Goal: Task Accomplishment & Management: Manage account settings

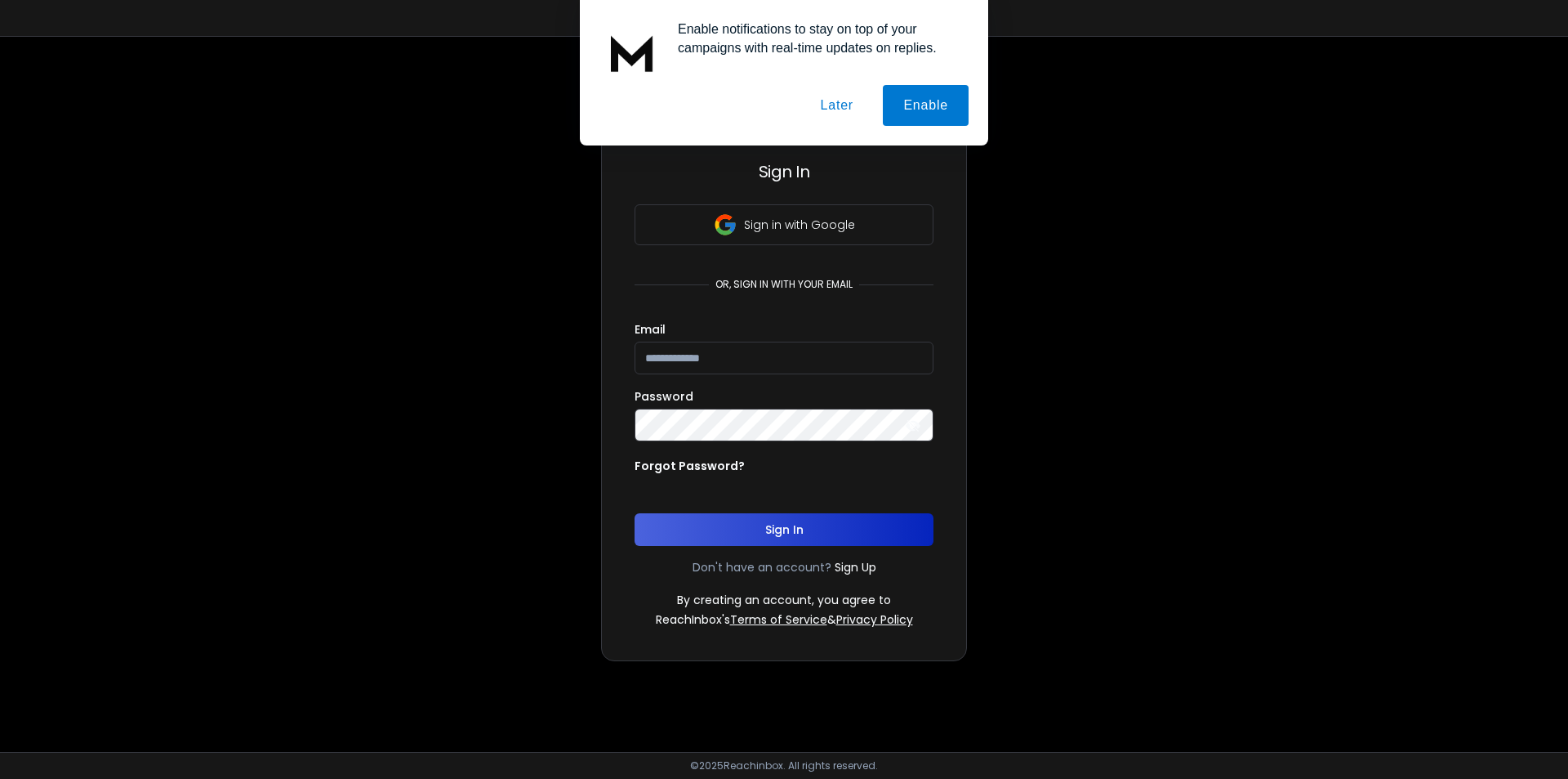
click at [831, 107] on button "Later" at bounding box center [837, 106] width 74 height 40
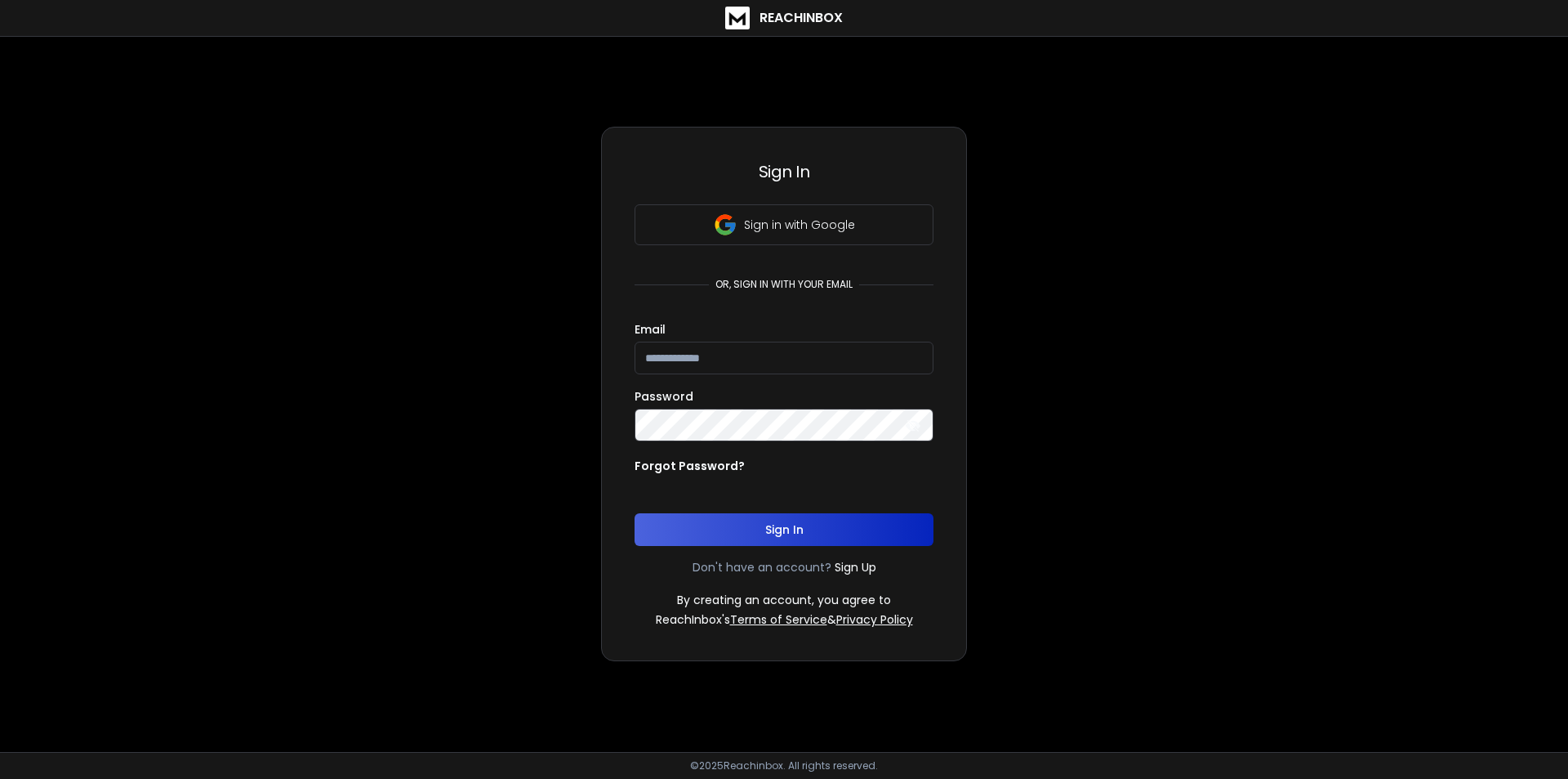
click at [707, 348] on input "email" at bounding box center [784, 357] width 299 height 33
paste input "**********"
type input "**********"
click at [677, 520] on button "Sign In" at bounding box center [784, 529] width 299 height 33
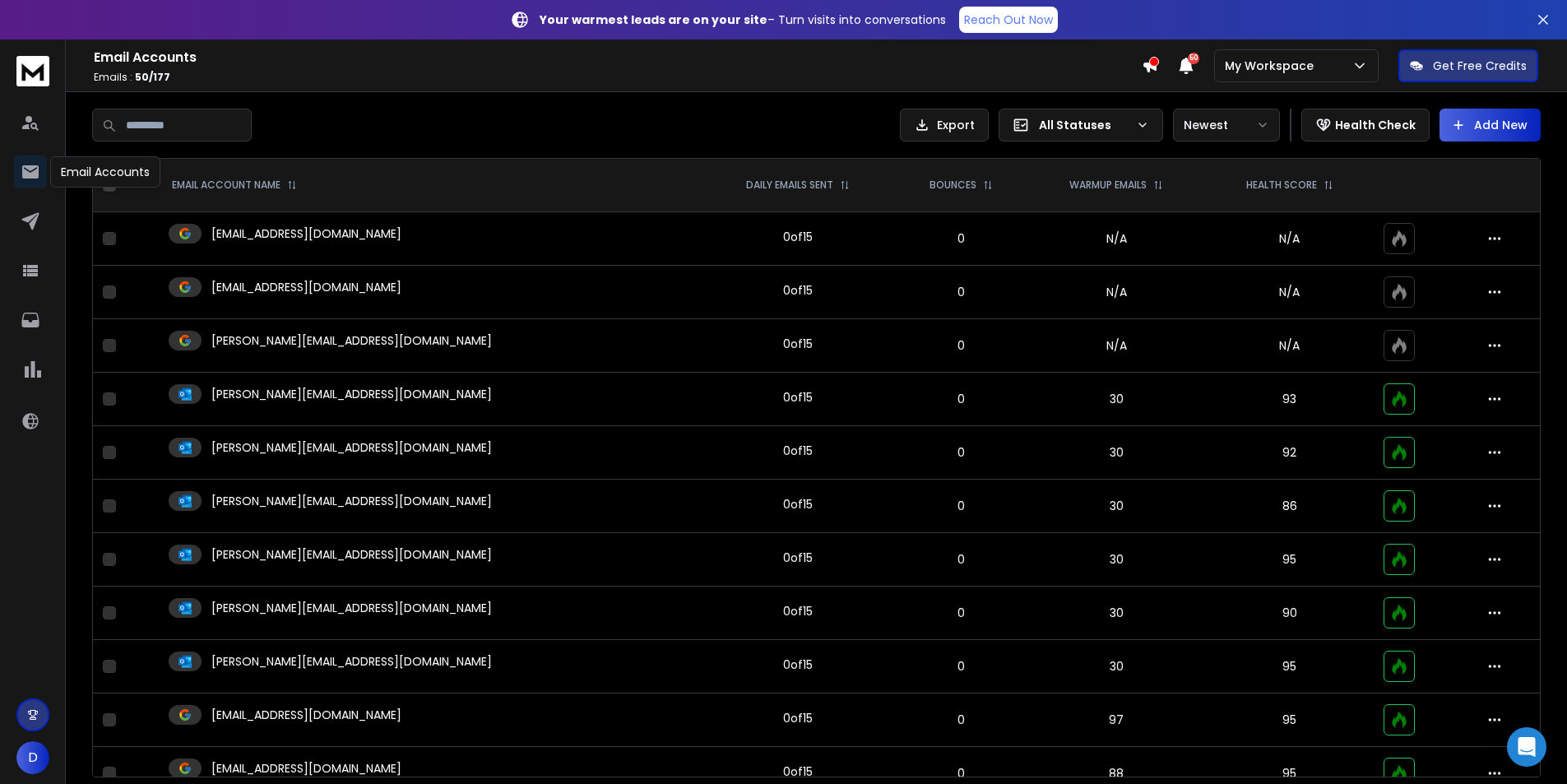
click at [27, 165] on icon at bounding box center [30, 172] width 19 height 19
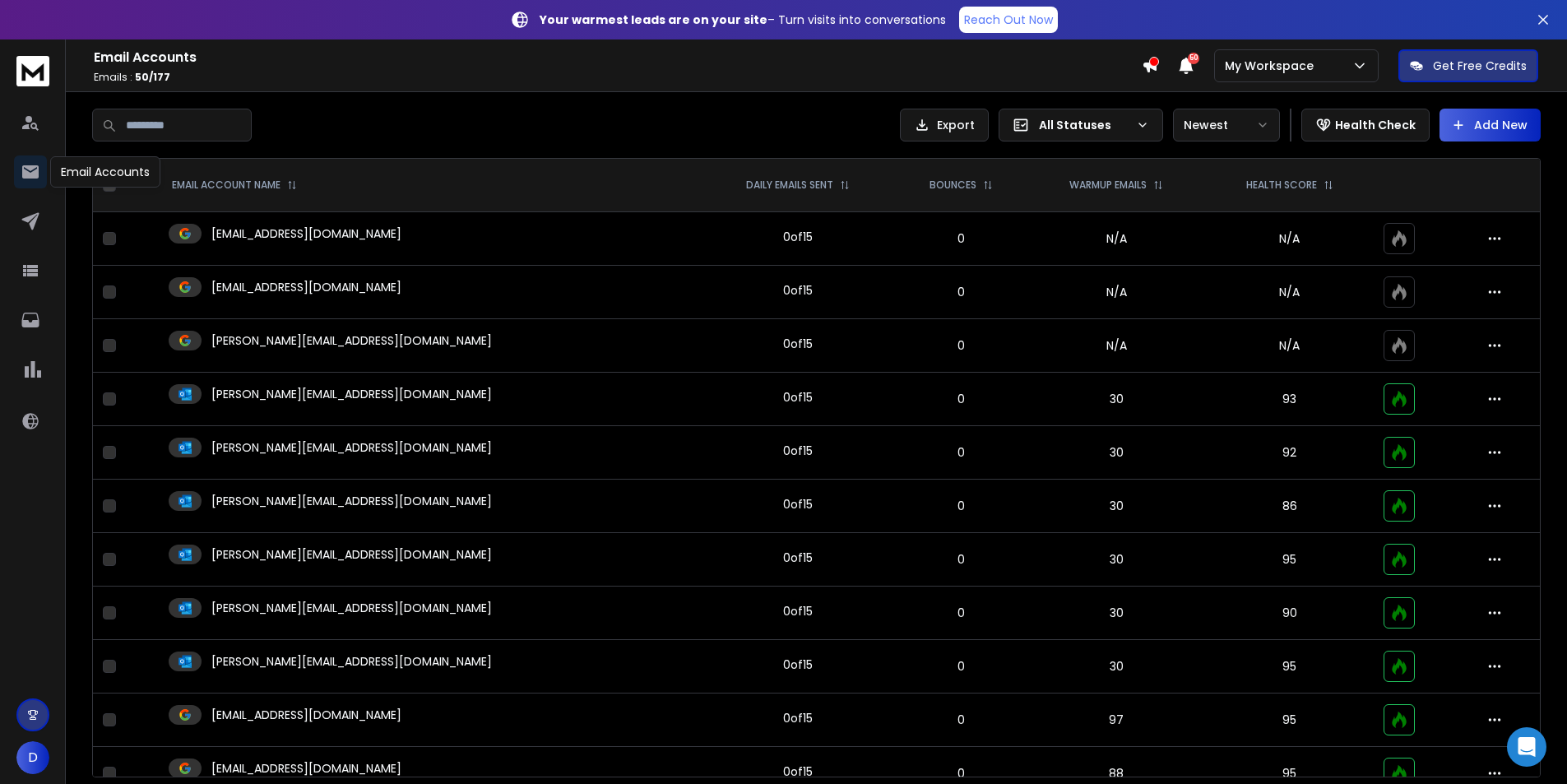
click at [1487, 125] on button "Add New" at bounding box center [1490, 125] width 101 height 33
click at [1483, 124] on button "Add New" at bounding box center [1490, 125] width 101 height 33
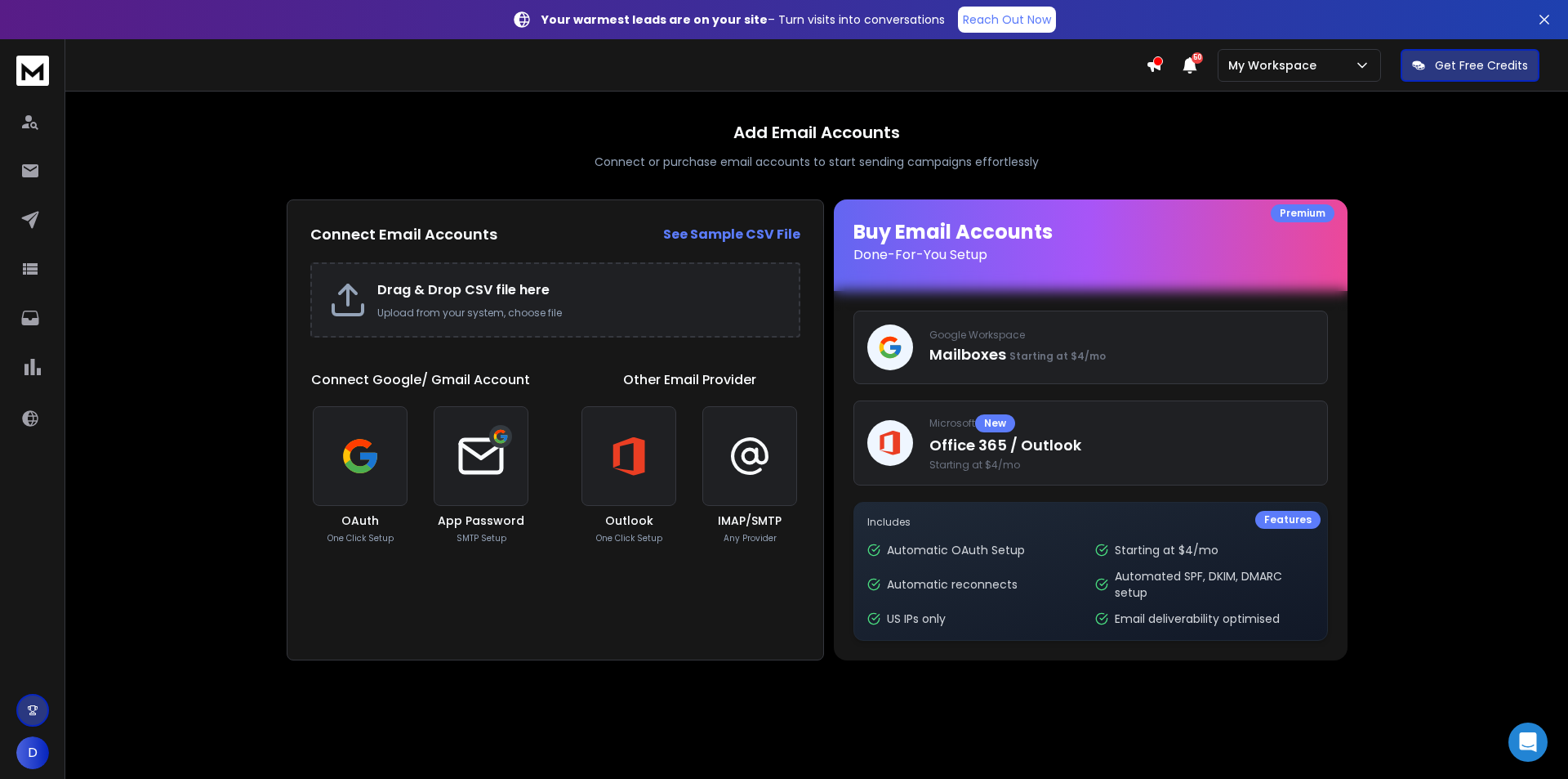
click at [352, 467] on icon at bounding box center [359, 467] width 27 height 14
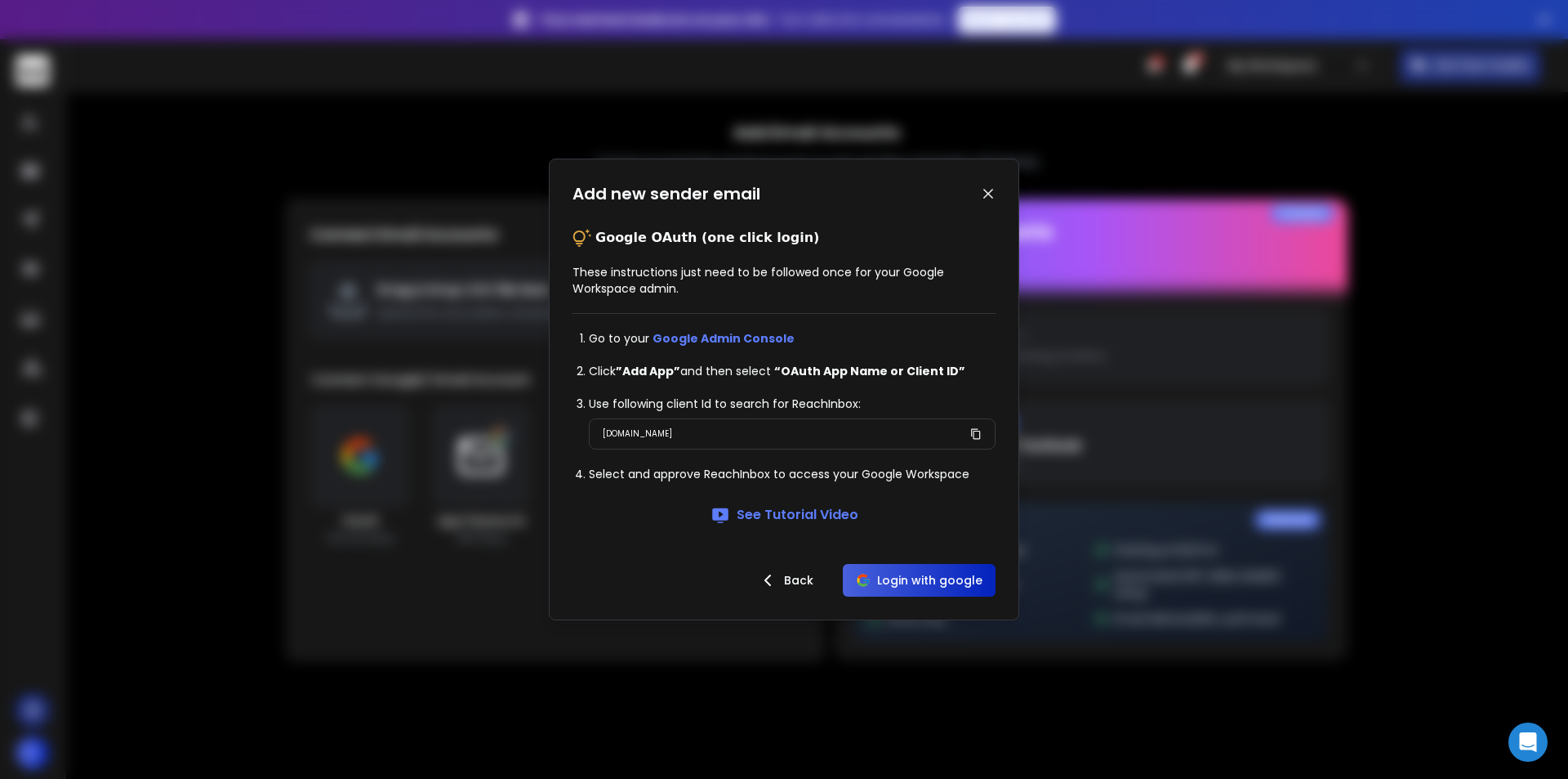
click at [898, 576] on button "Login with google" at bounding box center [920, 579] width 153 height 33
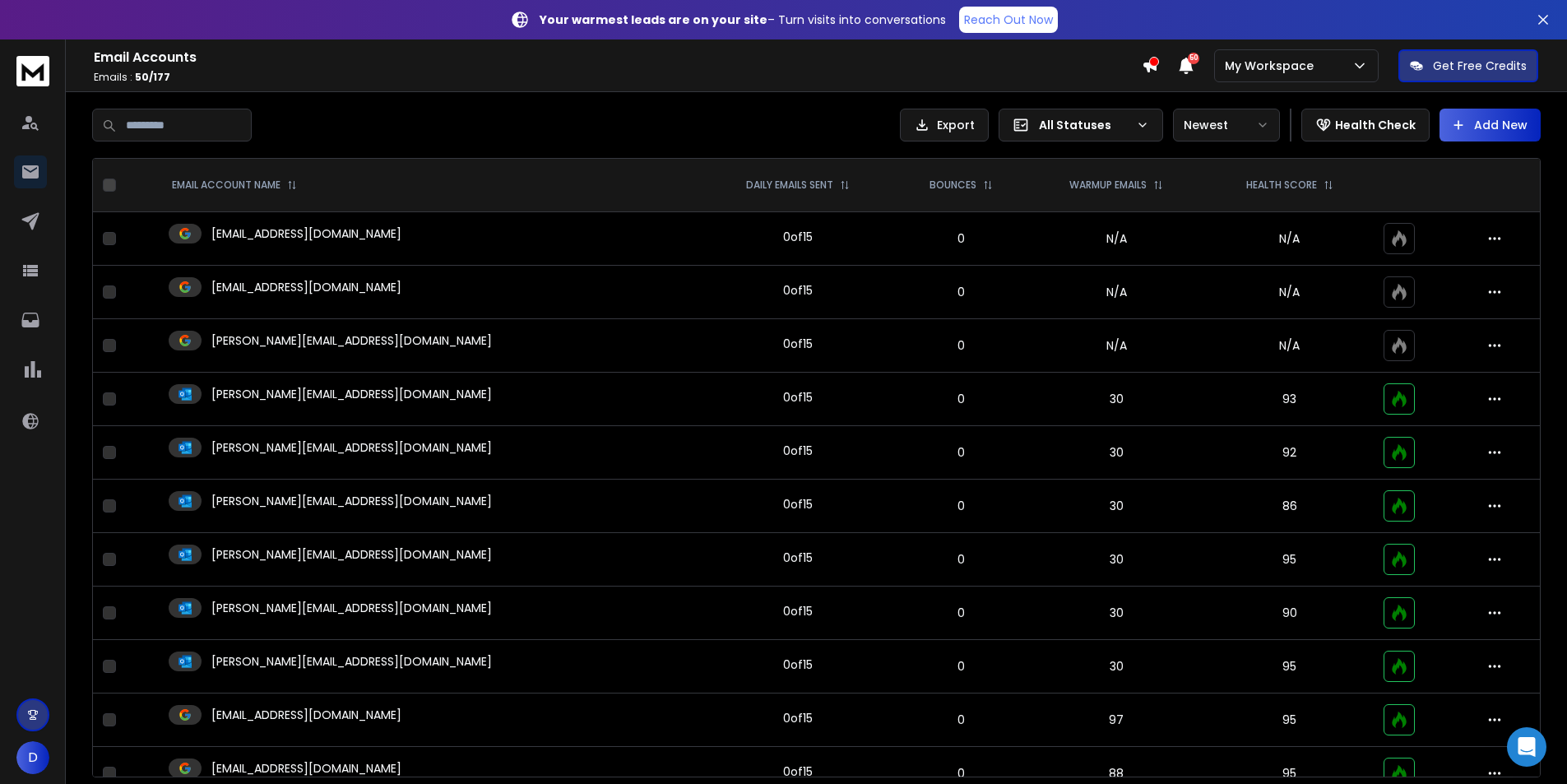
click at [1496, 120] on button "Add New" at bounding box center [1490, 125] width 101 height 33
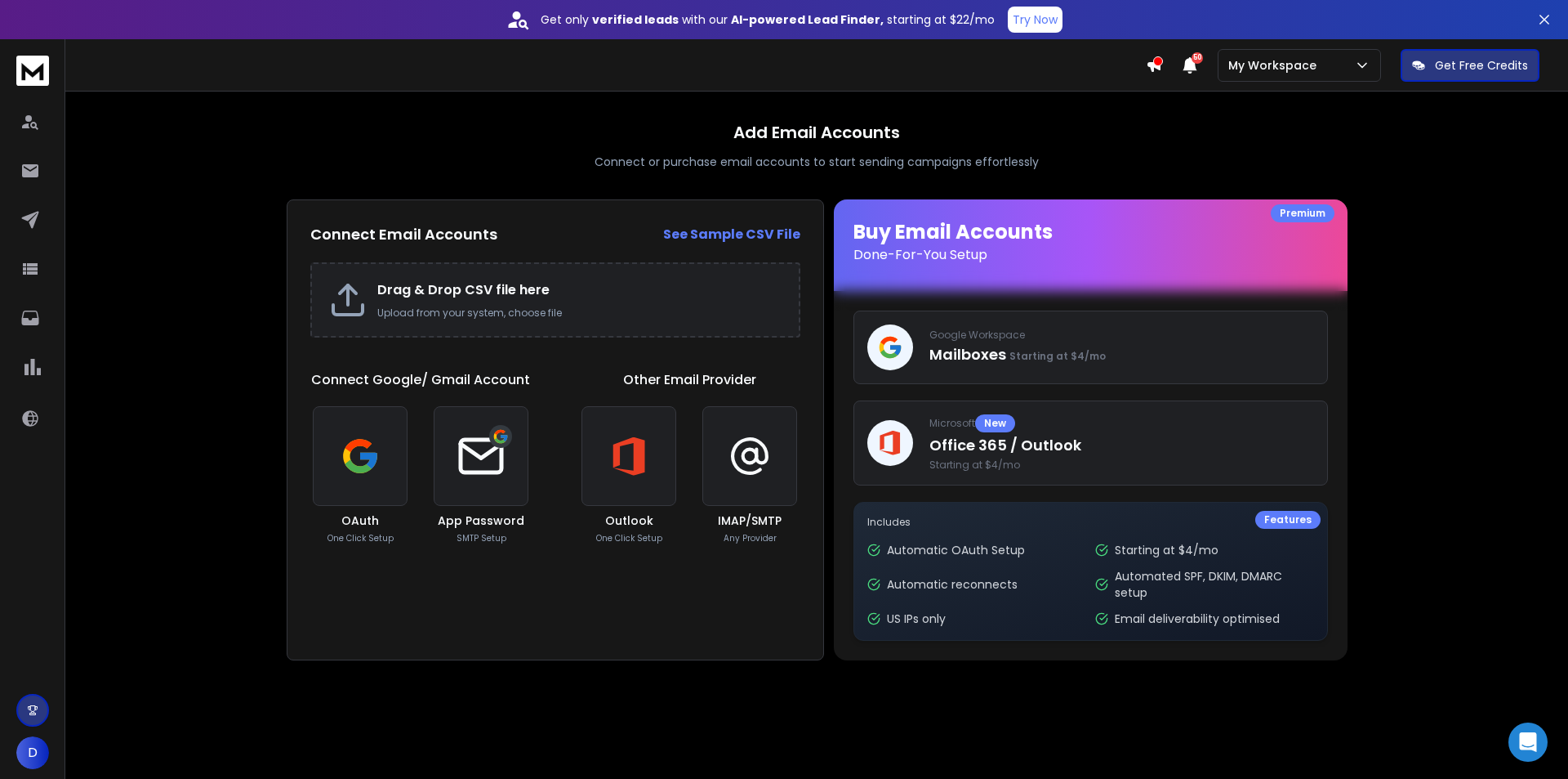
click at [338, 464] on div at bounding box center [361, 455] width 95 height 99
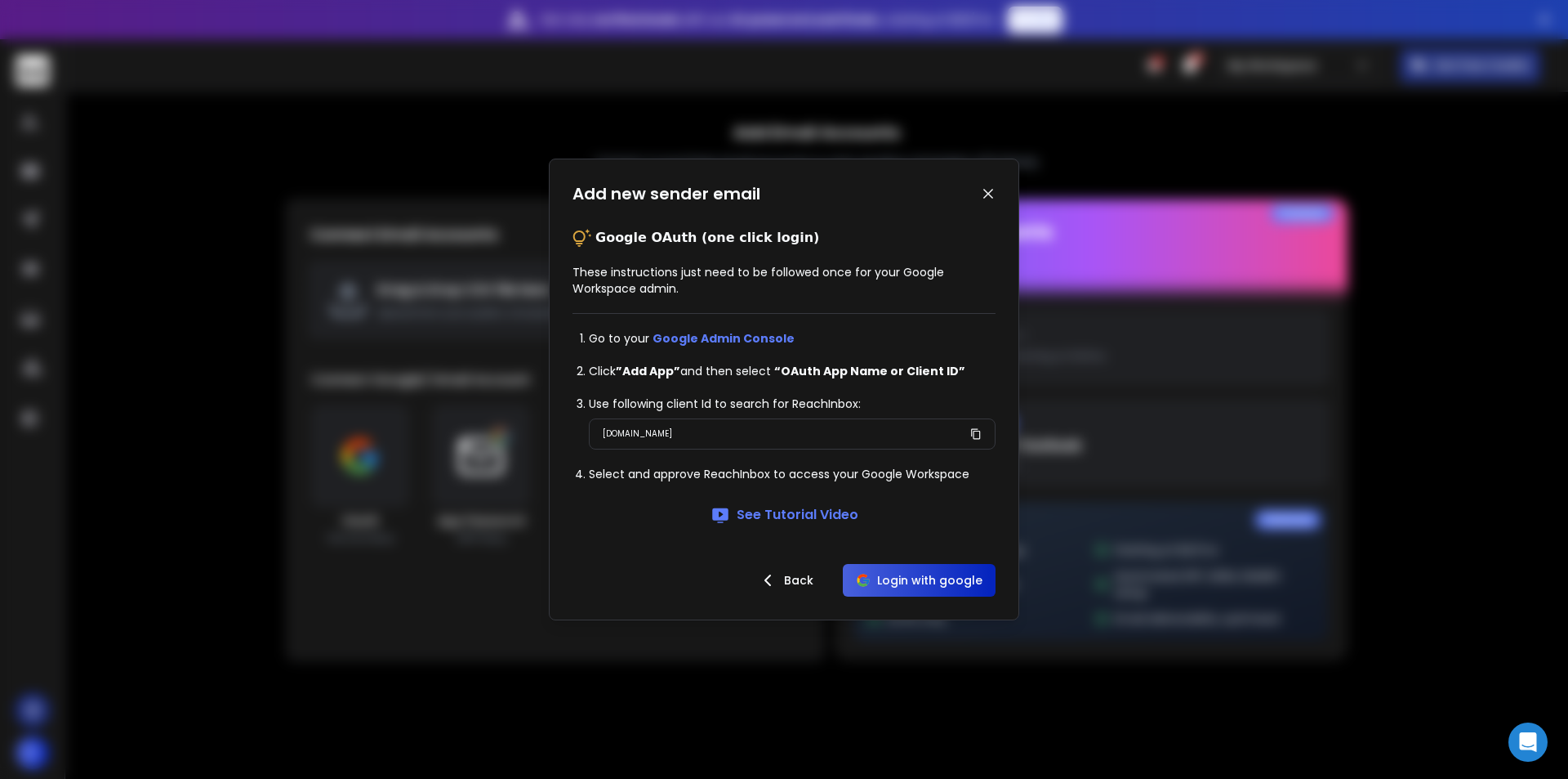
click at [897, 573] on button "Login with google" at bounding box center [920, 579] width 153 height 33
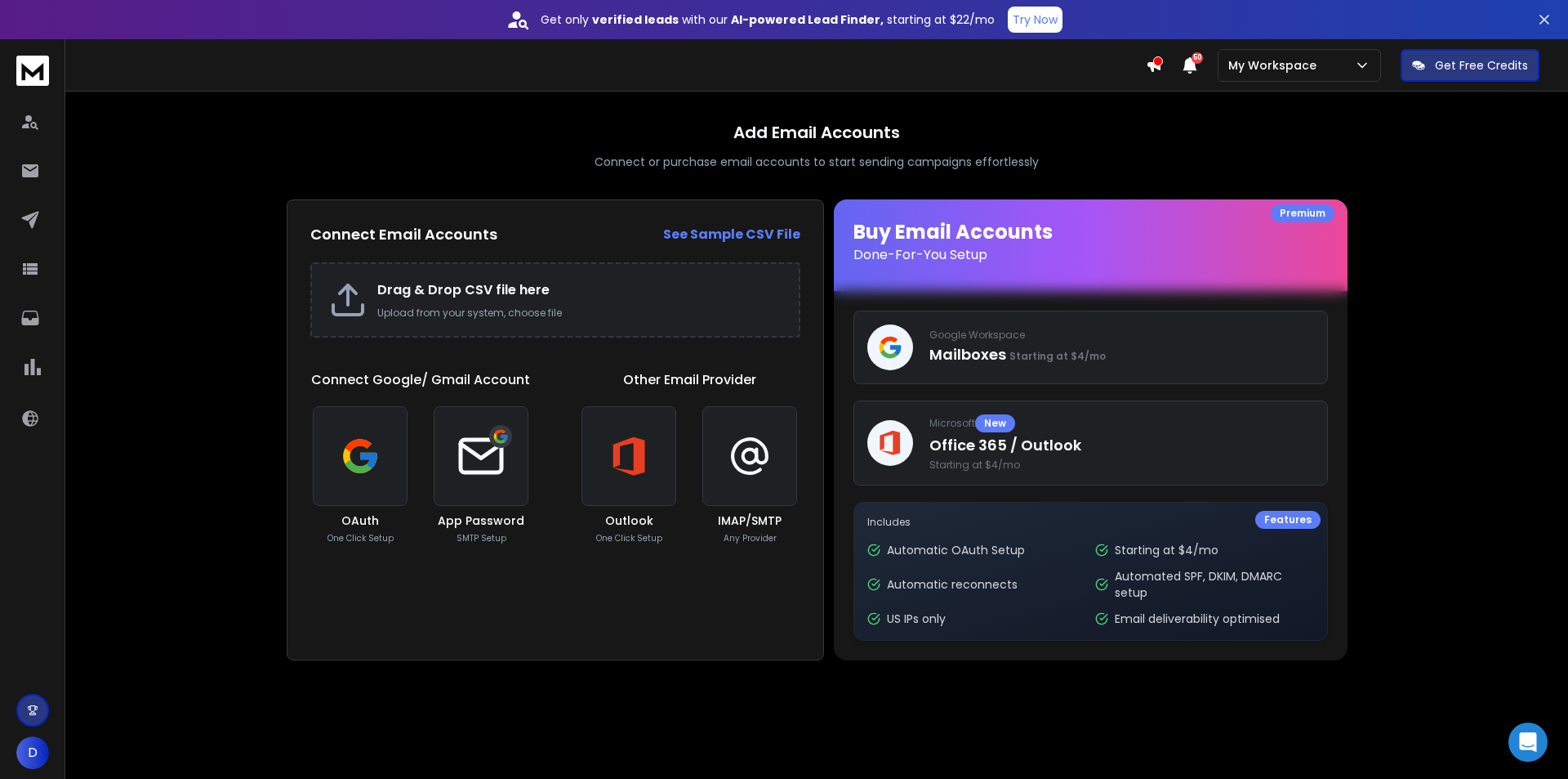
click at [344, 460] on icon at bounding box center [360, 456] width 40 height 49
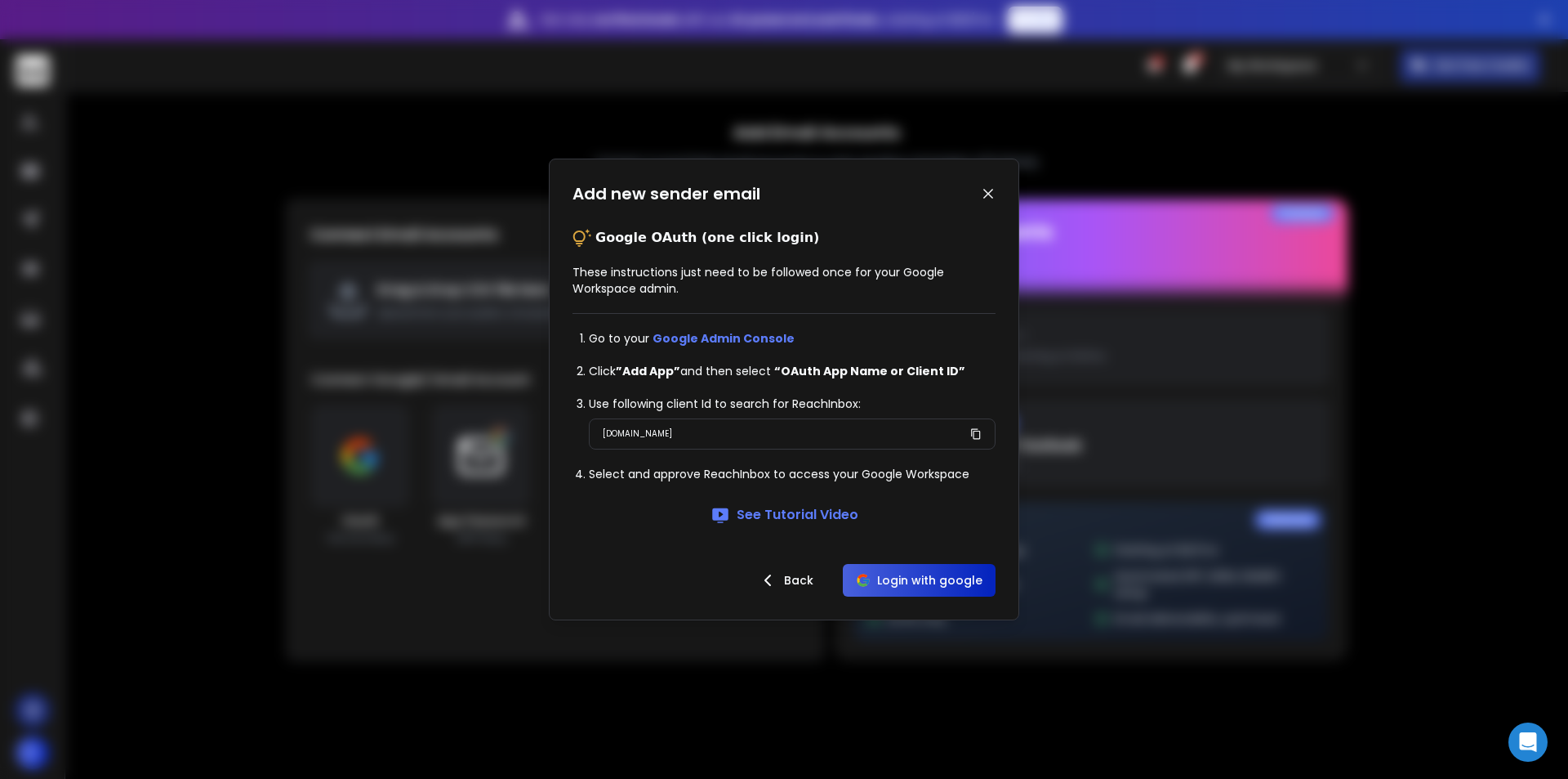
click at [907, 577] on button "Login with google" at bounding box center [920, 579] width 153 height 33
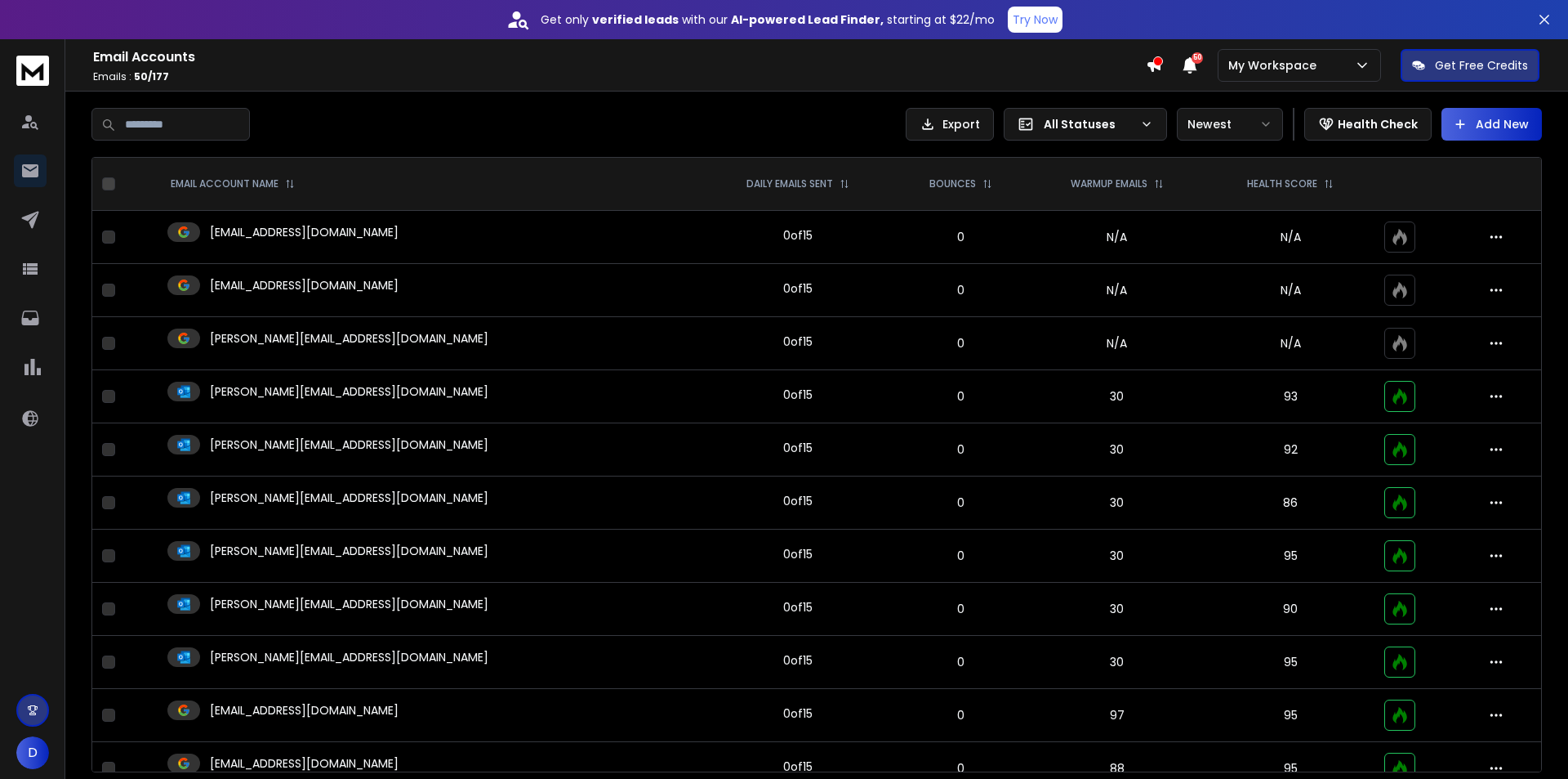
click at [1473, 123] on button "Add New" at bounding box center [1491, 124] width 100 height 33
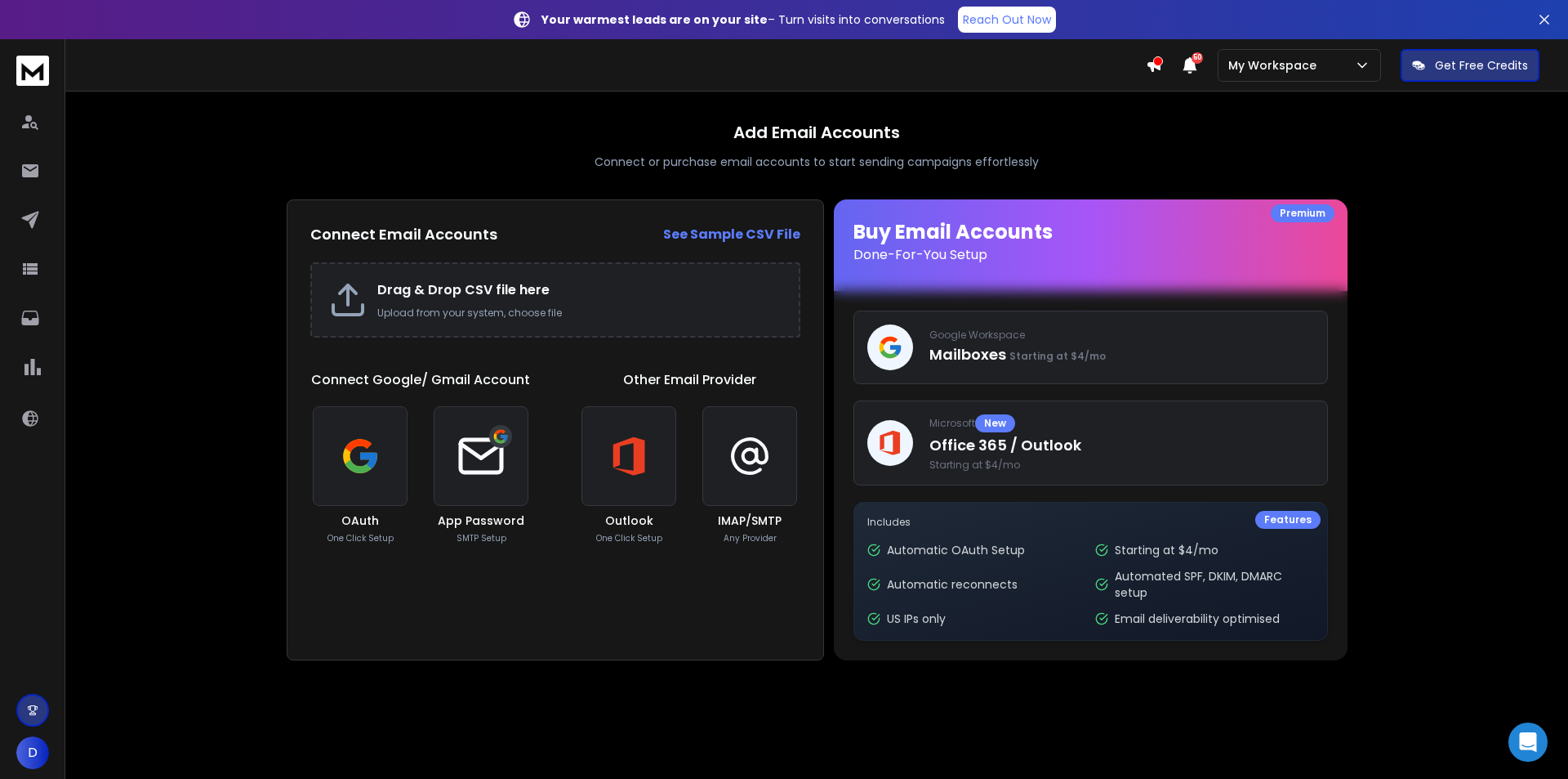
click at [340, 461] on div at bounding box center [361, 455] width 95 height 99
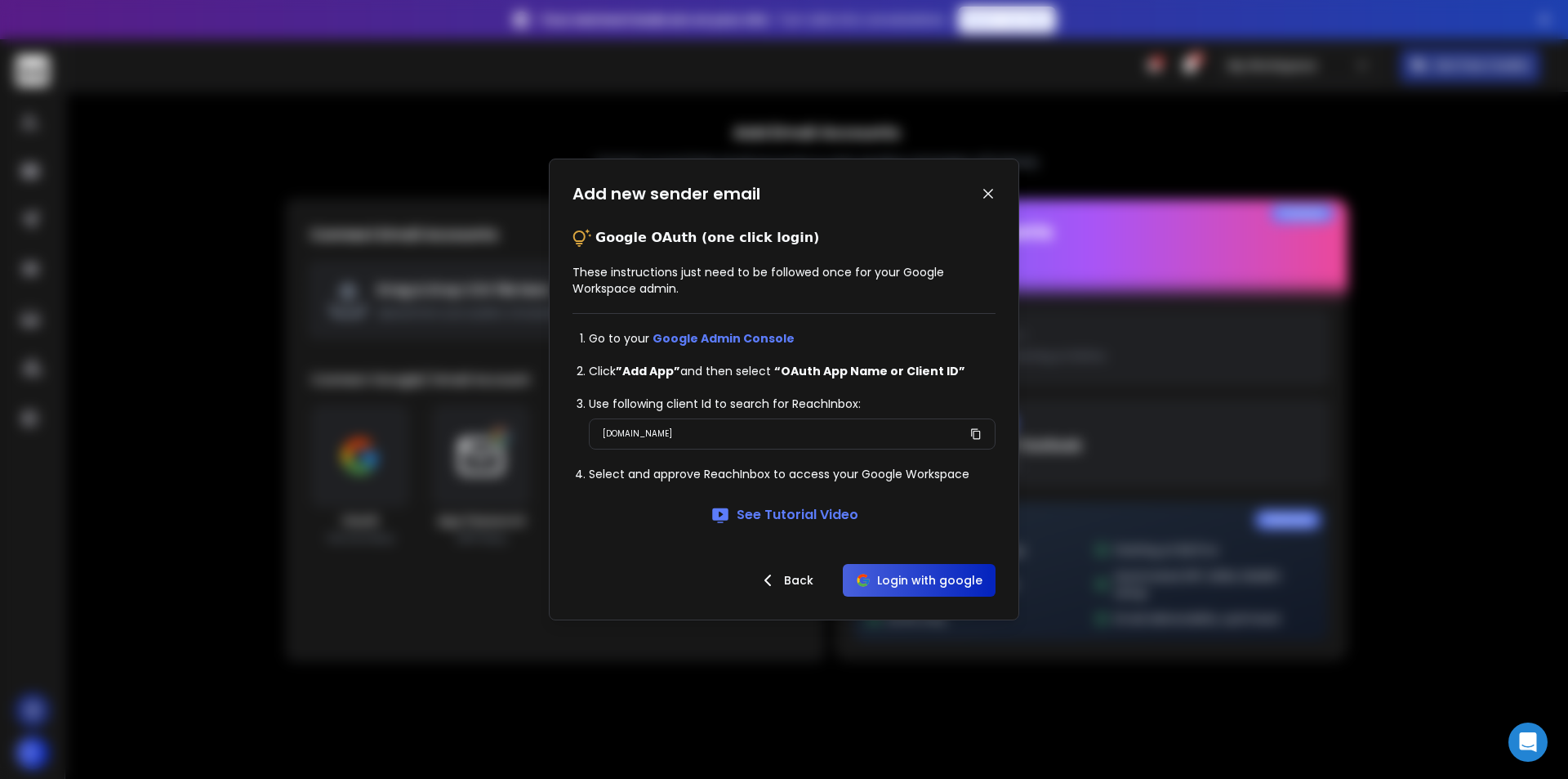
click at [895, 575] on button "Login with google" at bounding box center [920, 579] width 153 height 33
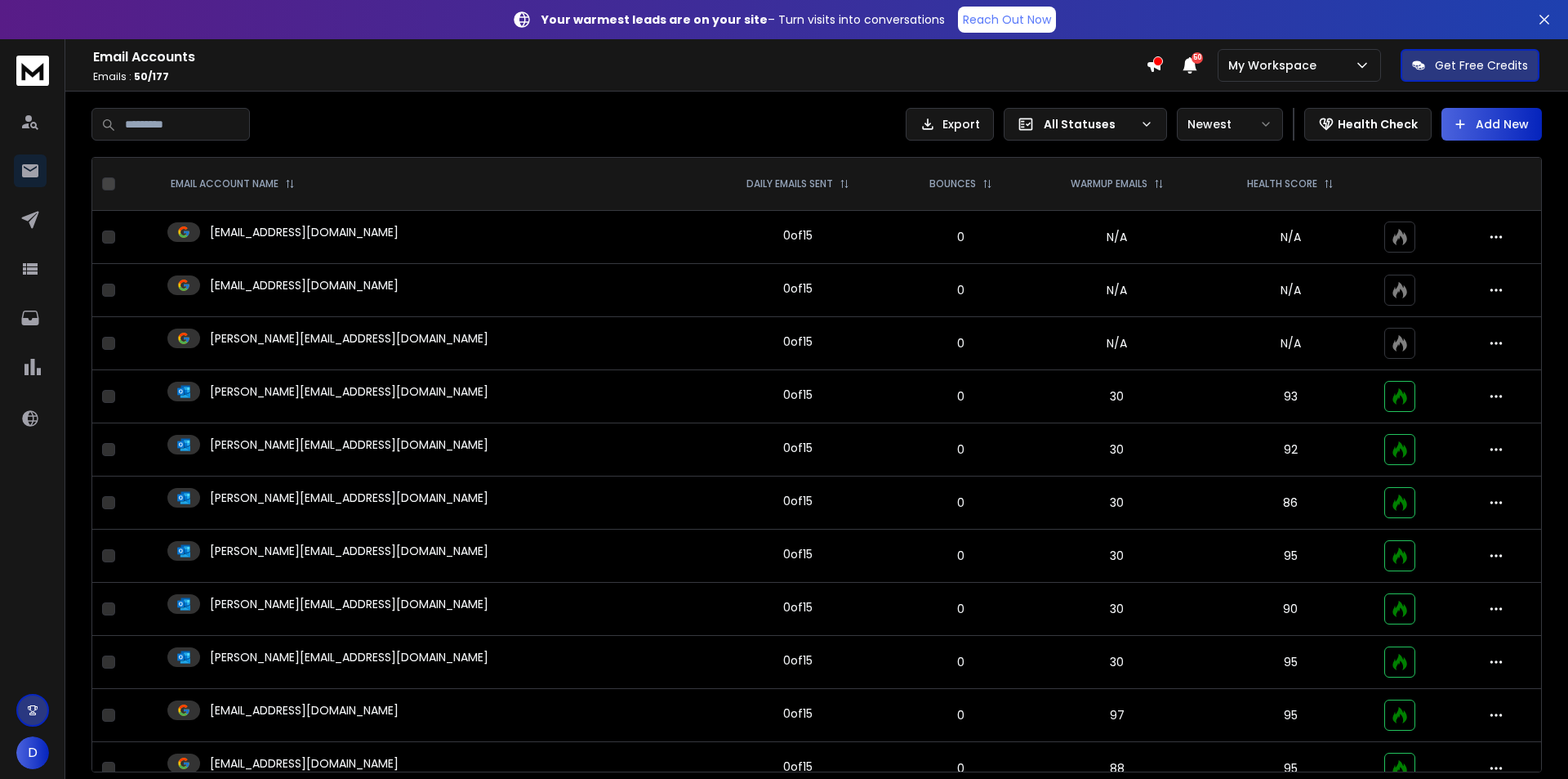
click at [1473, 123] on button "Add New" at bounding box center [1491, 124] width 100 height 33
click at [1473, 123] on button "Add New" at bounding box center [1479, 124] width 100 height 33
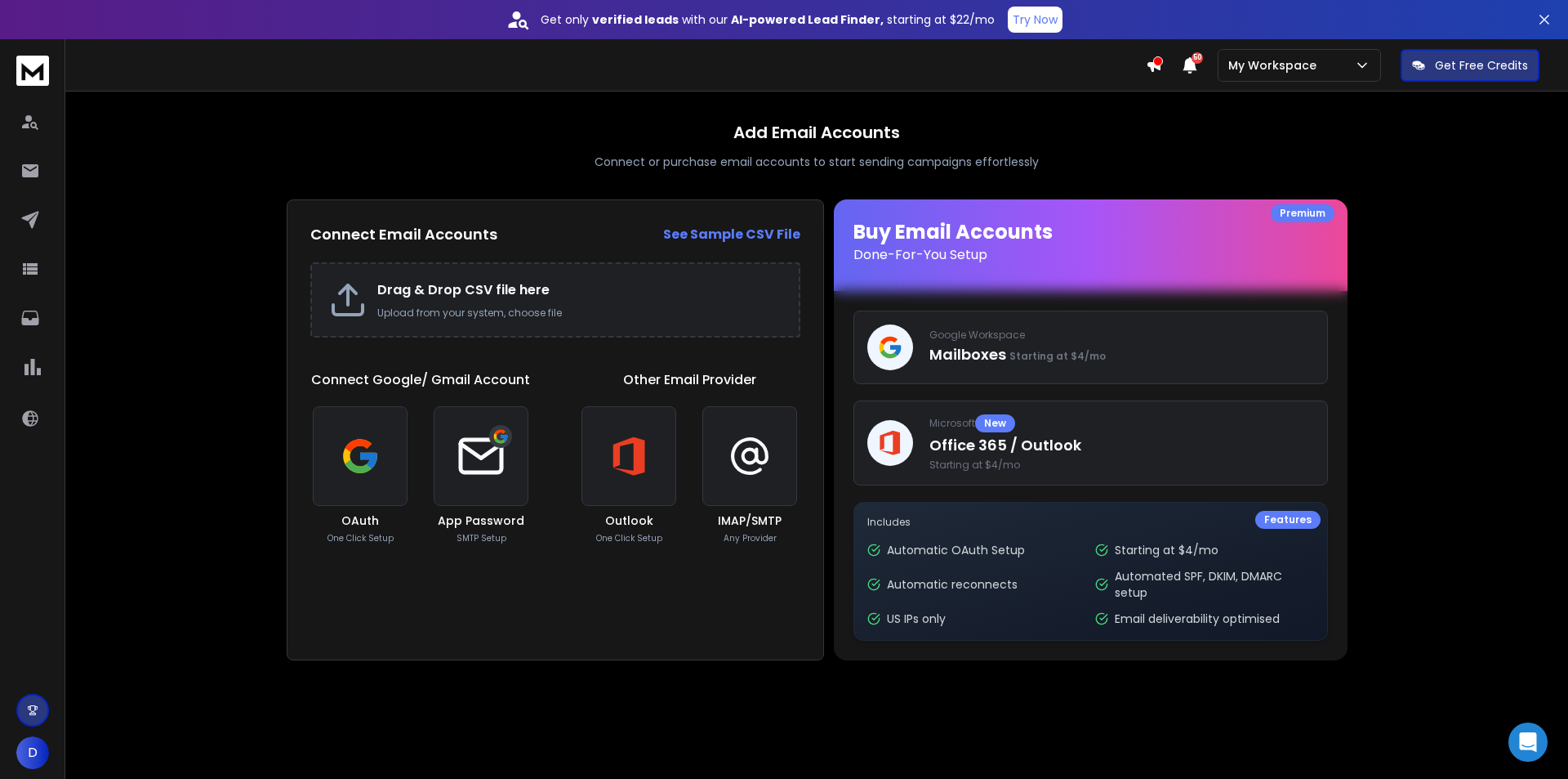
click at [358, 447] on icon at bounding box center [359, 445] width 27 height 13
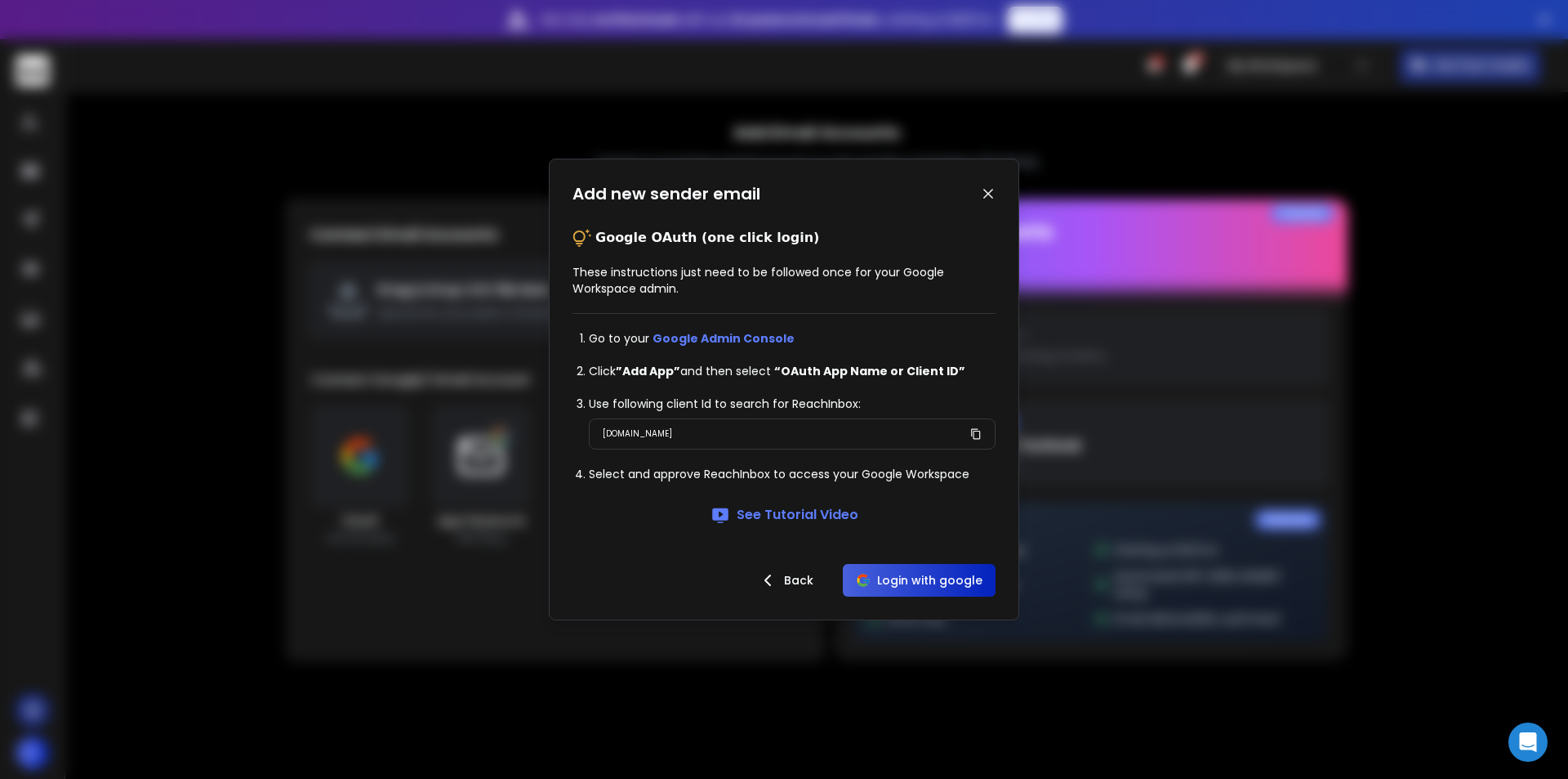
click at [888, 575] on button "Login with google" at bounding box center [920, 579] width 153 height 33
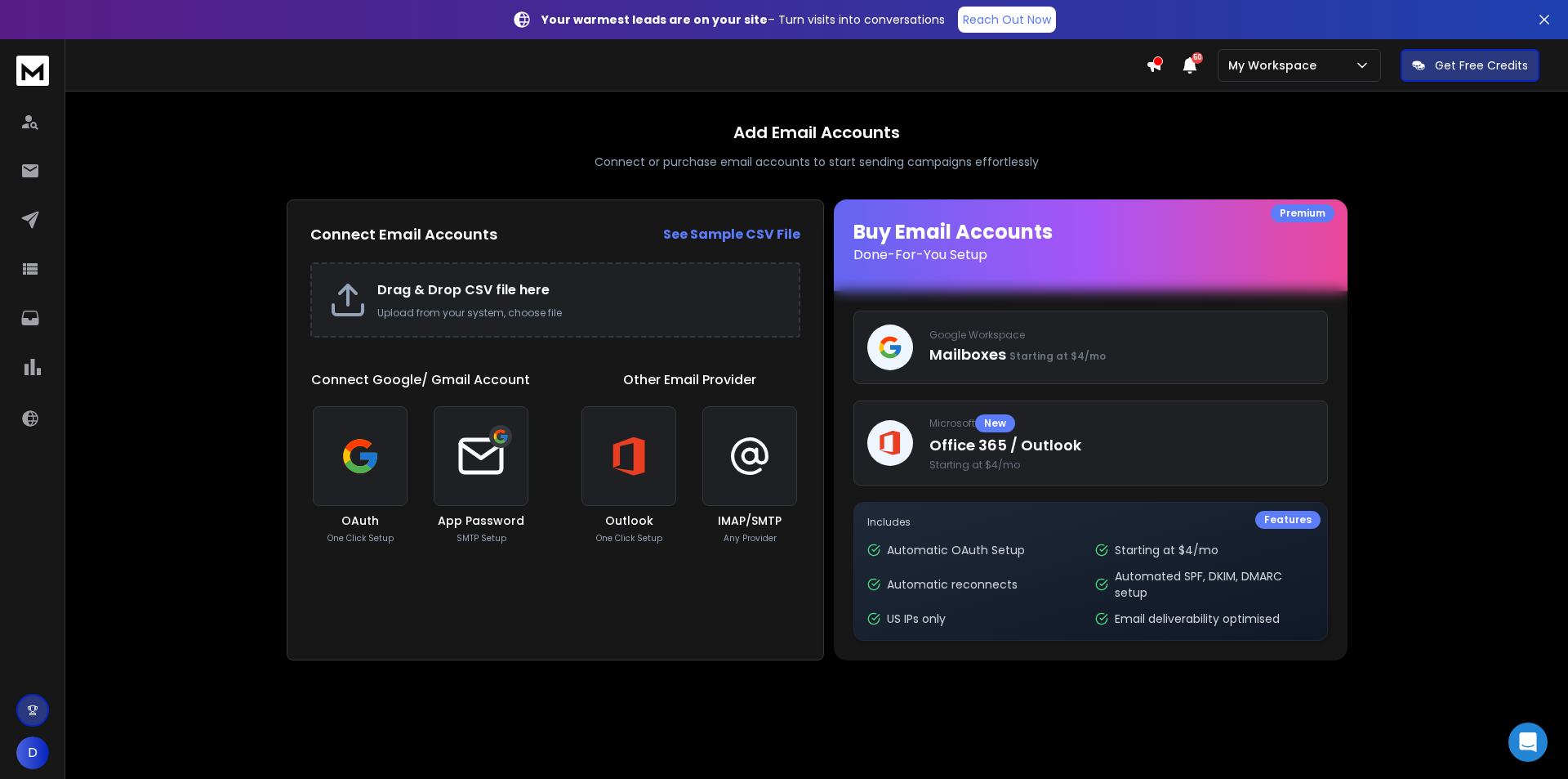
click at [353, 467] on icon at bounding box center [359, 467] width 27 height 14
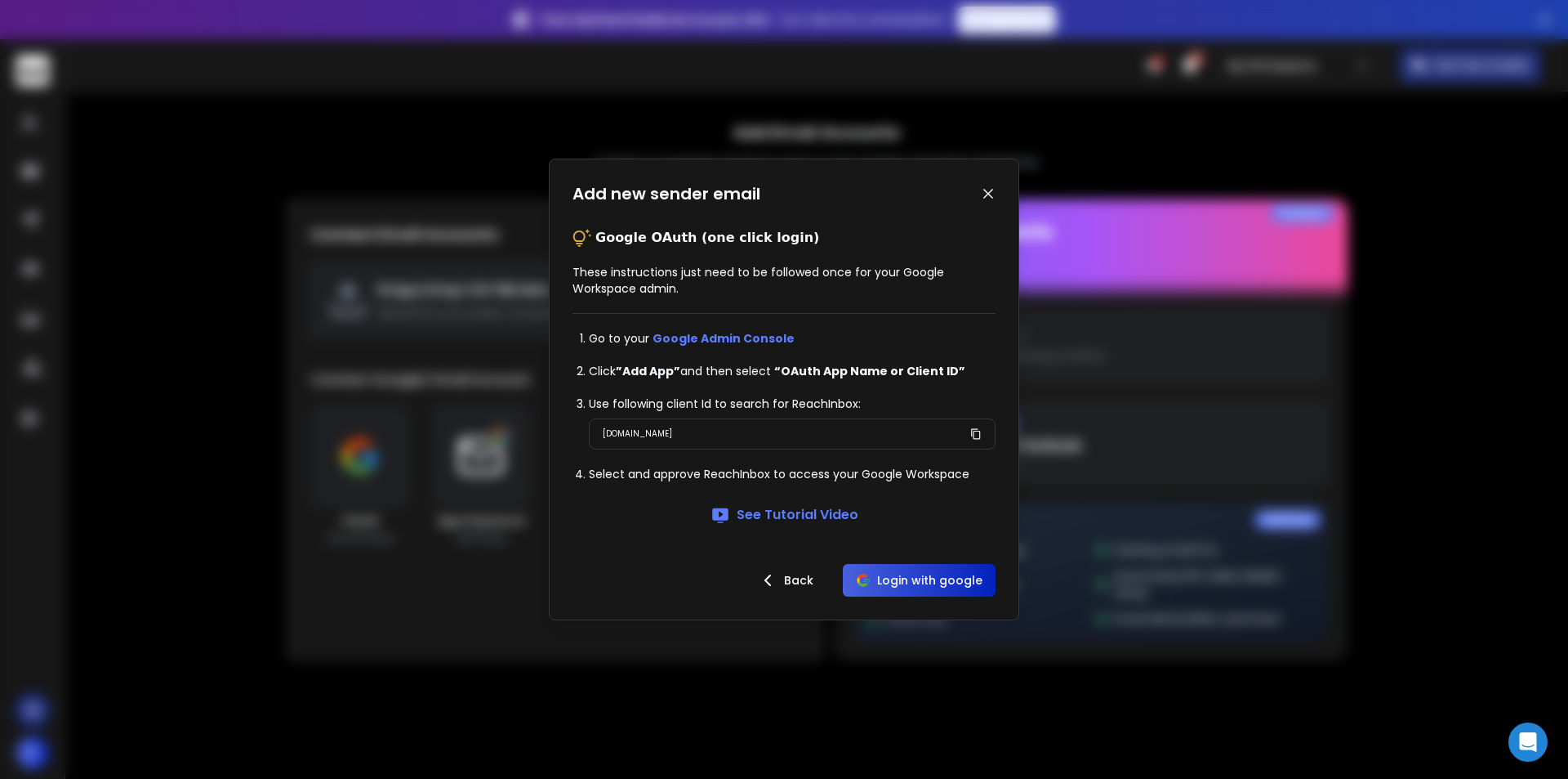
click at [938, 581] on button "Login with google" at bounding box center [920, 579] width 153 height 33
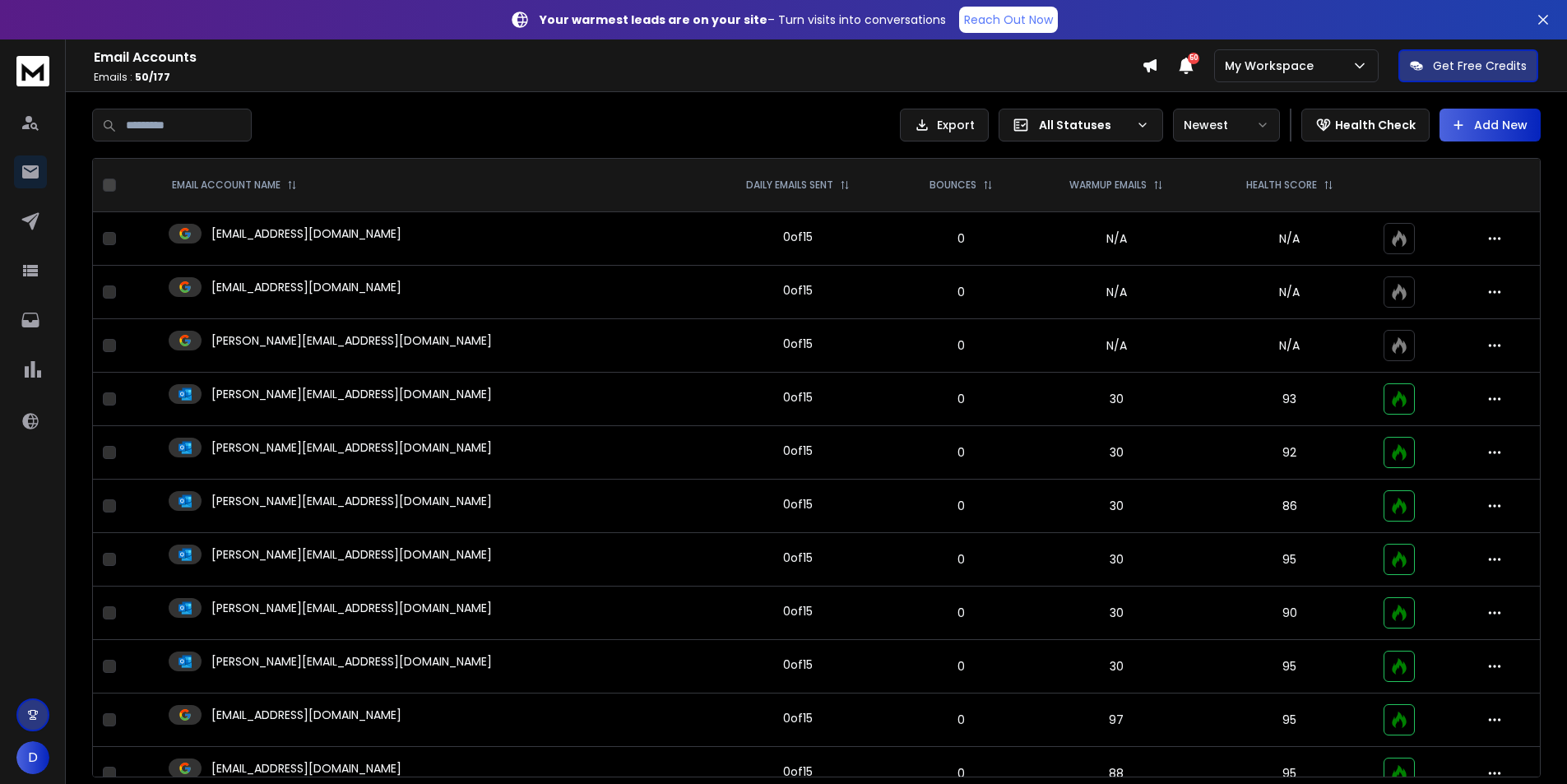
click at [1474, 122] on button "Add New" at bounding box center [1490, 125] width 101 height 33
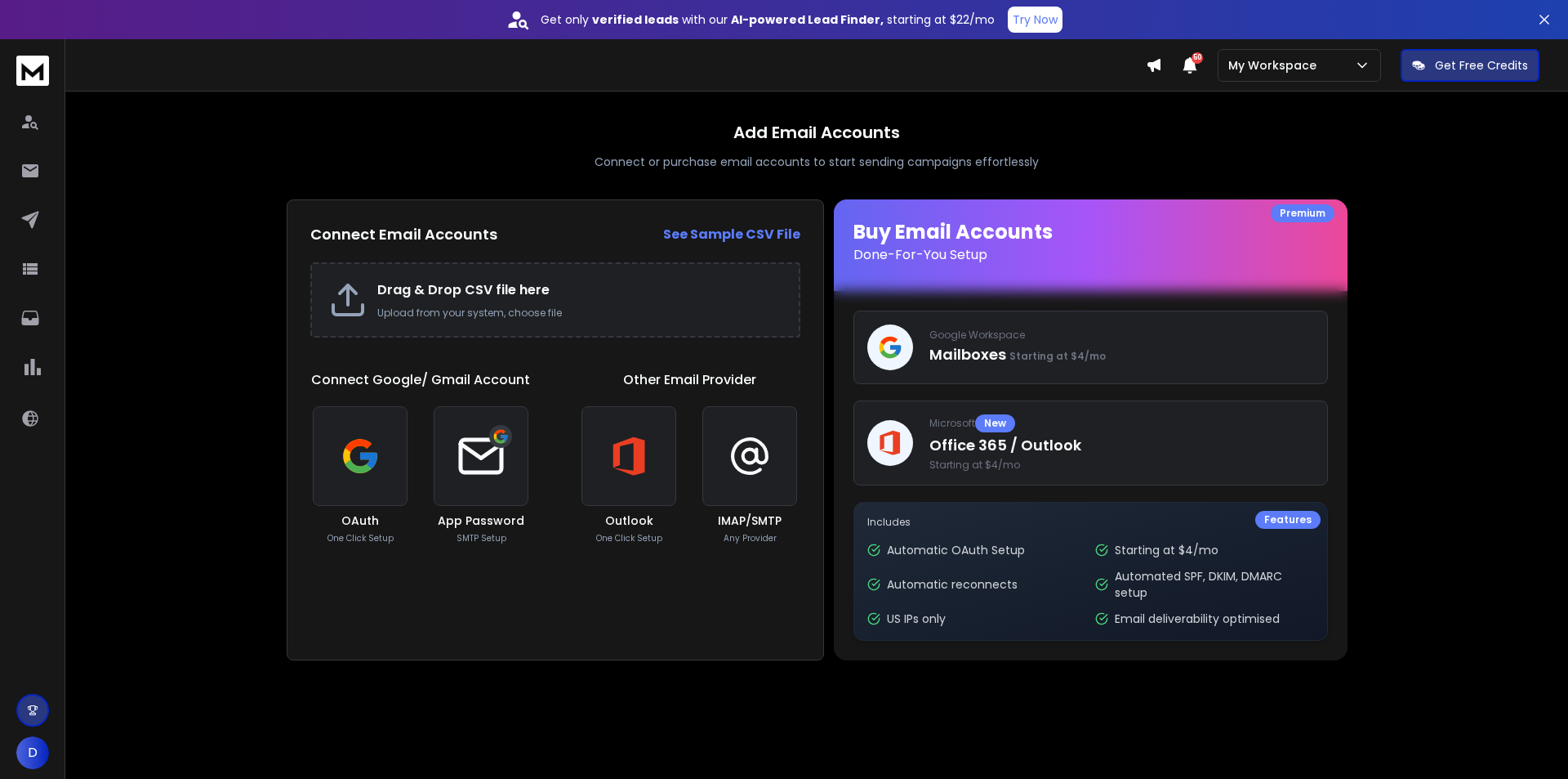
click at [613, 461] on icon at bounding box center [628, 456] width 32 height 39
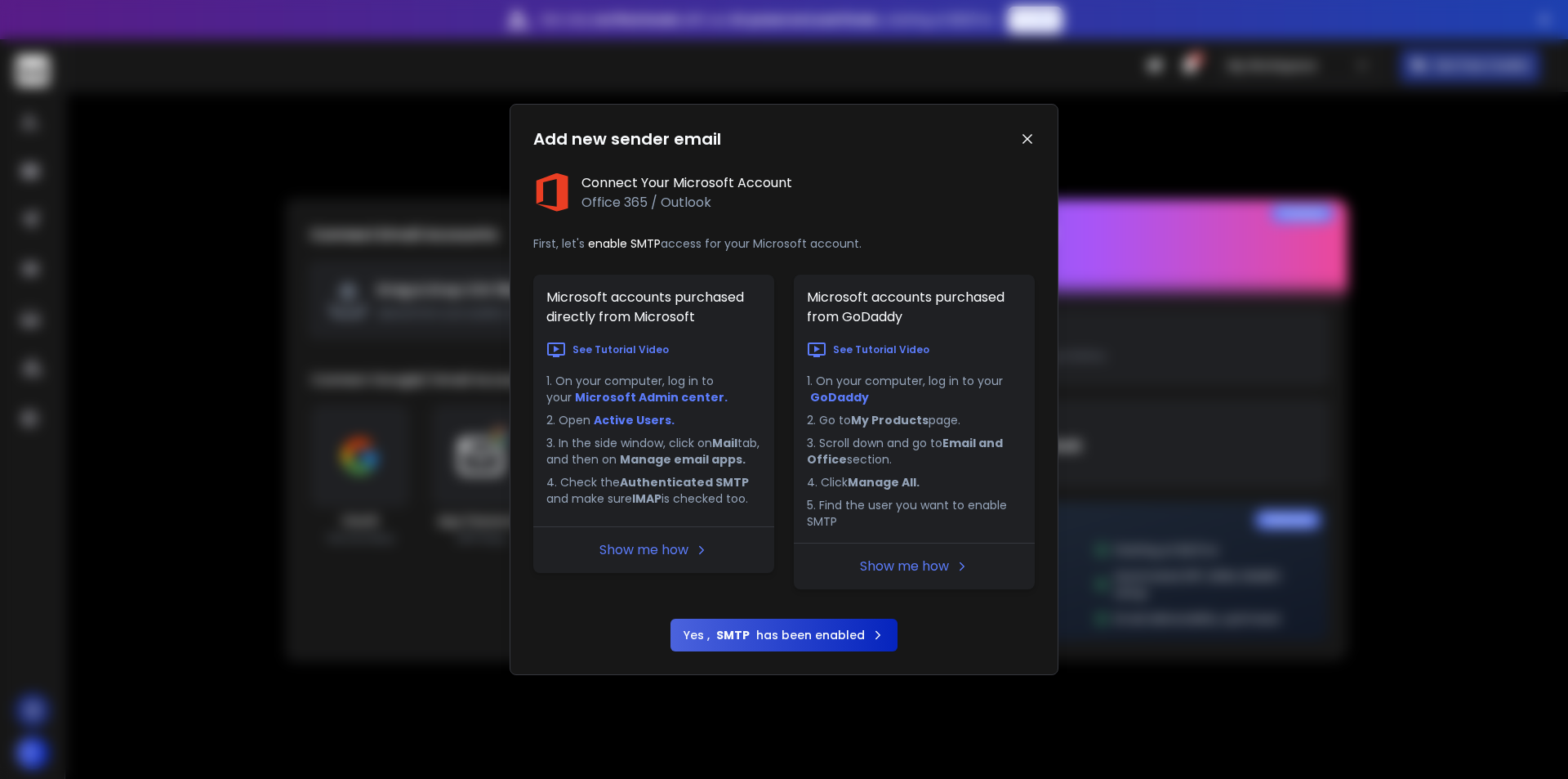
click at [828, 636] on button "Yes , SMTP has been enabled" at bounding box center [784, 635] width 227 height 33
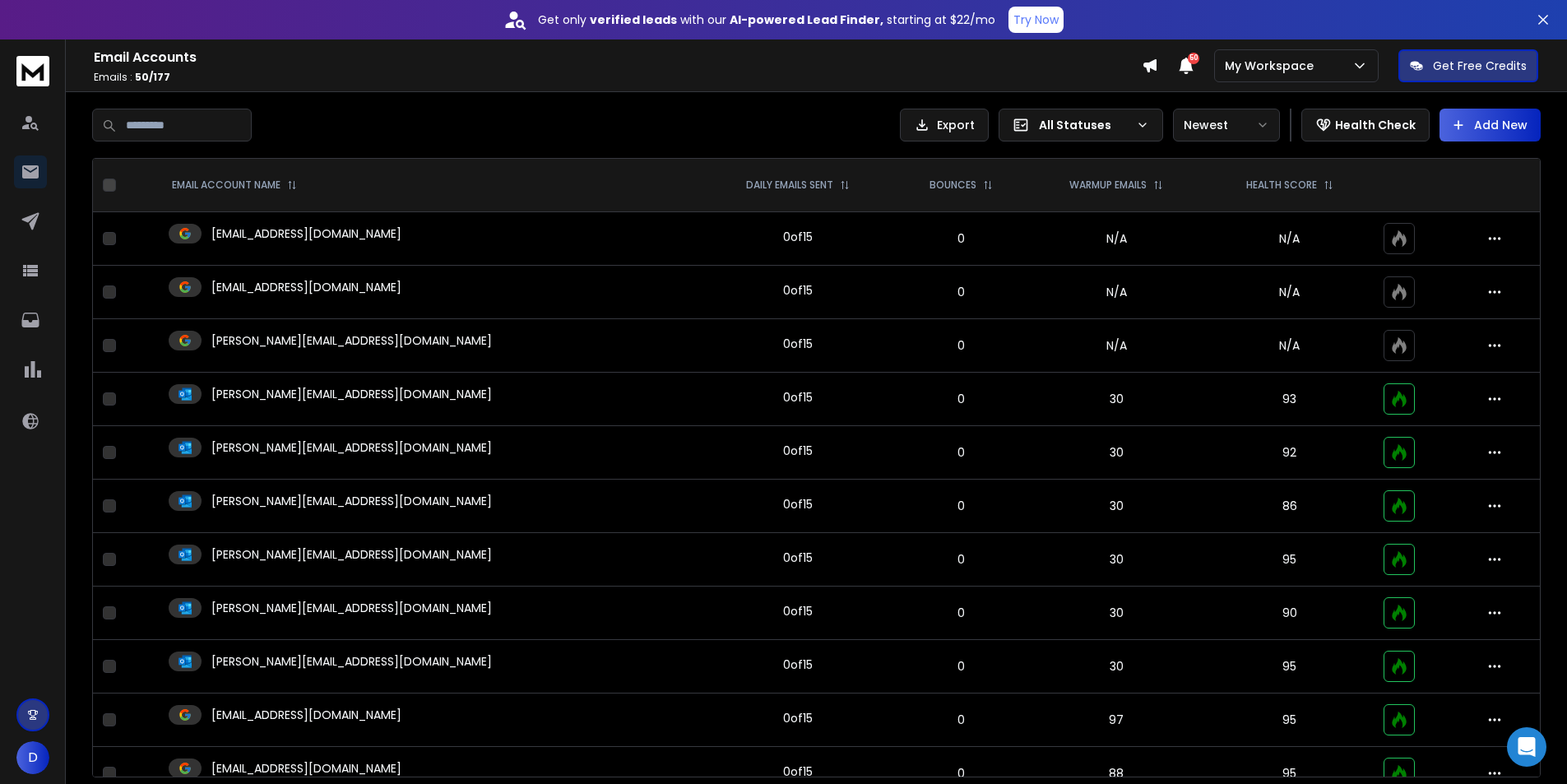
click at [1482, 144] on div "Export All Statuses Newest Health Check Add New EMAIL ACCOUNT NAME DAILY EMAILS…" at bounding box center [816, 443] width 1449 height 669
click at [1483, 136] on button "Add New" at bounding box center [1490, 125] width 101 height 33
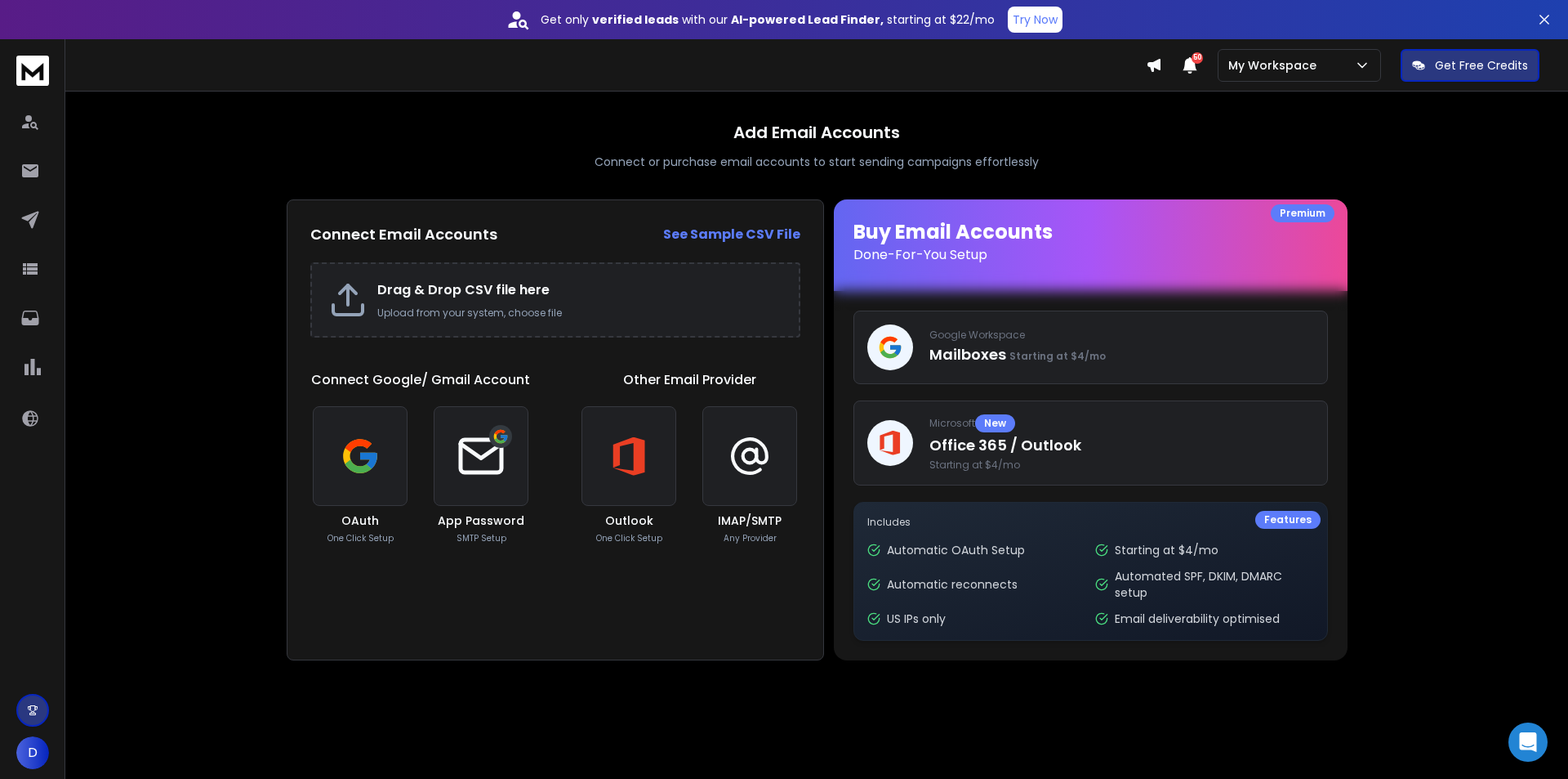
click at [627, 453] on icon at bounding box center [629, 457] width 39 height 39
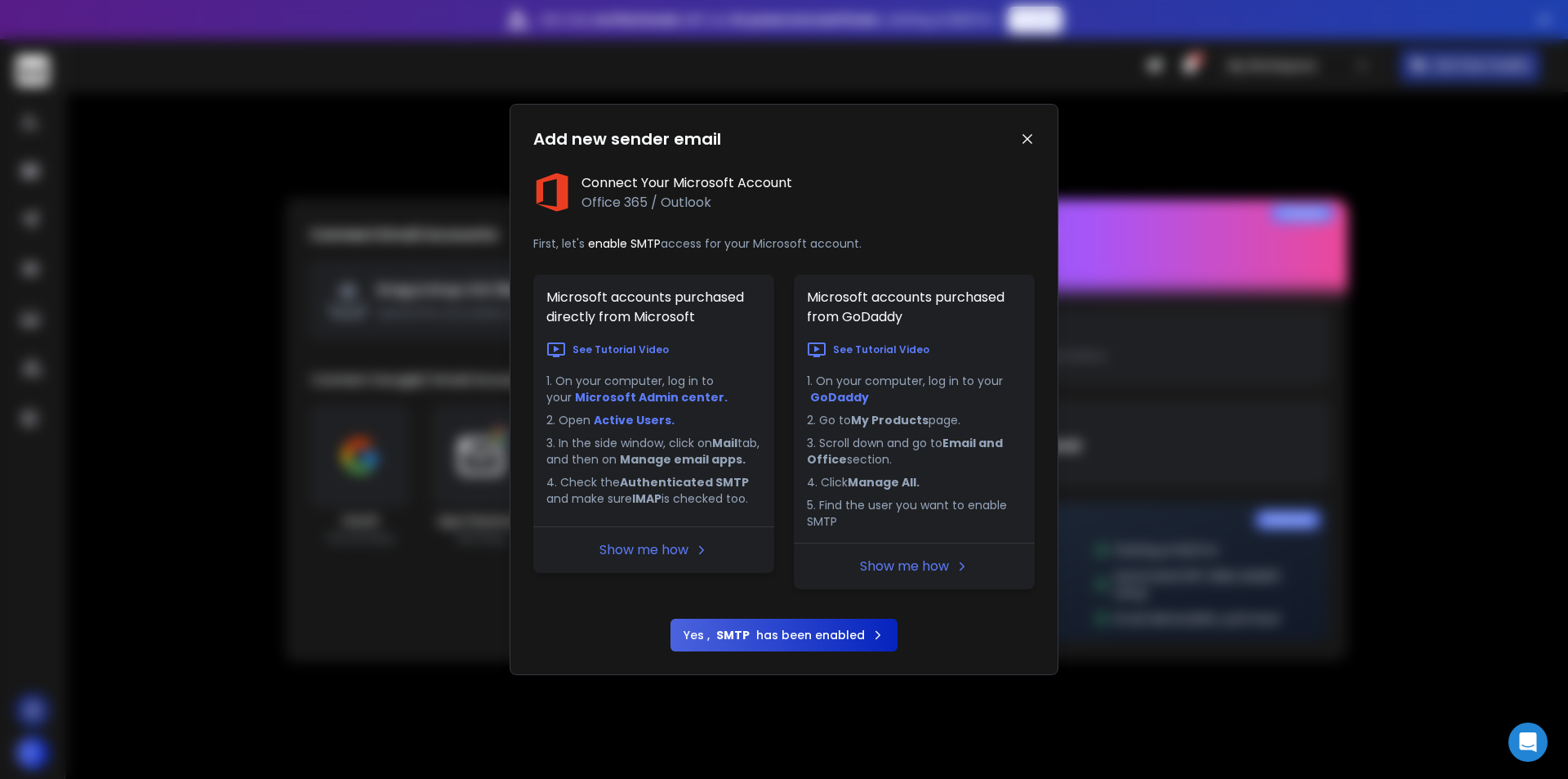
click at [819, 628] on button "Yes , SMTP has been enabled" at bounding box center [784, 635] width 227 height 33
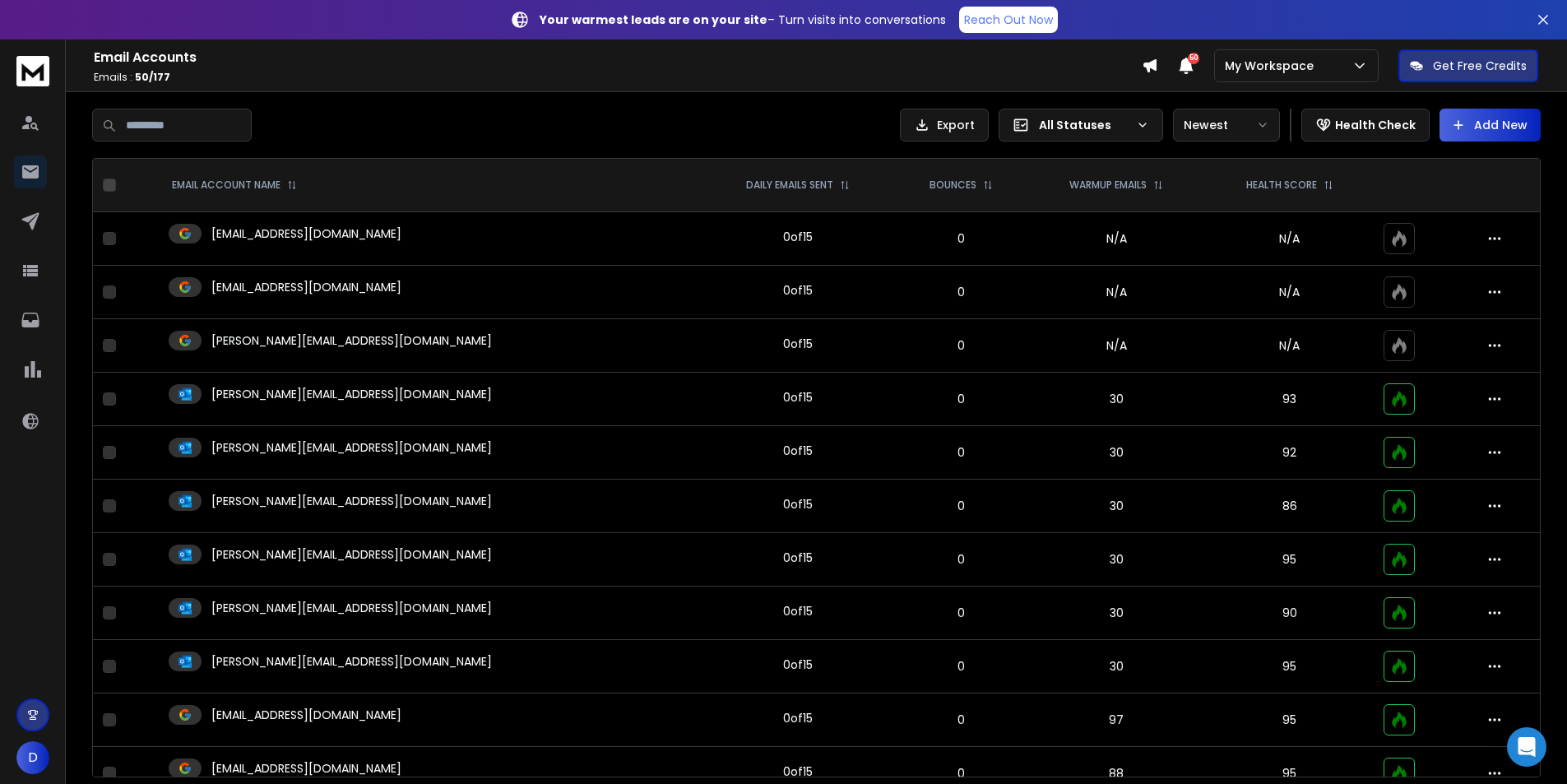
click at [1477, 128] on button "Add New" at bounding box center [1490, 125] width 101 height 33
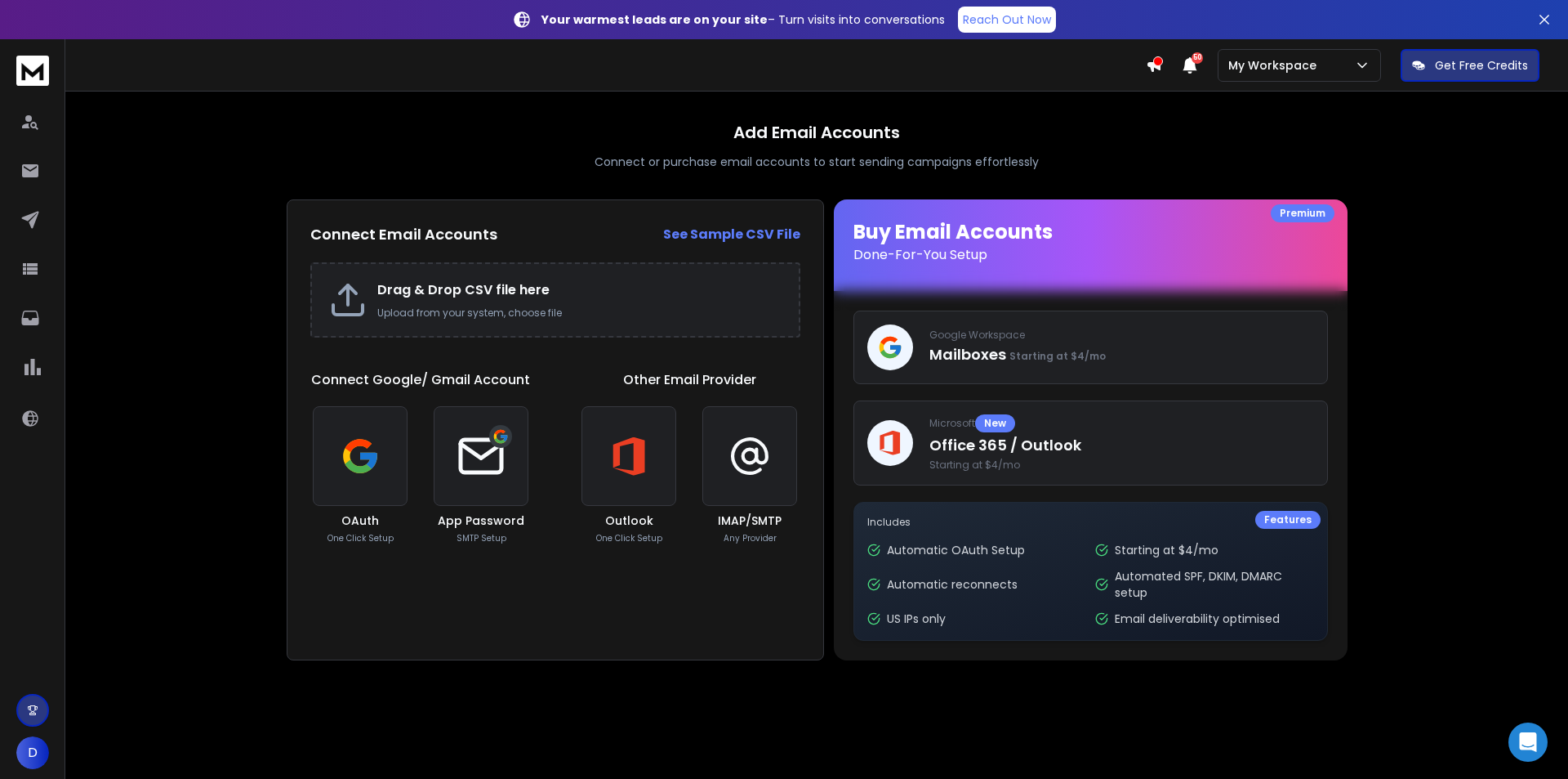
click at [581, 486] on div "Outlook One Click Setup IMAP/SMTP Any Provider" at bounding box center [689, 474] width 222 height 138
click at [618, 478] on div at bounding box center [629, 456] width 40 height 46
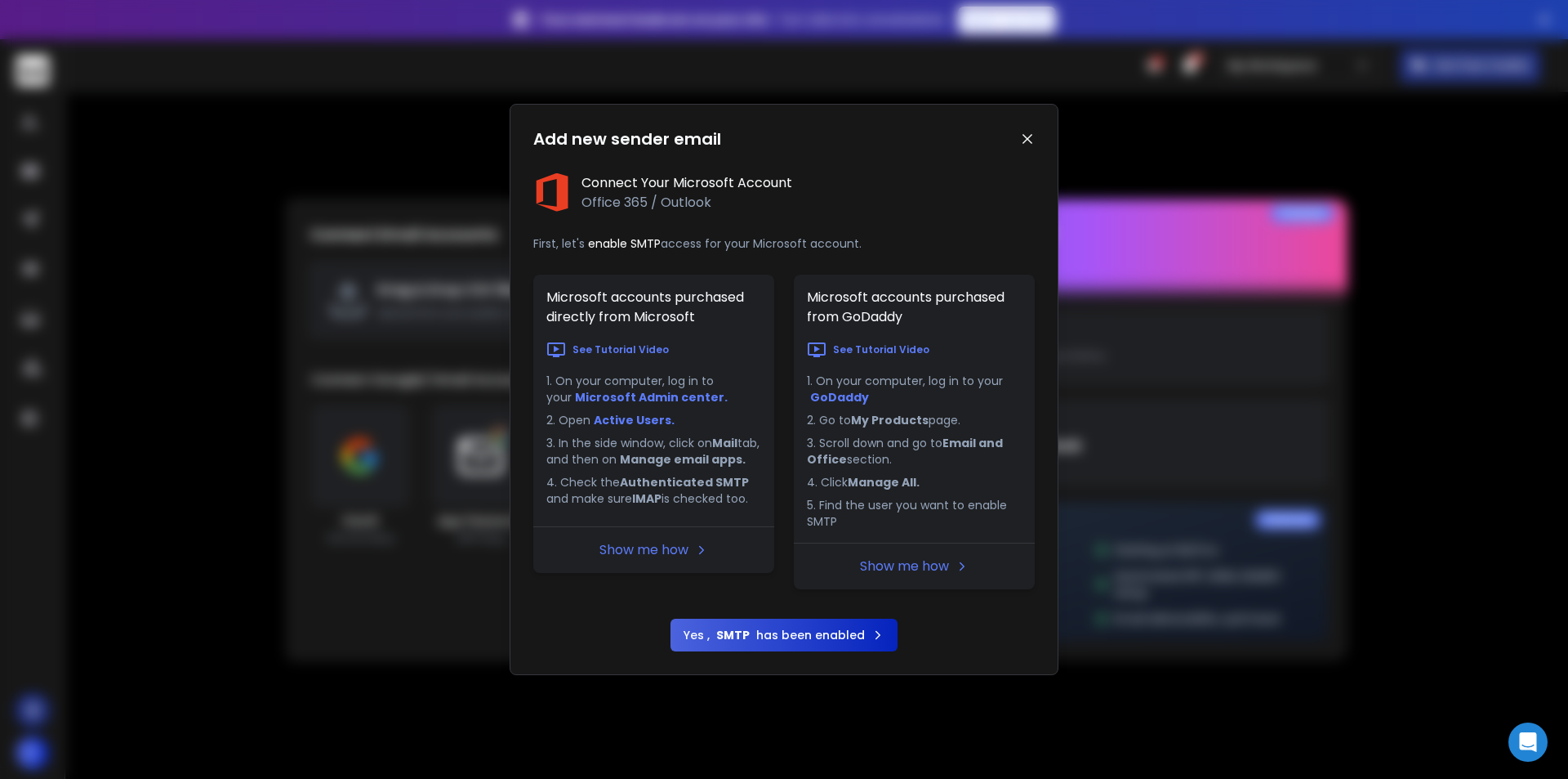
click at [807, 626] on button "Yes , SMTP has been enabled" at bounding box center [784, 635] width 227 height 33
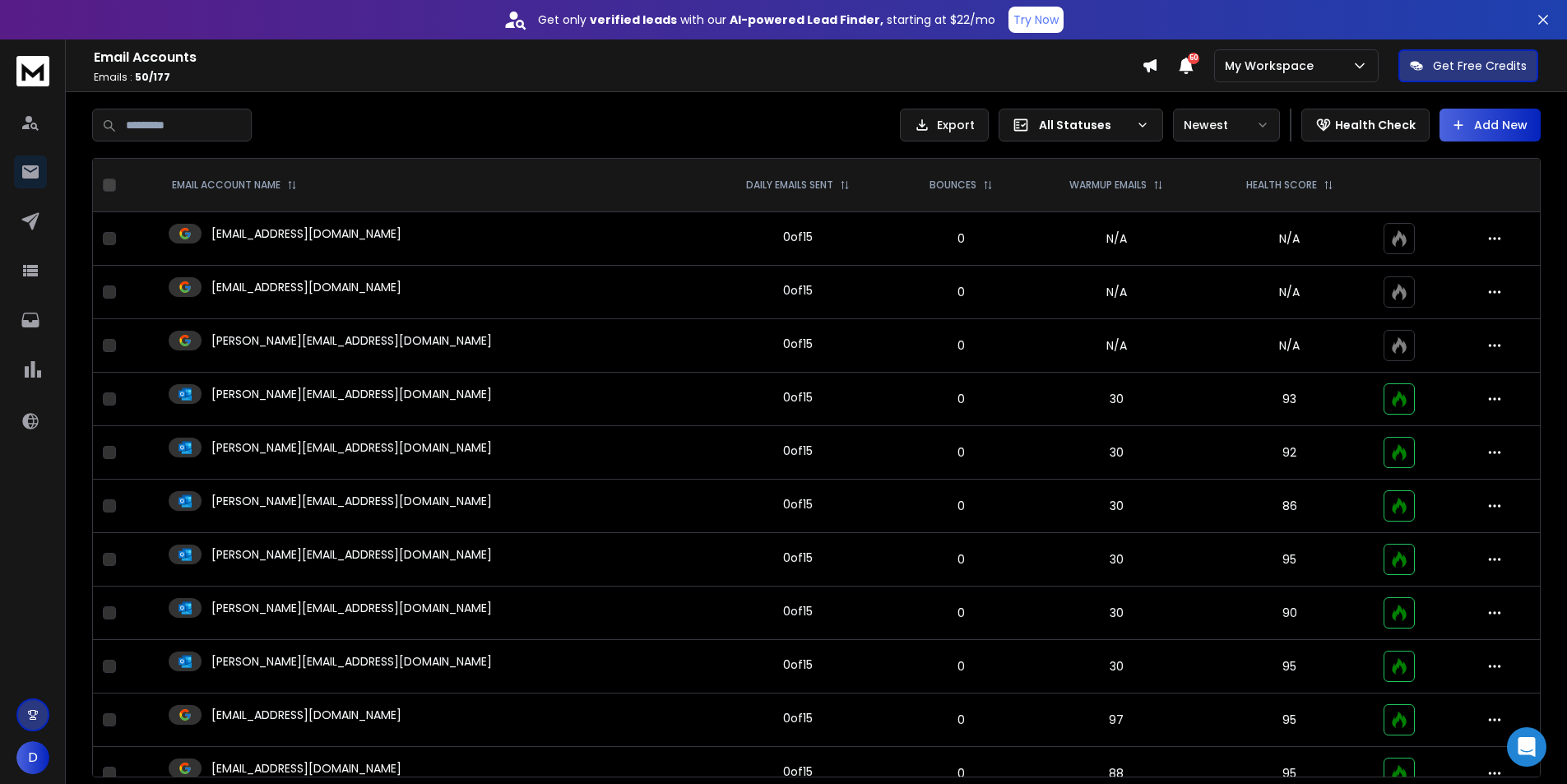
click at [1477, 127] on button "Add New" at bounding box center [1490, 125] width 101 height 33
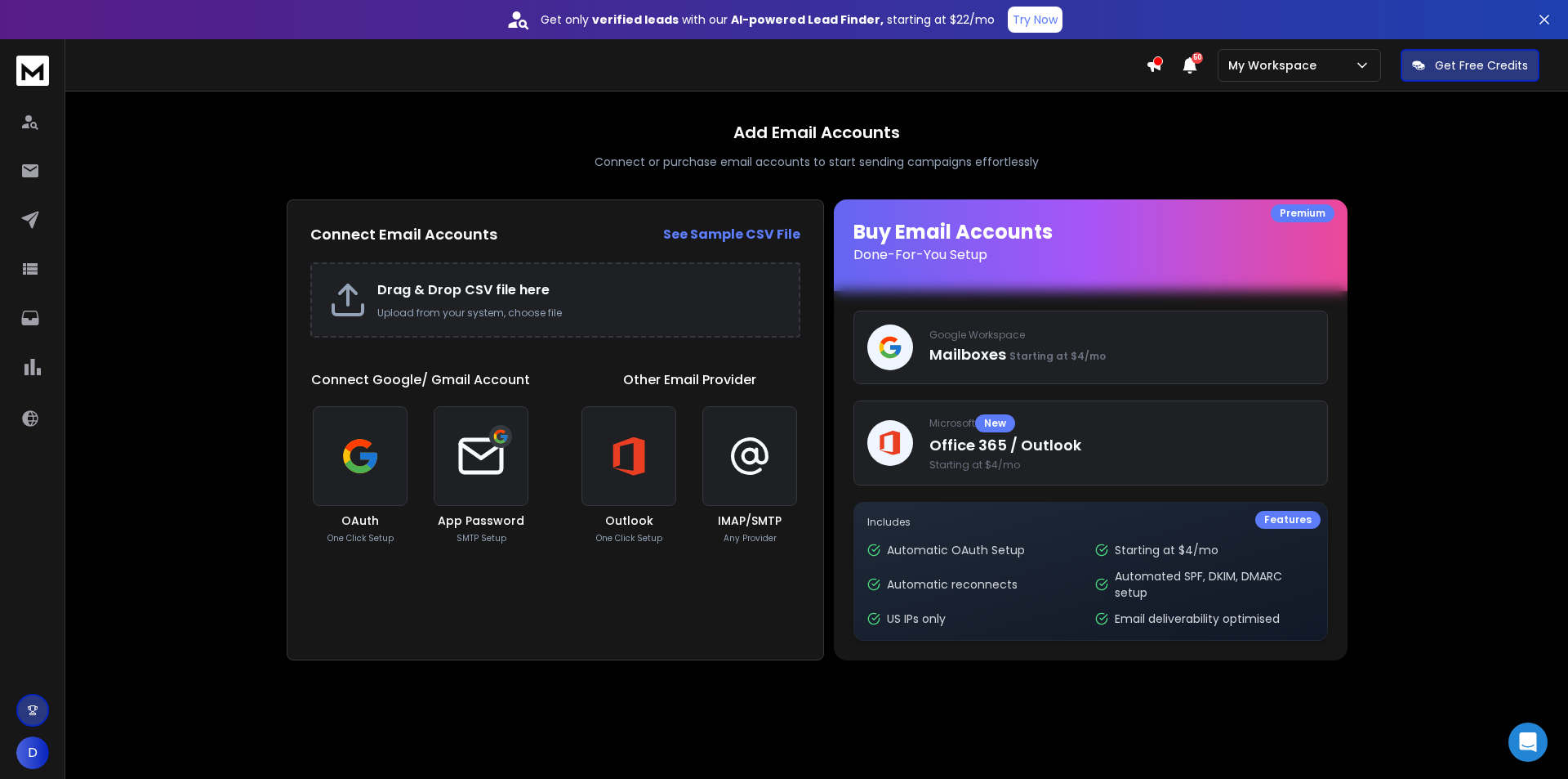
click at [627, 434] on div at bounding box center [629, 456] width 40 height 46
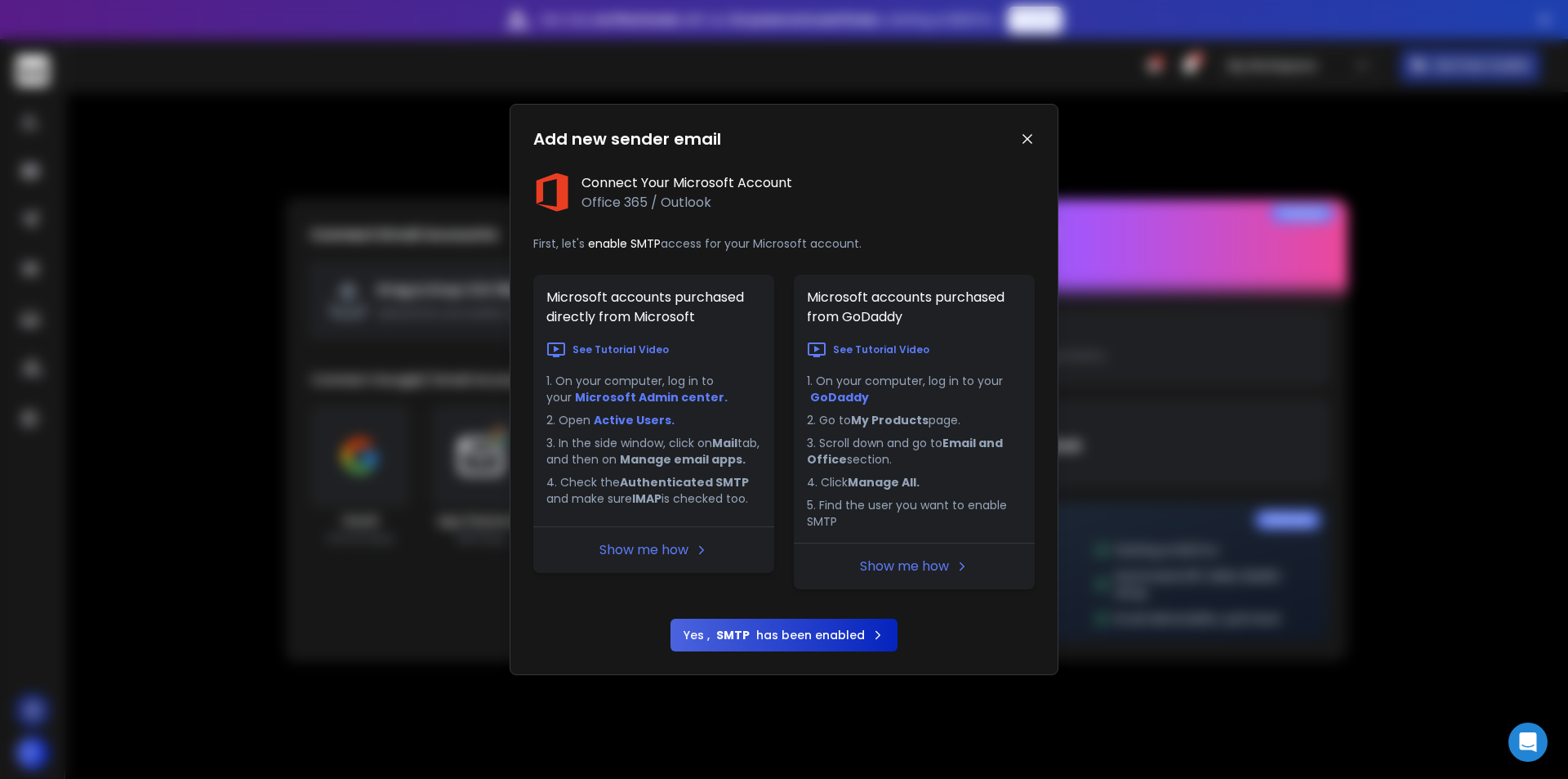
click at [796, 626] on button "Yes , SMTP has been enabled" at bounding box center [784, 635] width 227 height 33
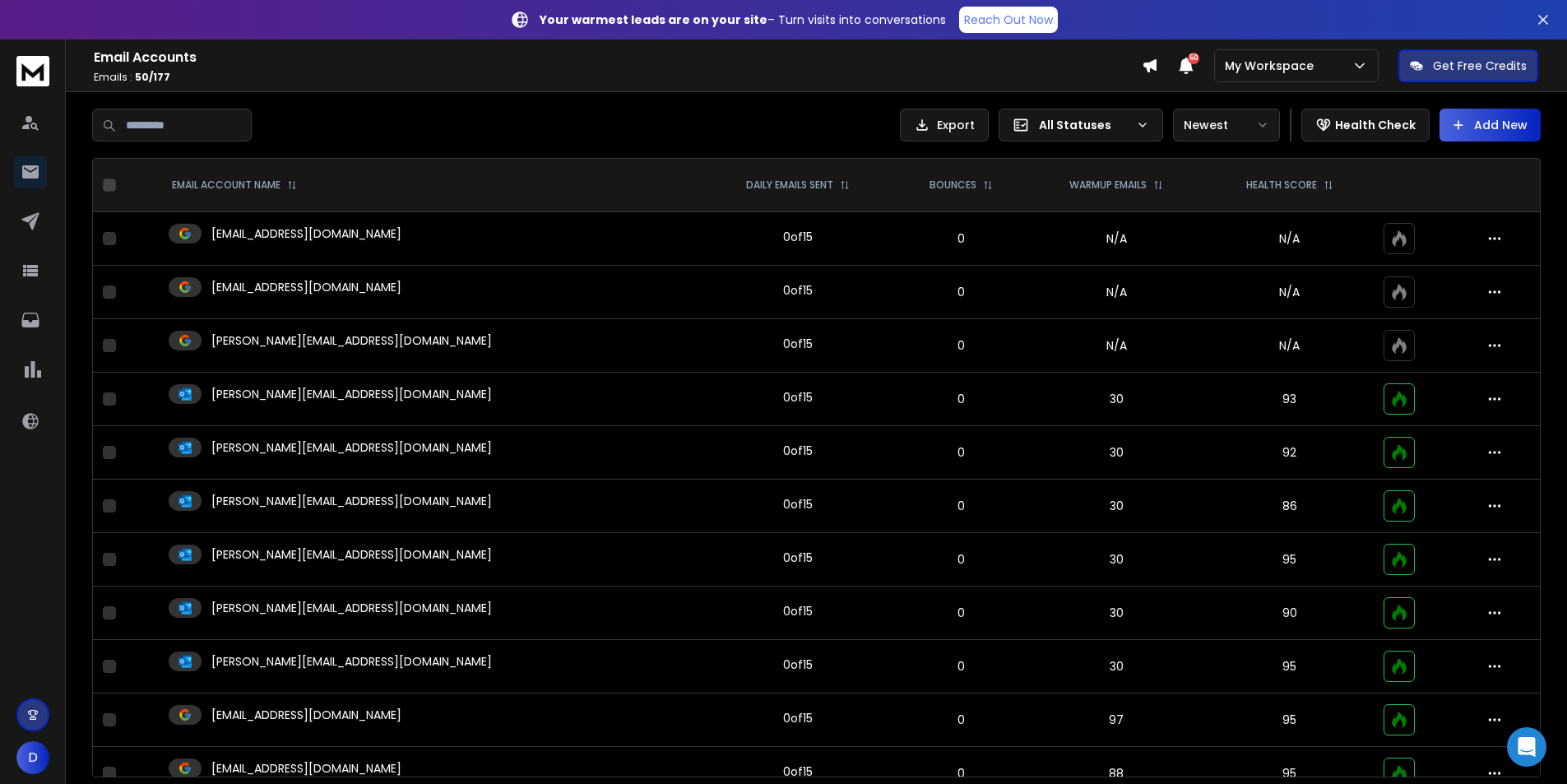
click at [1477, 126] on button "Add New" at bounding box center [1490, 125] width 101 height 33
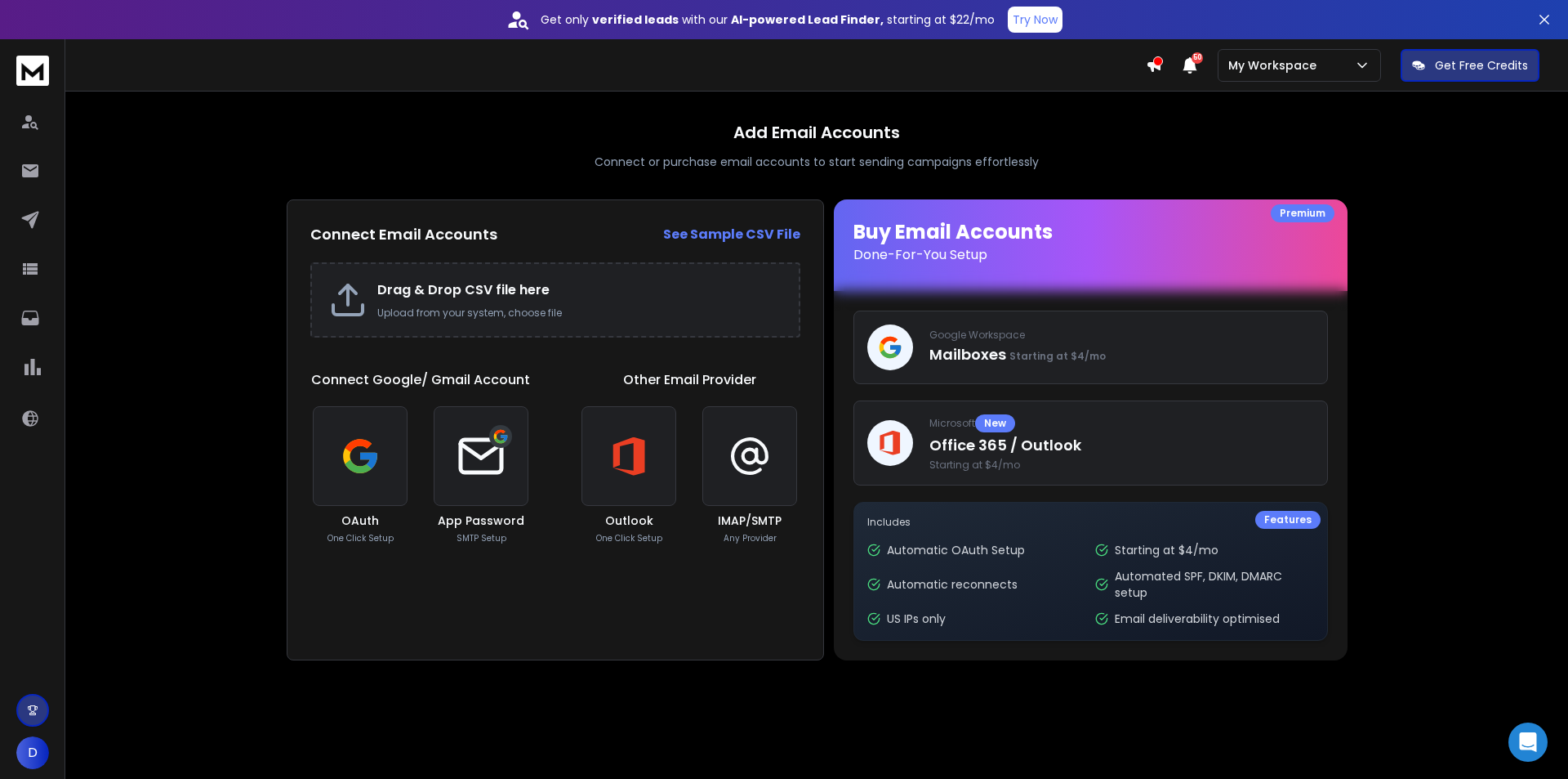
click at [648, 454] on icon at bounding box center [629, 457] width 39 height 39
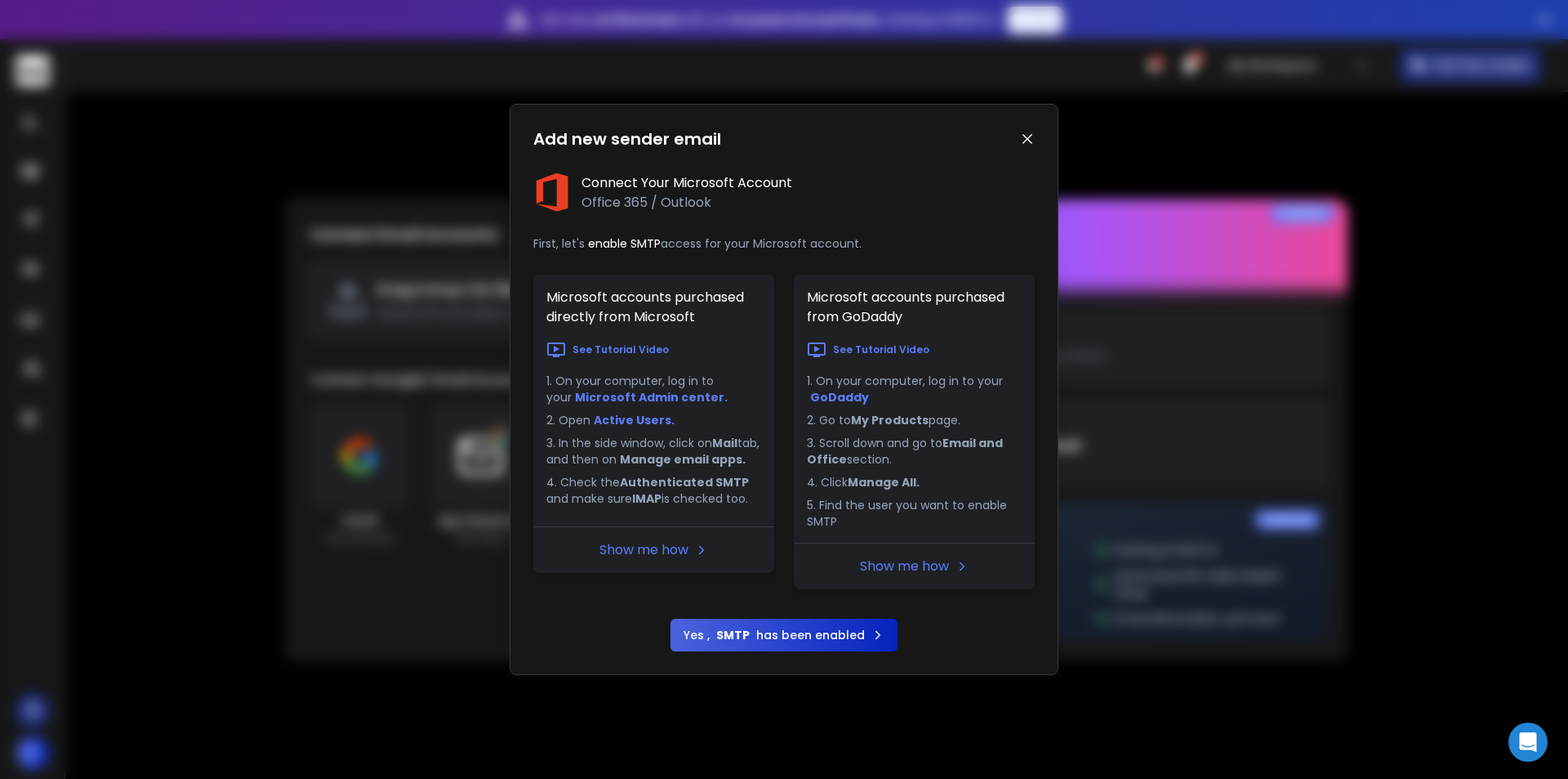
click at [784, 631] on button "Yes , SMTP has been enabled" at bounding box center [784, 635] width 227 height 33
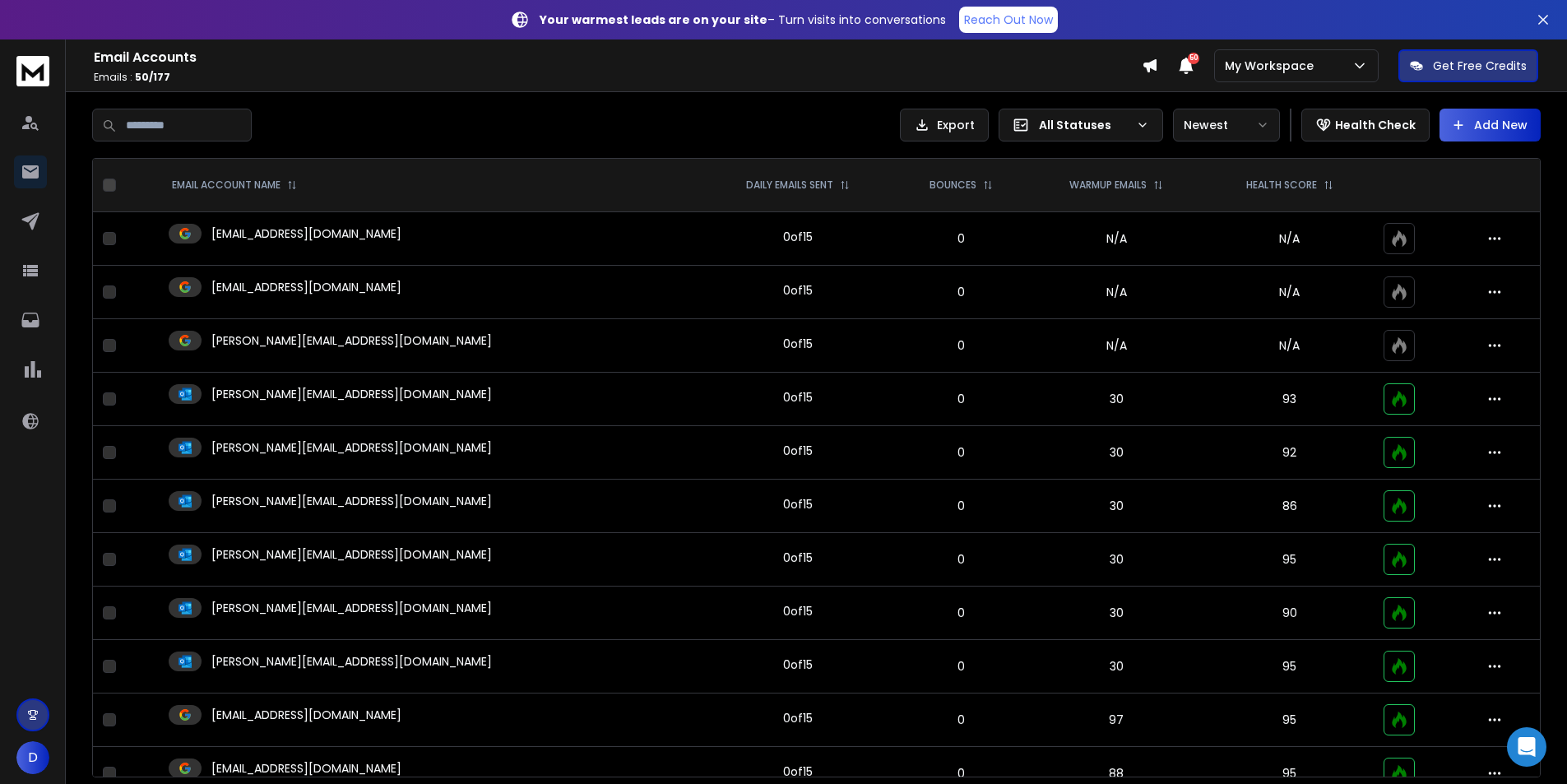
click at [1477, 126] on button "Add New" at bounding box center [1490, 125] width 101 height 33
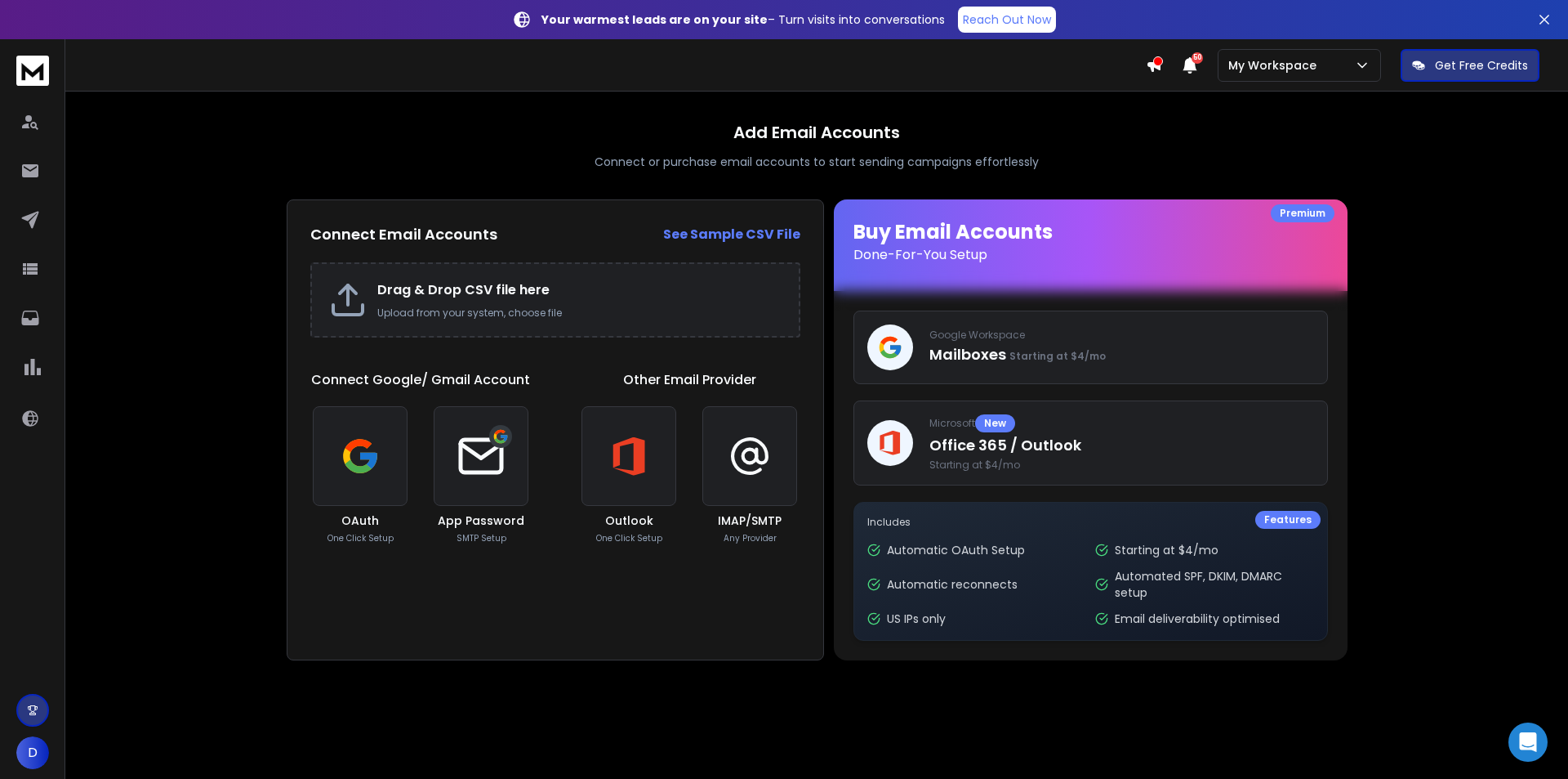
click at [652, 456] on div at bounding box center [629, 455] width 95 height 99
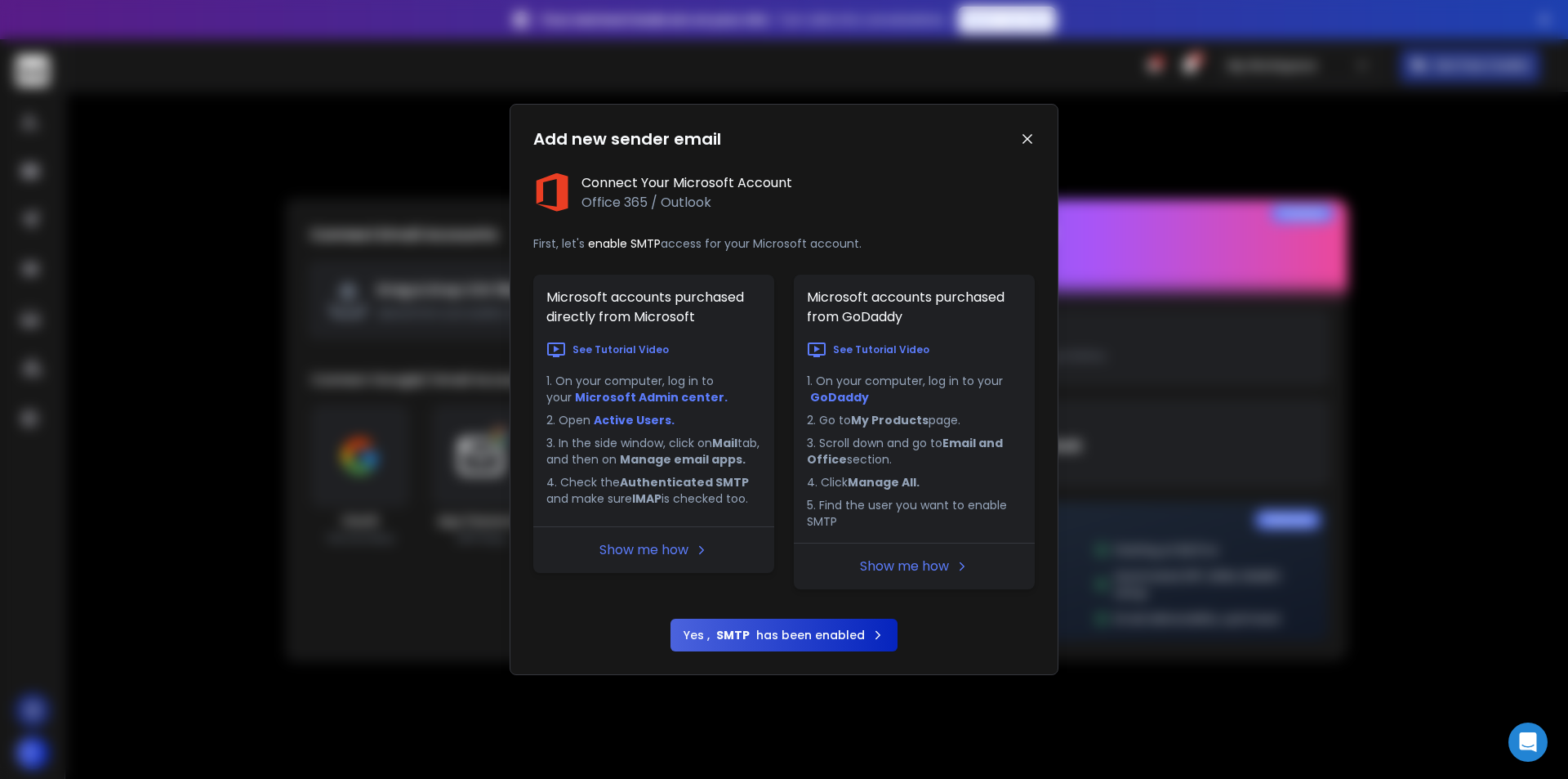
click at [769, 643] on button "Yes , SMTP has been enabled" at bounding box center [784, 635] width 227 height 33
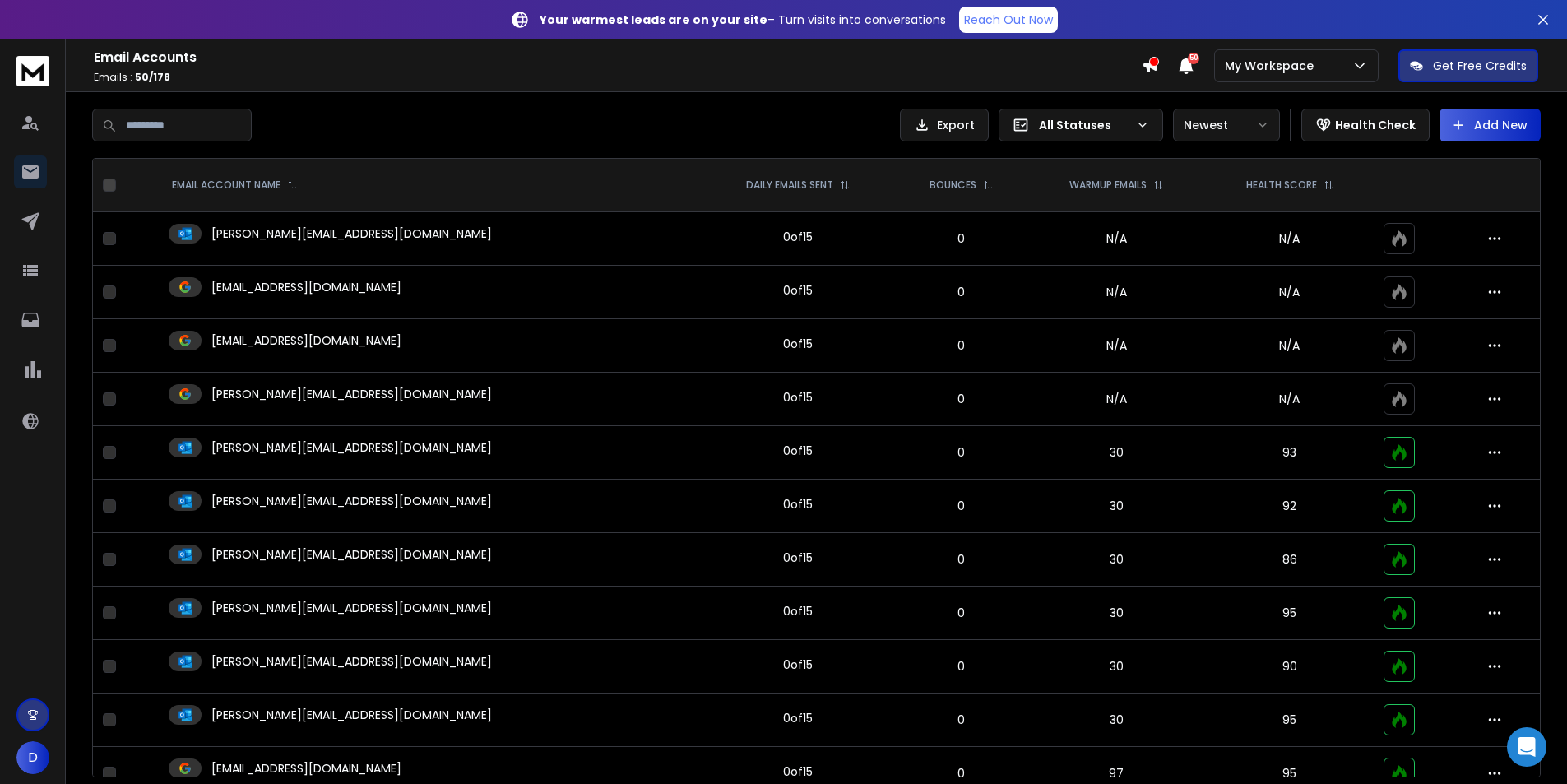
paste input "**********"
click at [212, 117] on input at bounding box center [172, 125] width 160 height 33
type input "**********"
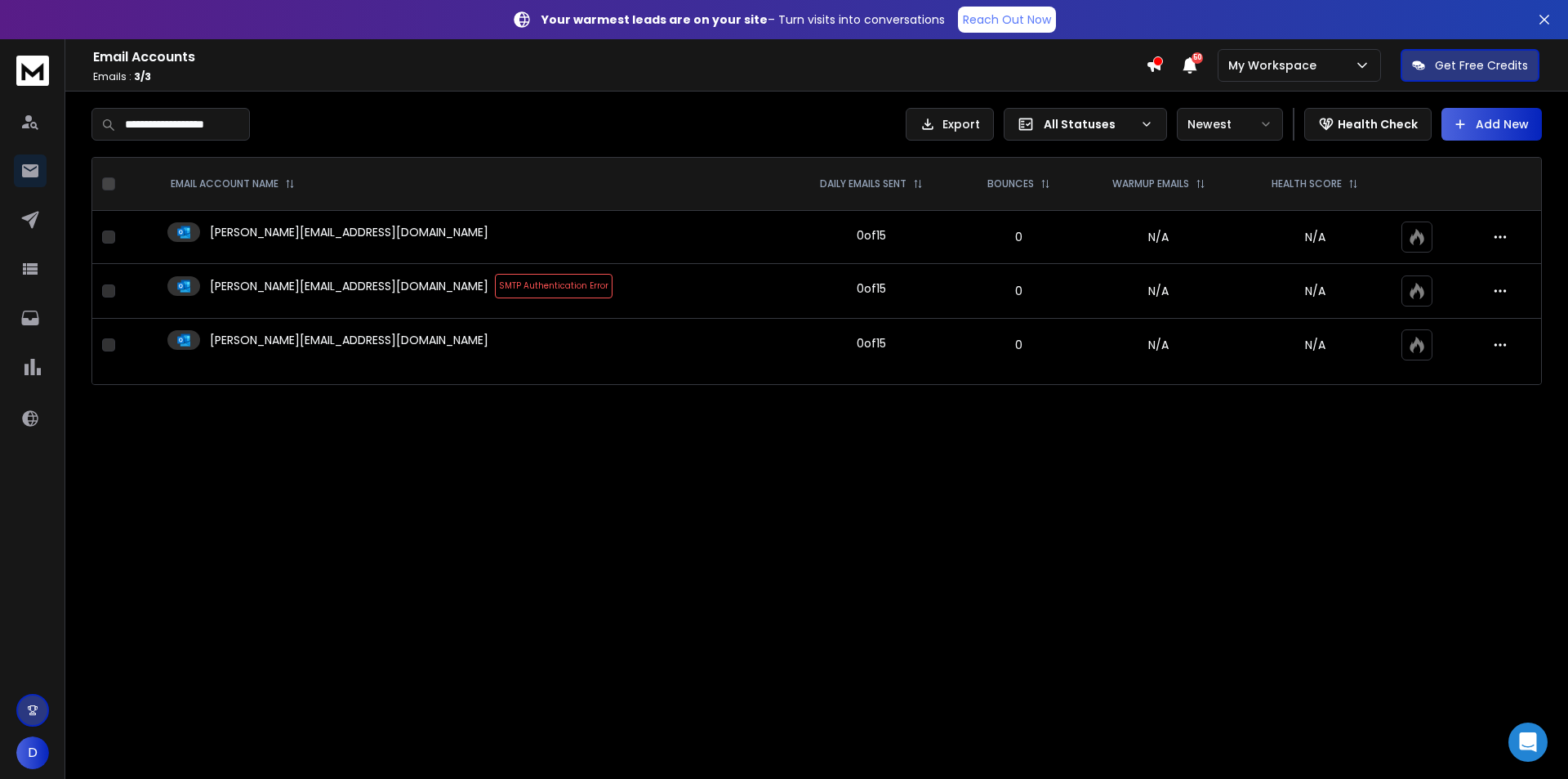
click at [495, 289] on span "SMTP Authentication Error" at bounding box center [554, 286] width 118 height 25
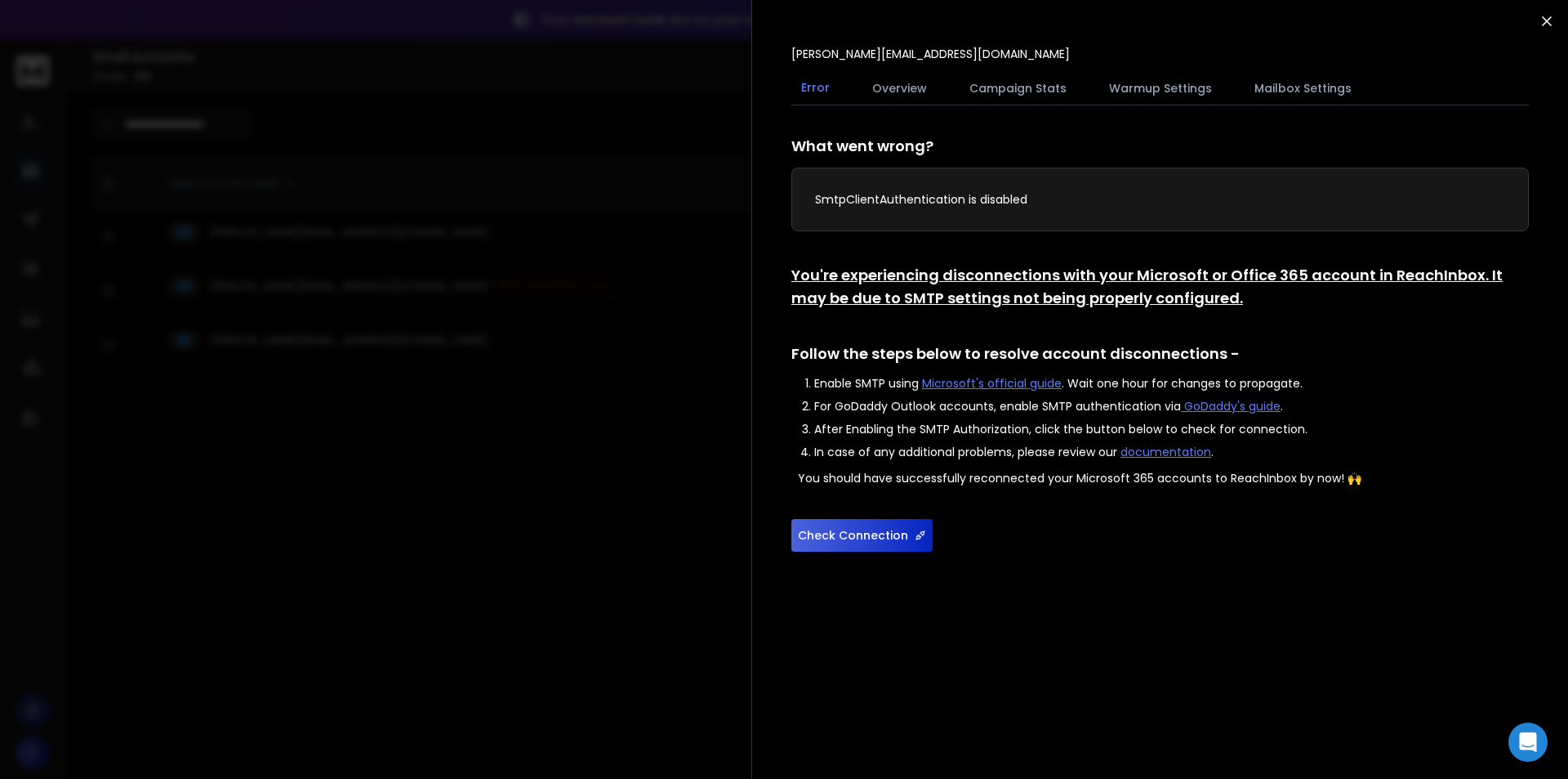
click at [1541, 21] on icon "button" at bounding box center [1547, 21] width 17 height 17
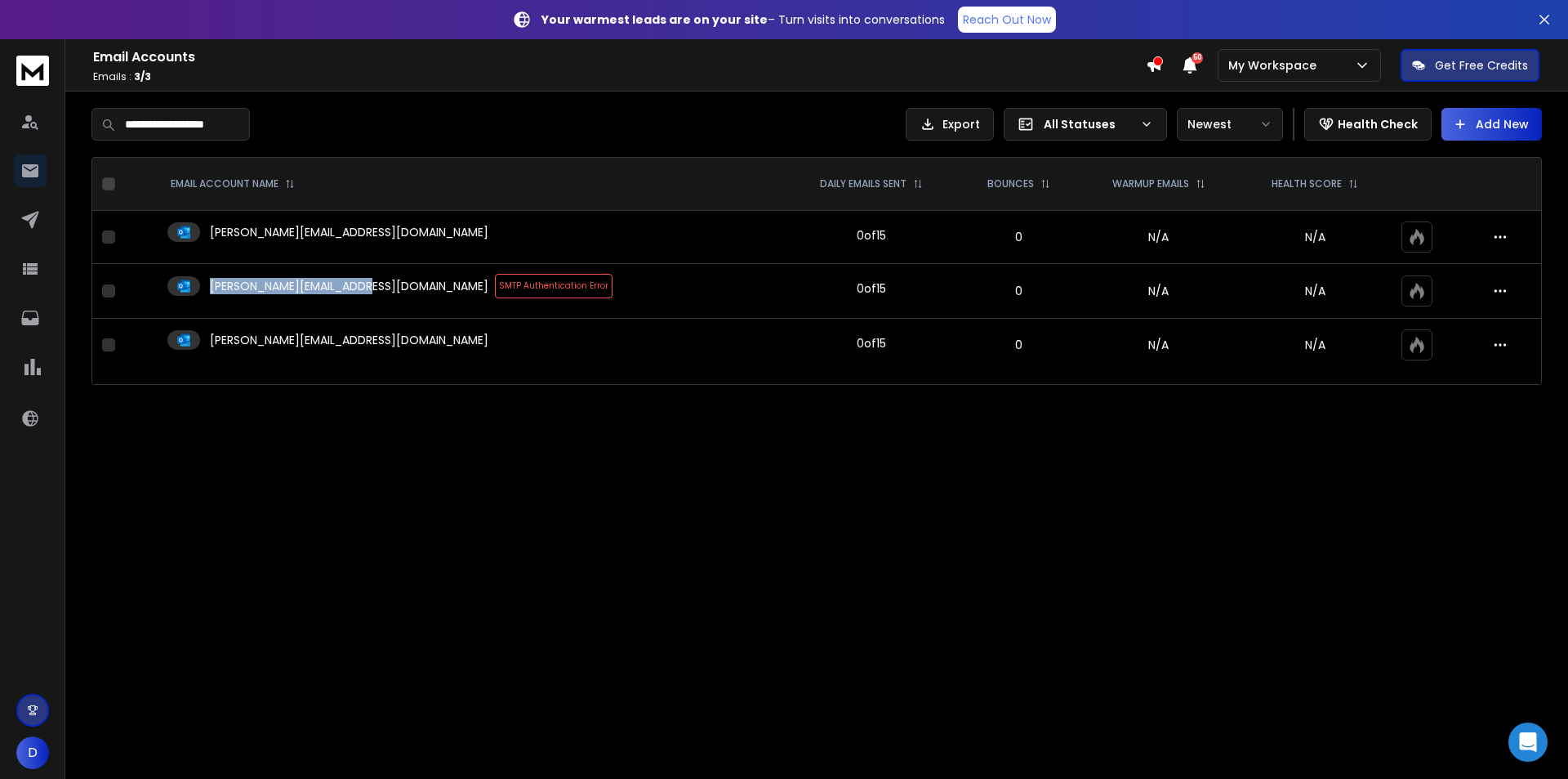
copy p "kate@SBSCoachingTeam.com"
drag, startPoint x: 331, startPoint y: 282, endPoint x: 452, endPoint y: 10, distance: 297.7
click at [450, 13] on div "**********" at bounding box center [784, 389] width 1568 height 779
click at [147, 109] on input "**********" at bounding box center [171, 124] width 158 height 33
click at [108, 179] on button "Select this Page" at bounding box center [108, 183] width 13 height 13
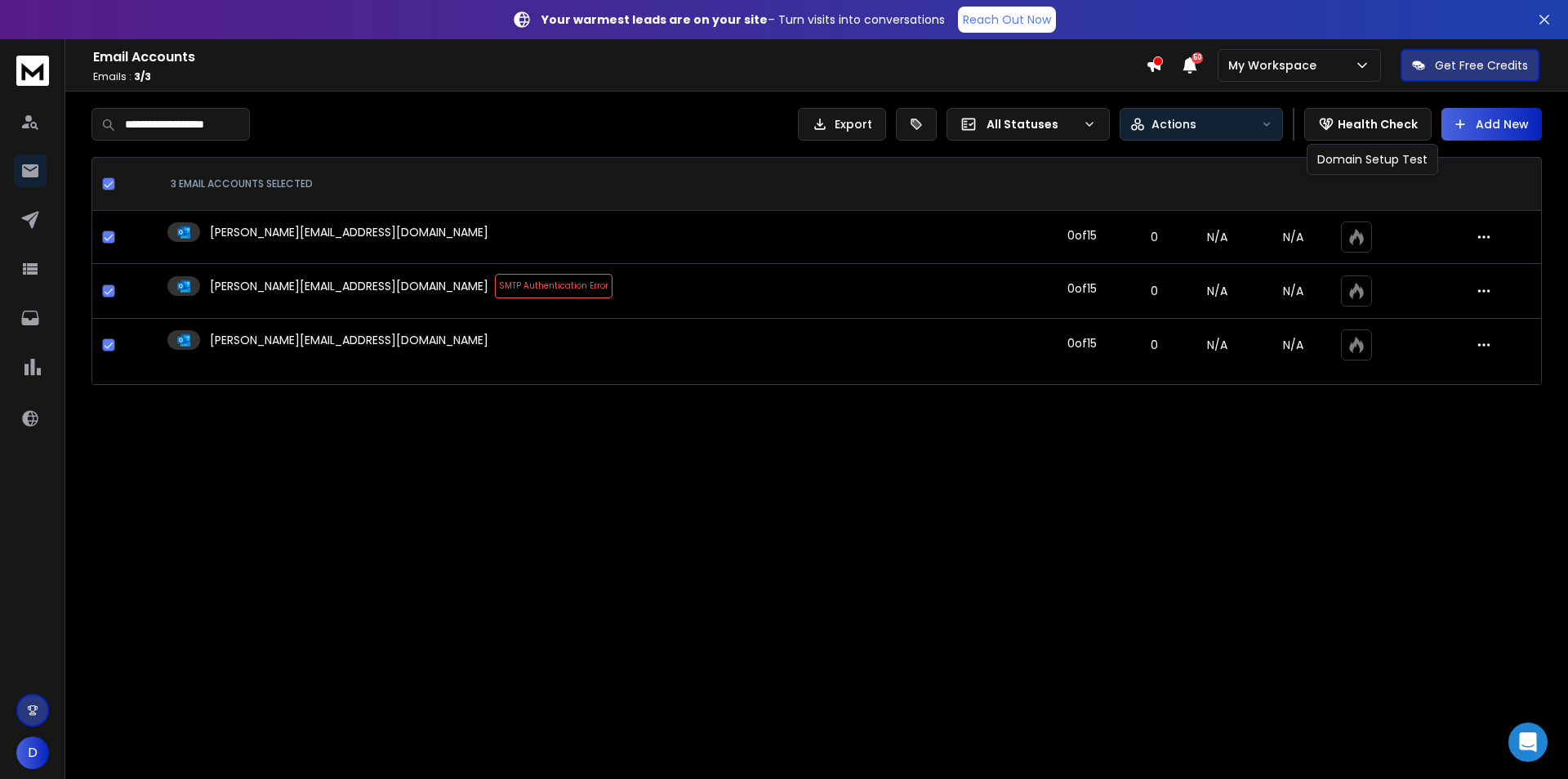
click at [1255, 121] on div "Actions" at bounding box center [1192, 124] width 124 height 17
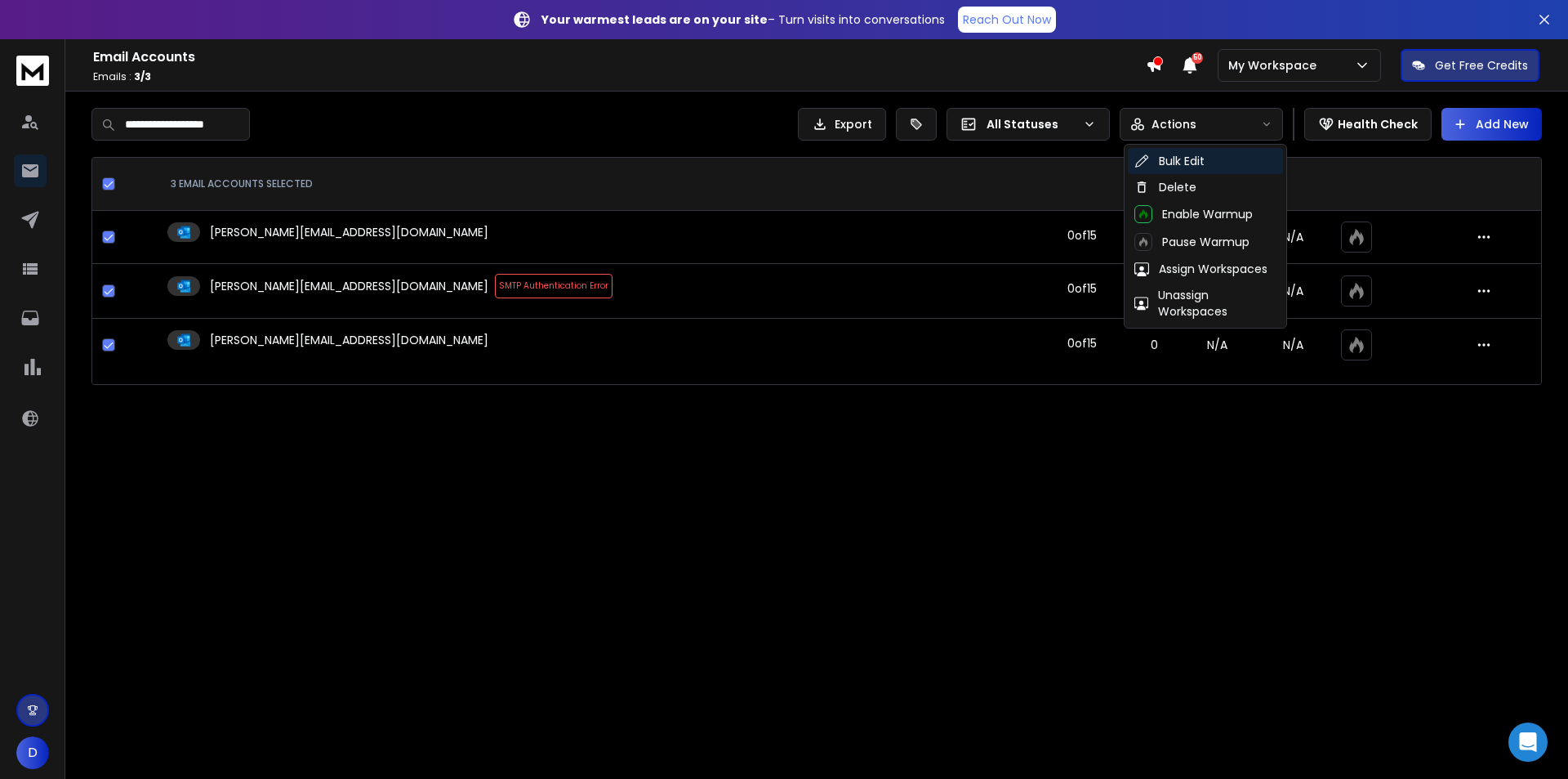
click at [1200, 165] on div "Bulk Edit" at bounding box center [1169, 161] width 70 height 17
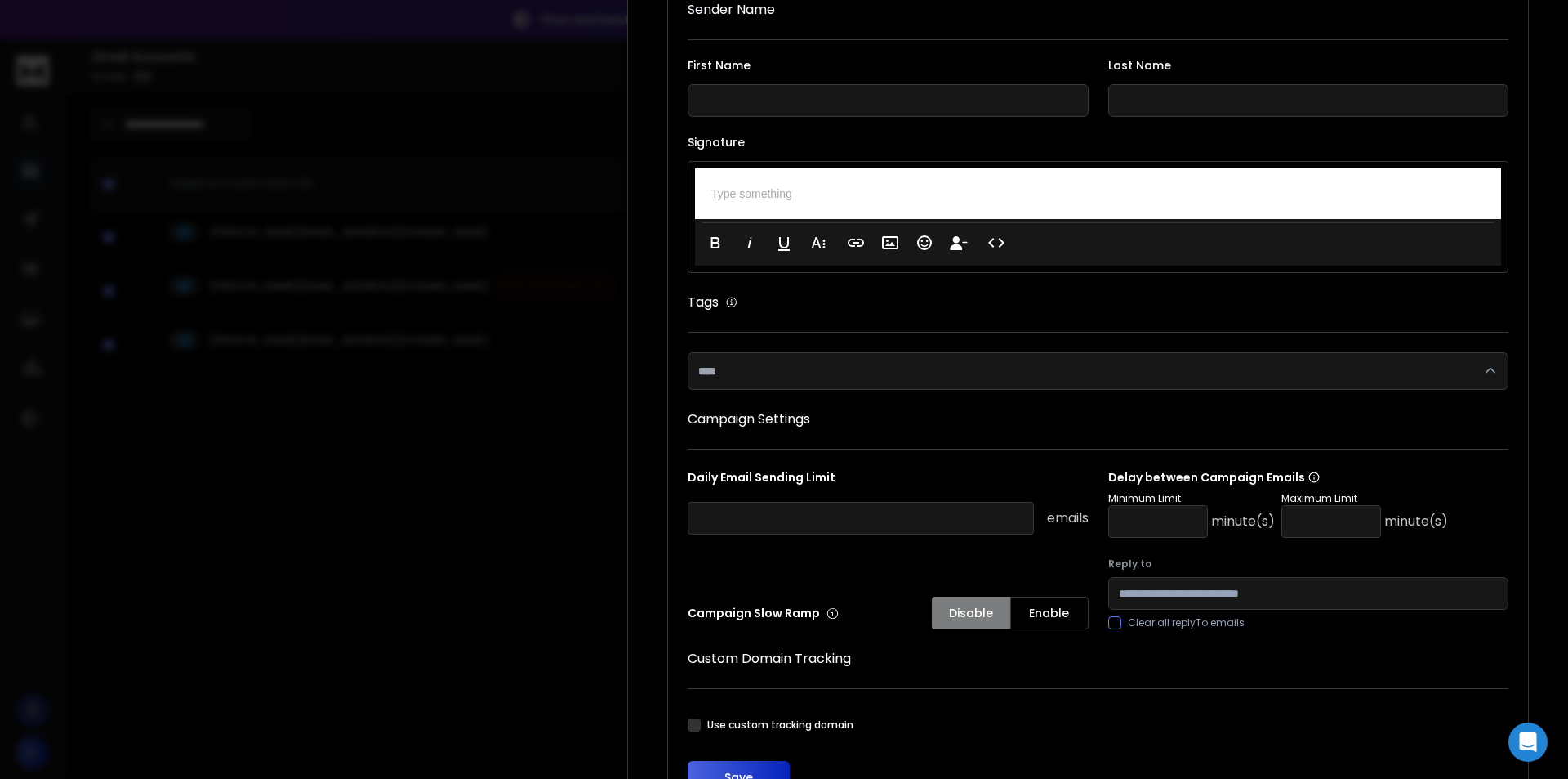
scroll to position [187, 0]
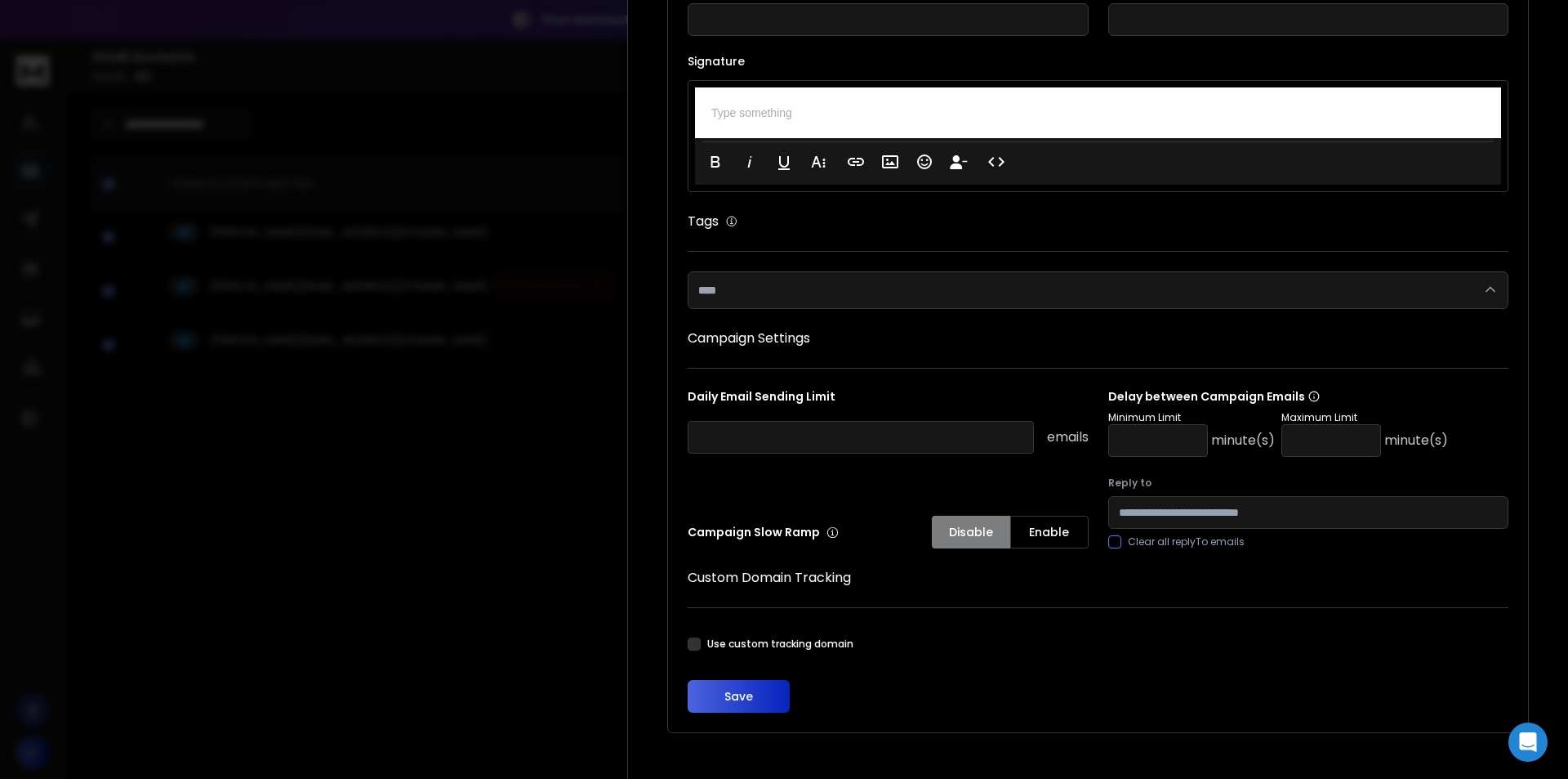
click at [729, 640] on label "Use custom tracking domain" at bounding box center [780, 643] width 146 height 13
click at [692, 648] on button "Reply to" at bounding box center [694, 643] width 13 height 13
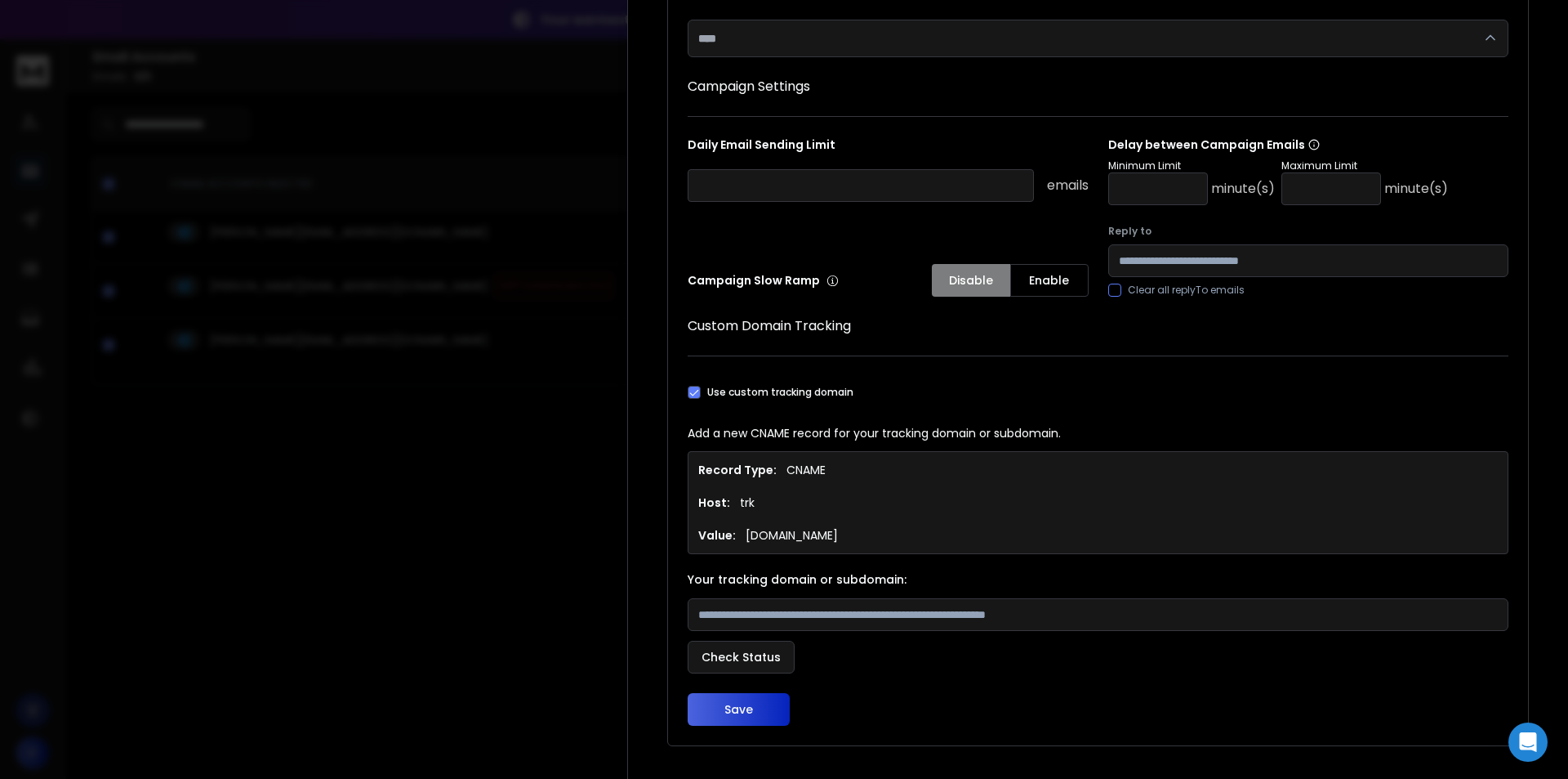
scroll to position [451, 0]
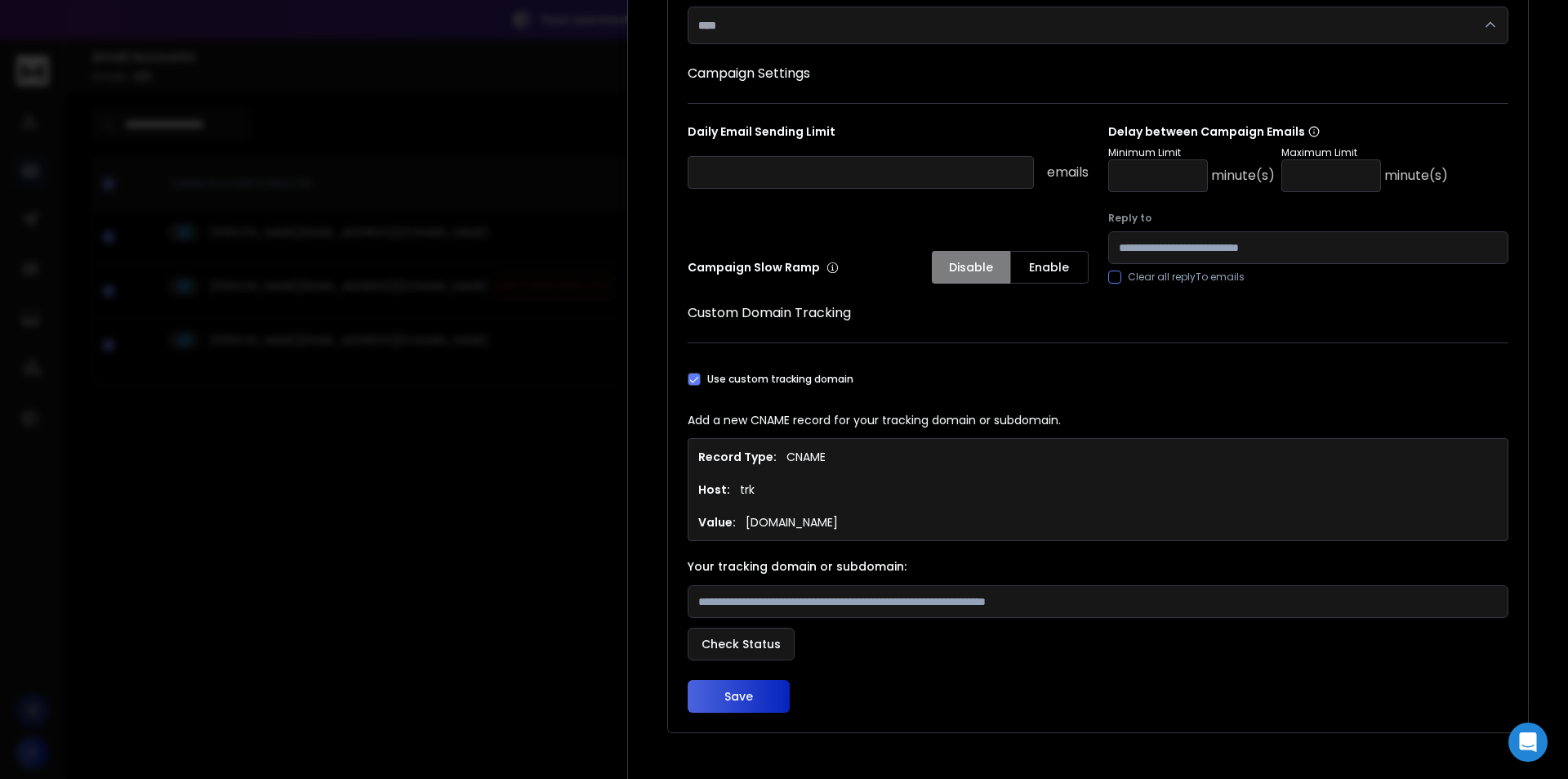
click at [766, 606] on input at bounding box center [1098, 601] width 821 height 33
paste input "**********"
type input "**********"
click at [740, 650] on button "Check Status" at bounding box center [742, 643] width 107 height 33
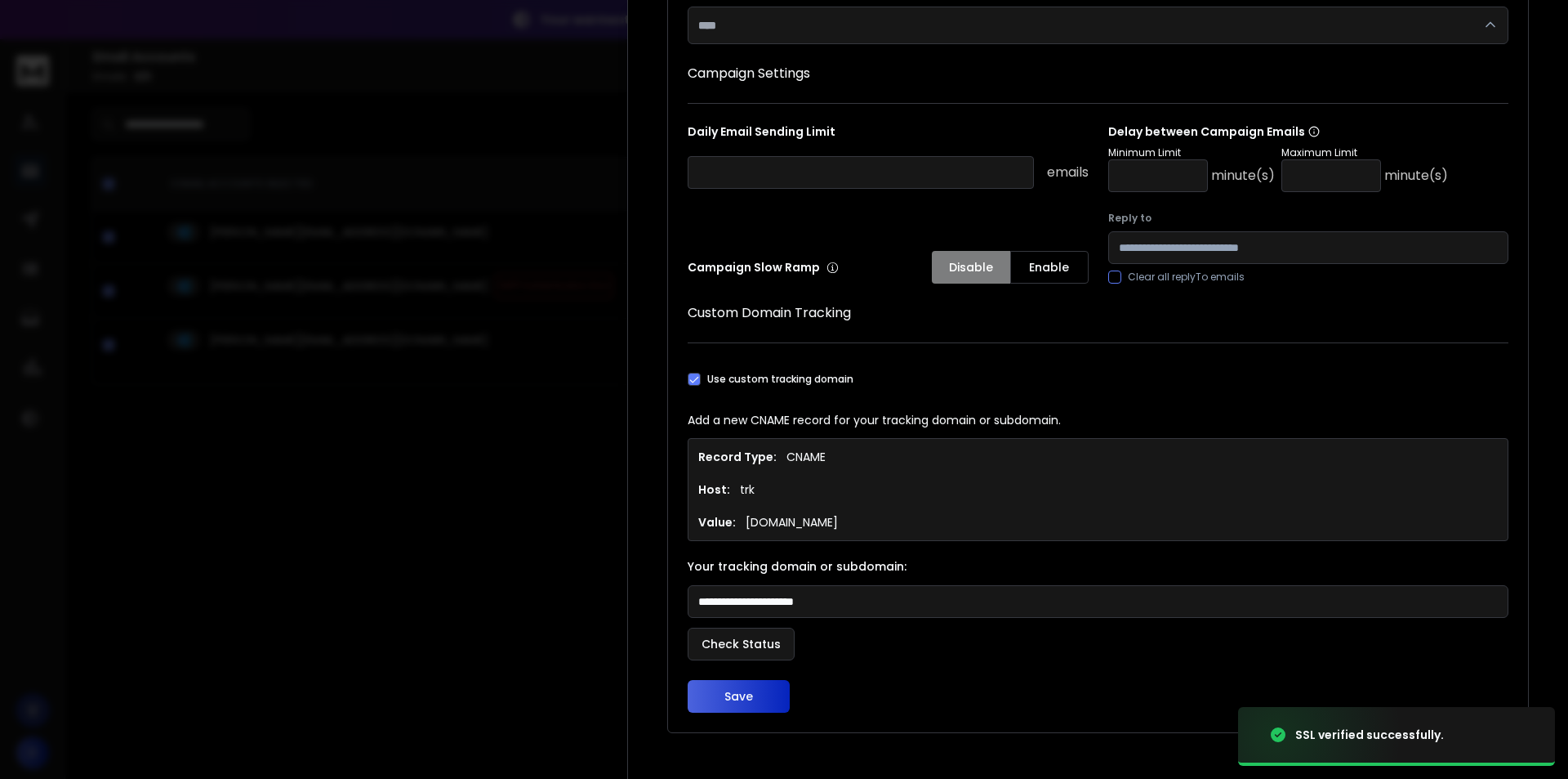
click at [755, 707] on button "Save" at bounding box center [739, 695] width 102 height 33
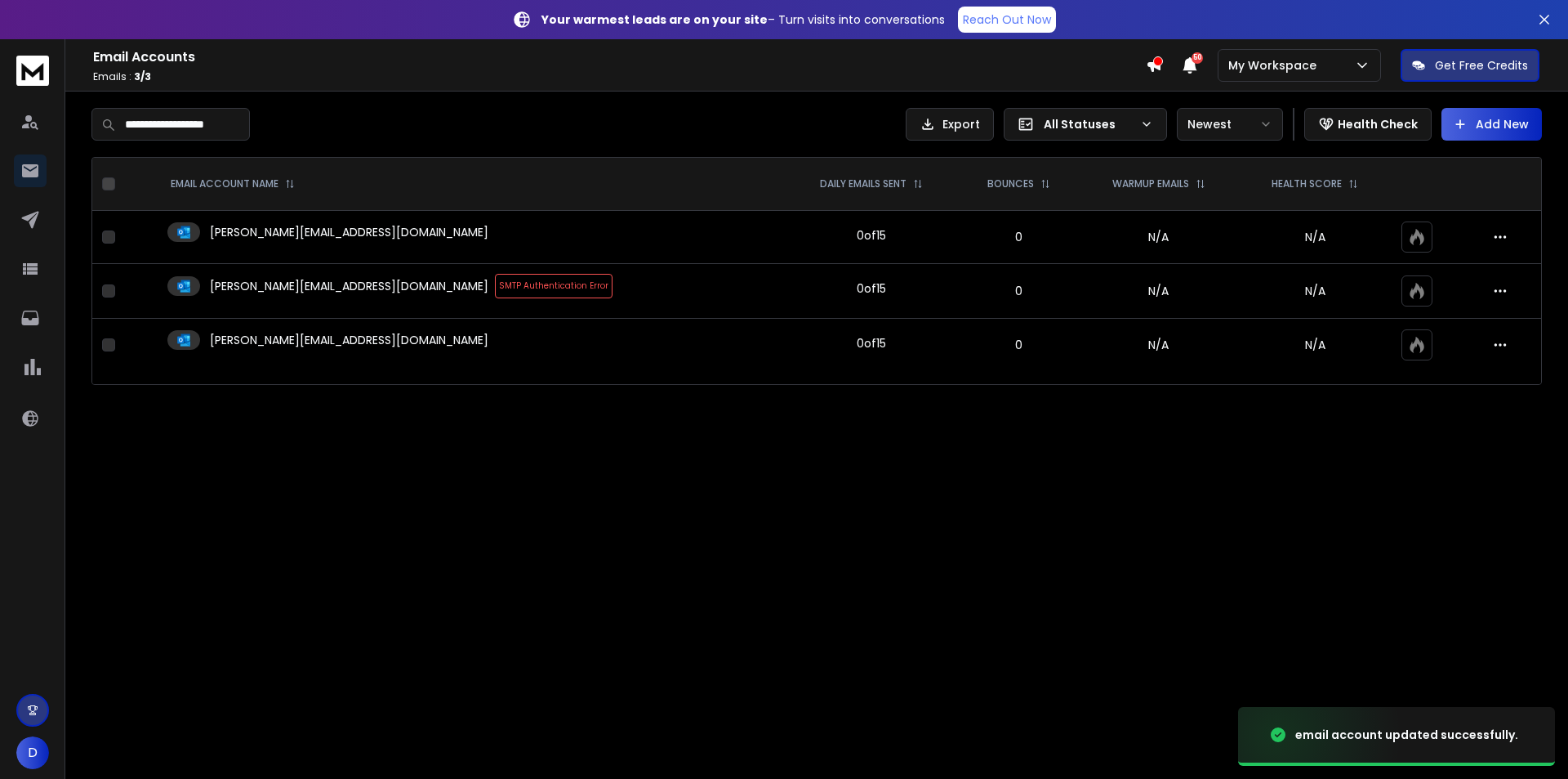
click at [495, 288] on span "SMTP Authentication Error" at bounding box center [554, 286] width 118 height 25
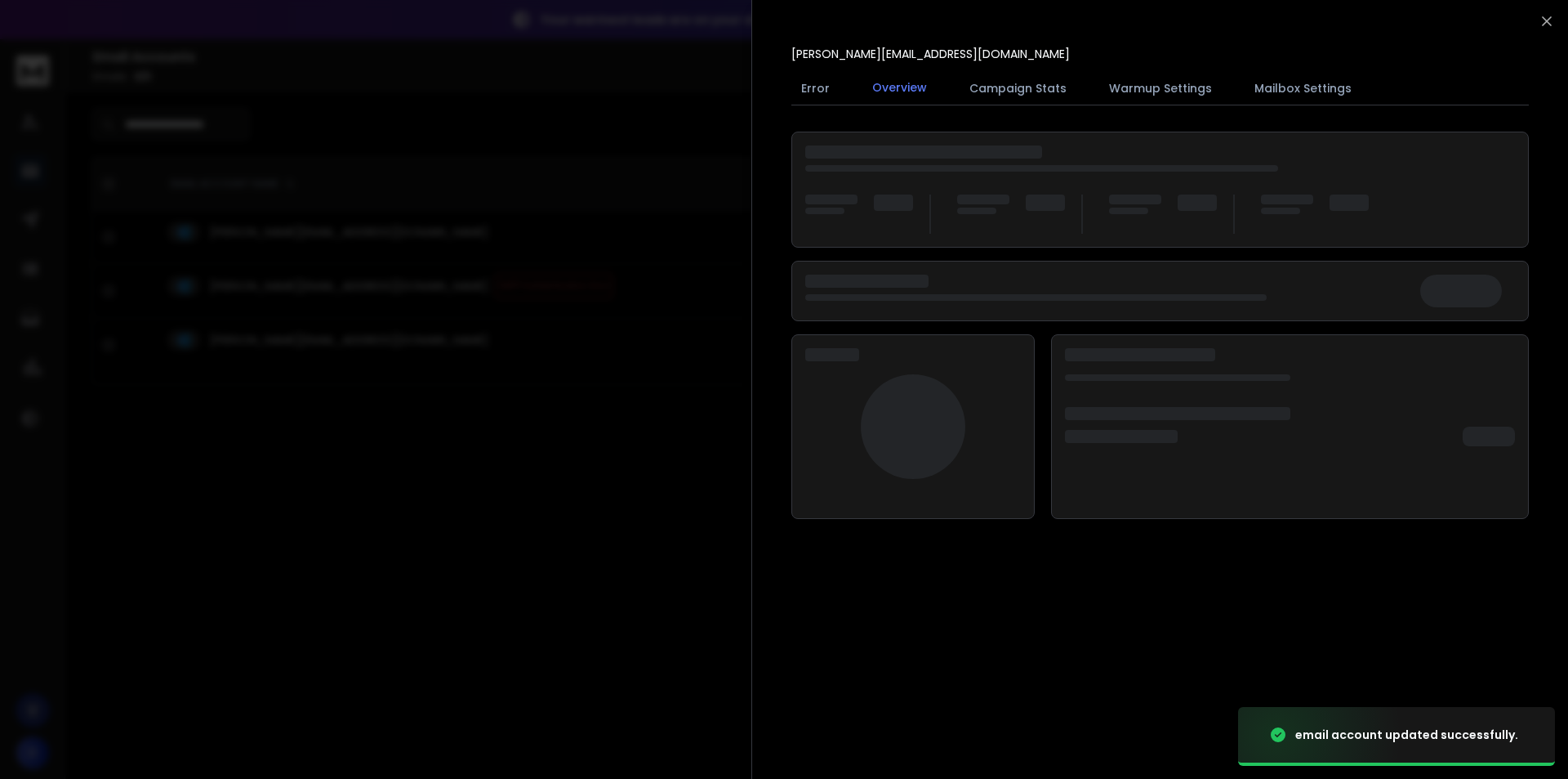
click at [492, 411] on div at bounding box center [784, 389] width 1568 height 779
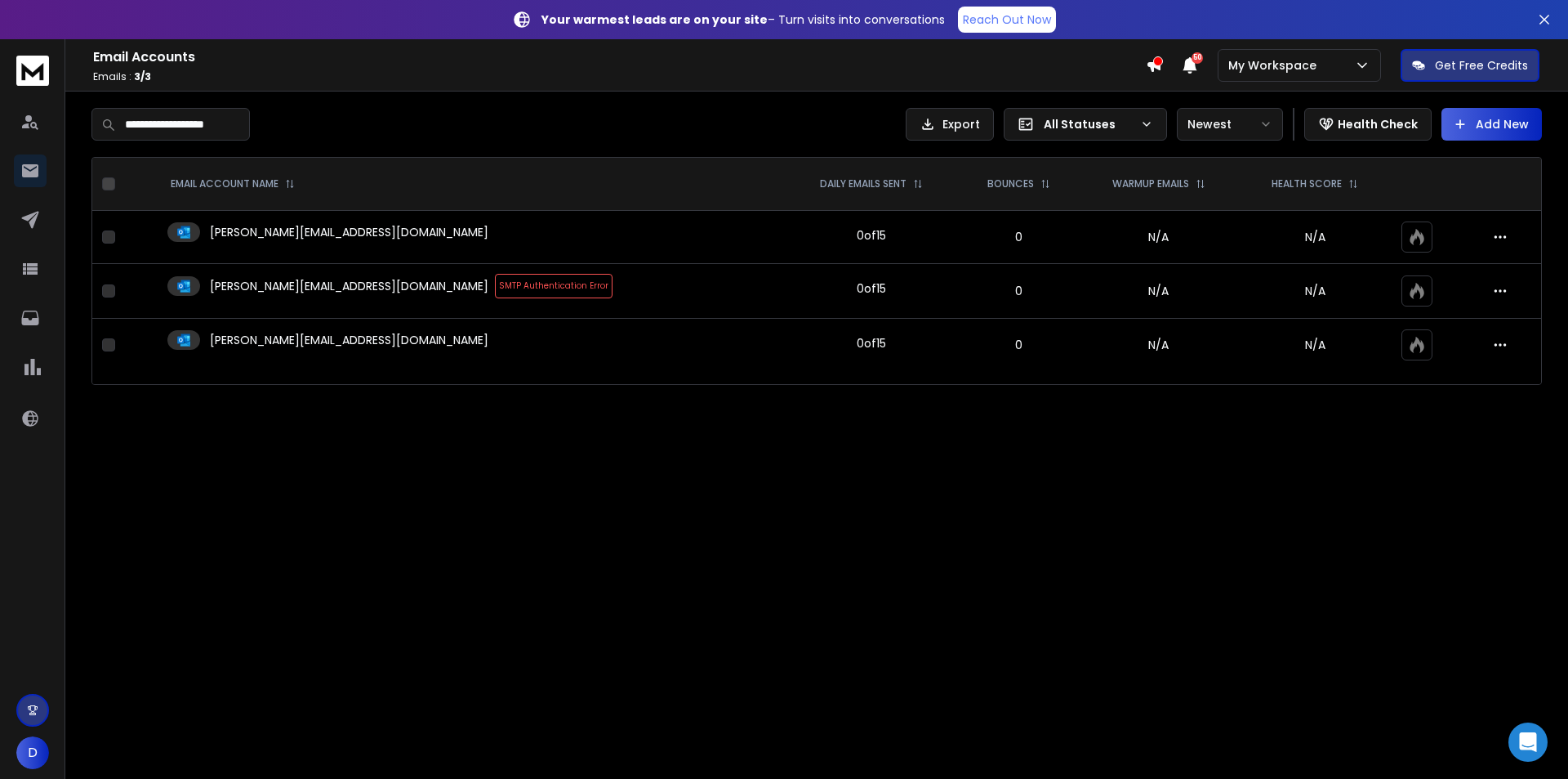
click at [349, 245] on td "emily@SBSCoachingTeam.com" at bounding box center [471, 237] width 626 height 53
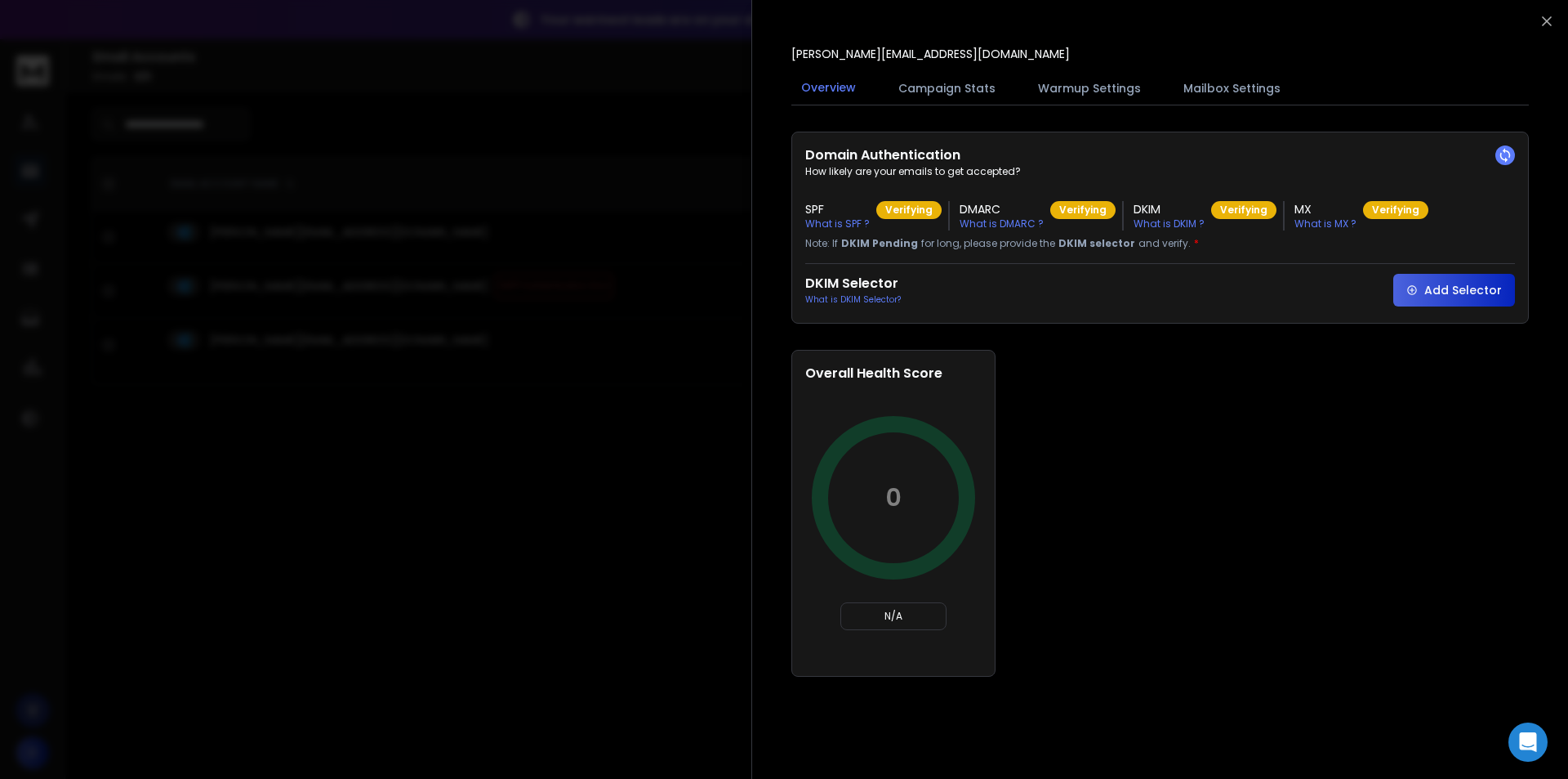
click at [414, 274] on div at bounding box center [784, 389] width 1568 height 779
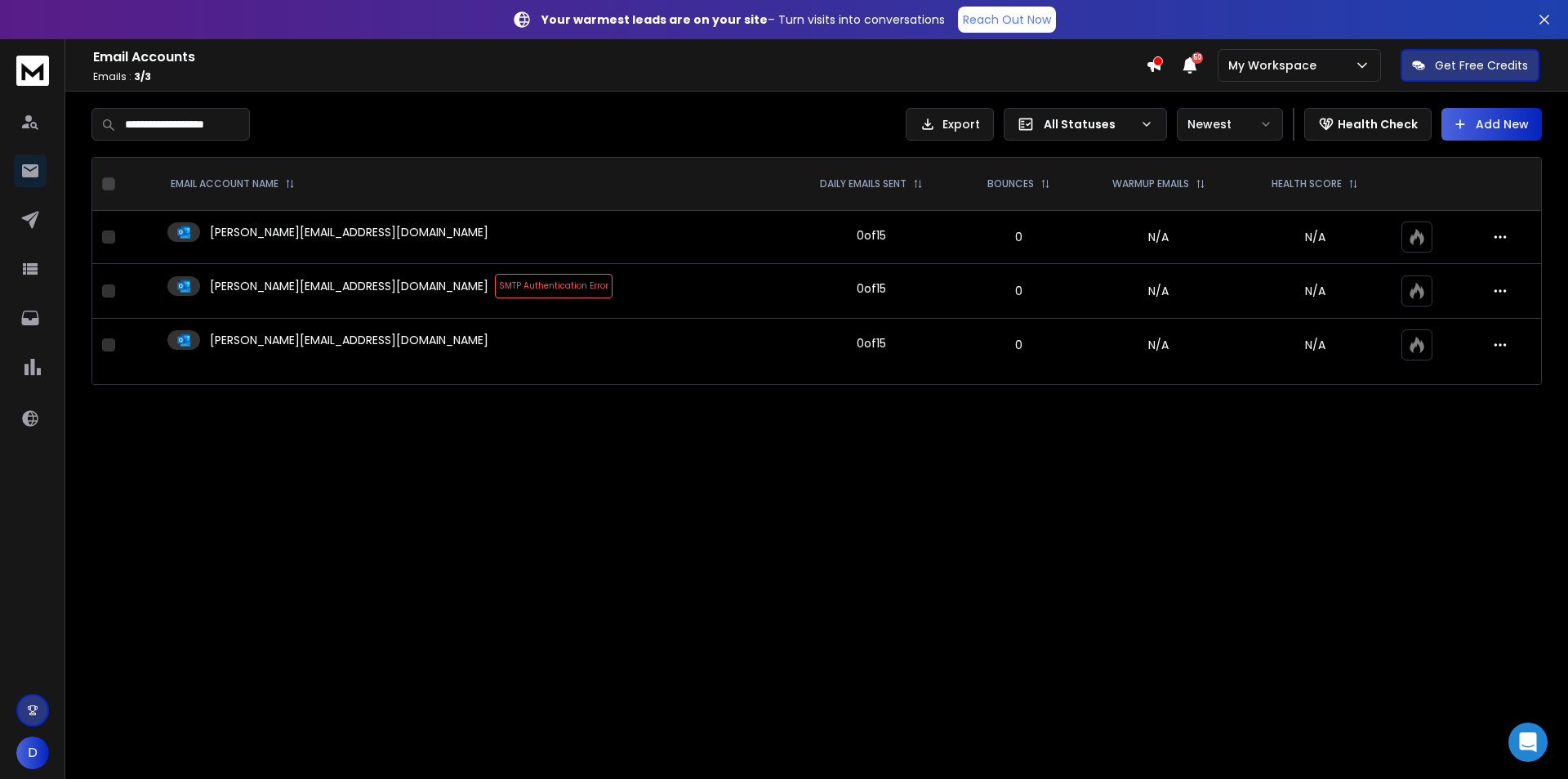
click at [410, 270] on td "kate@SBSCoachingTeam.com SMTP Authentication Error" at bounding box center [471, 291] width 626 height 55
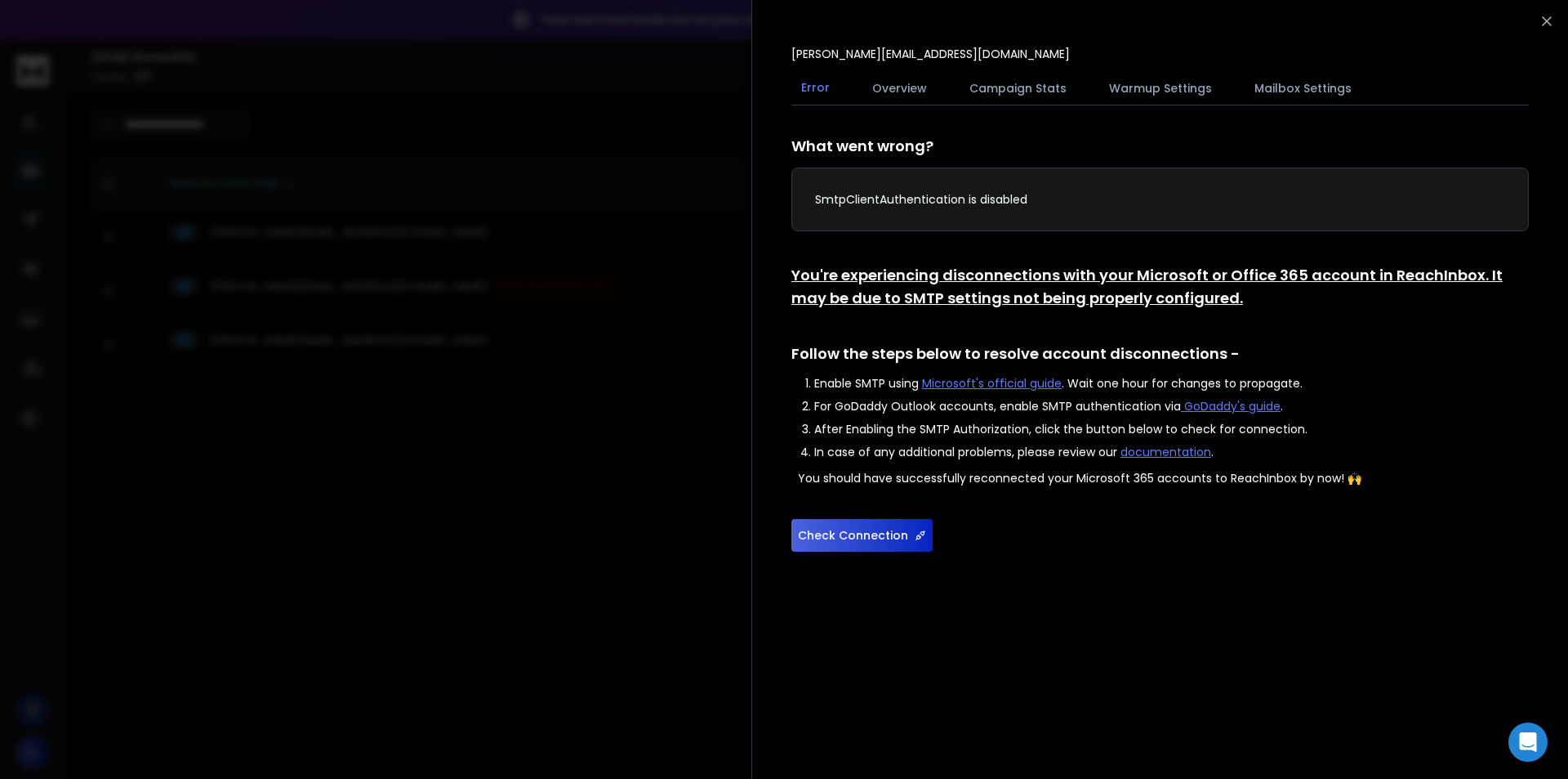
click at [887, 536] on button "Check Connection" at bounding box center [861, 534] width 142 height 33
click at [1539, 22] on icon "button" at bounding box center [1547, 21] width 17 height 17
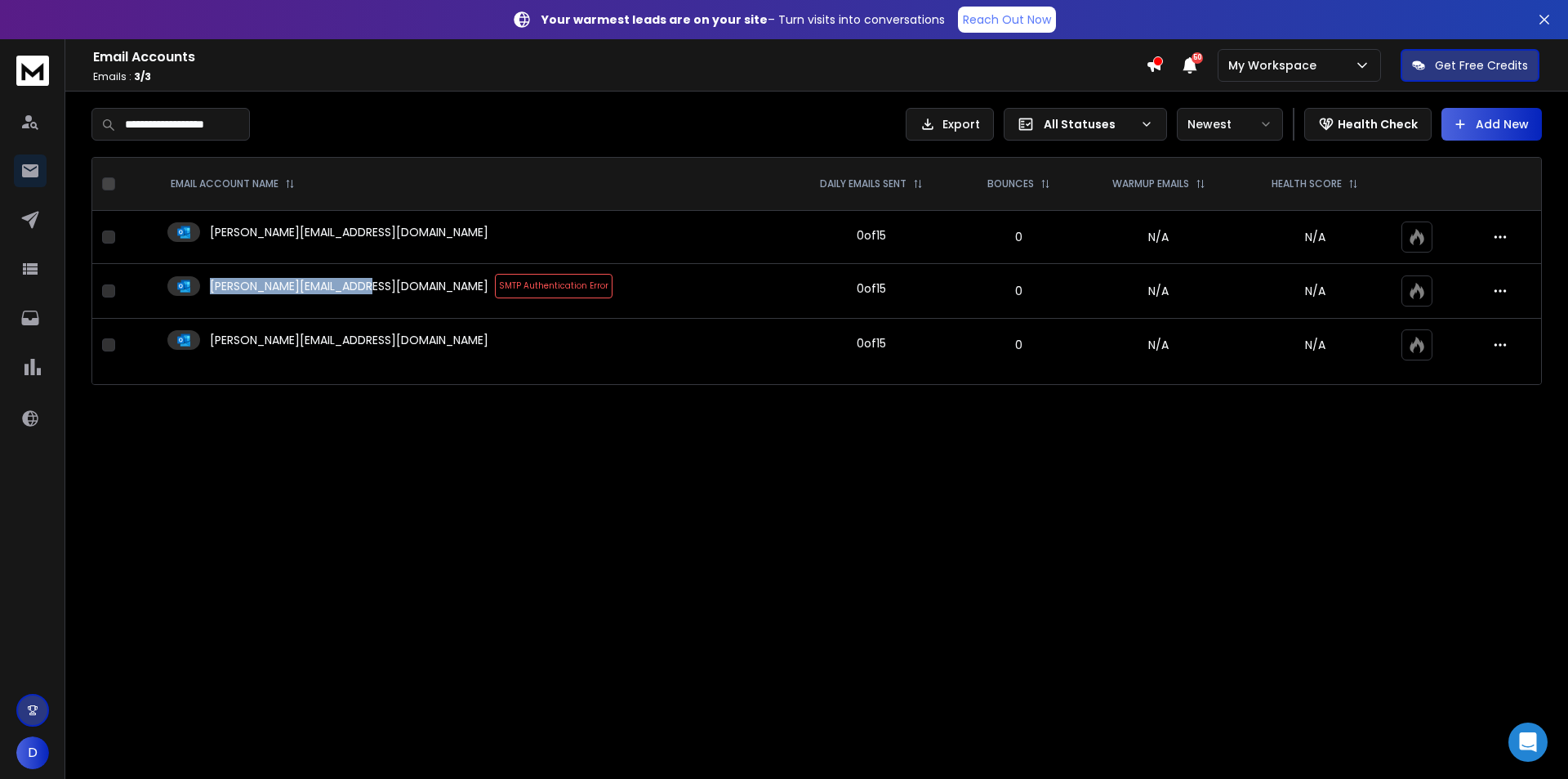
copy p "kate@SBSCoachingTeam.com"
drag, startPoint x: 201, startPoint y: 276, endPoint x: 385, endPoint y: 282, distance: 184.1
click at [385, 282] on div "kate@SBSCoachingTeam.com SMTP Authentication Error" at bounding box center [471, 286] width 607 height 25
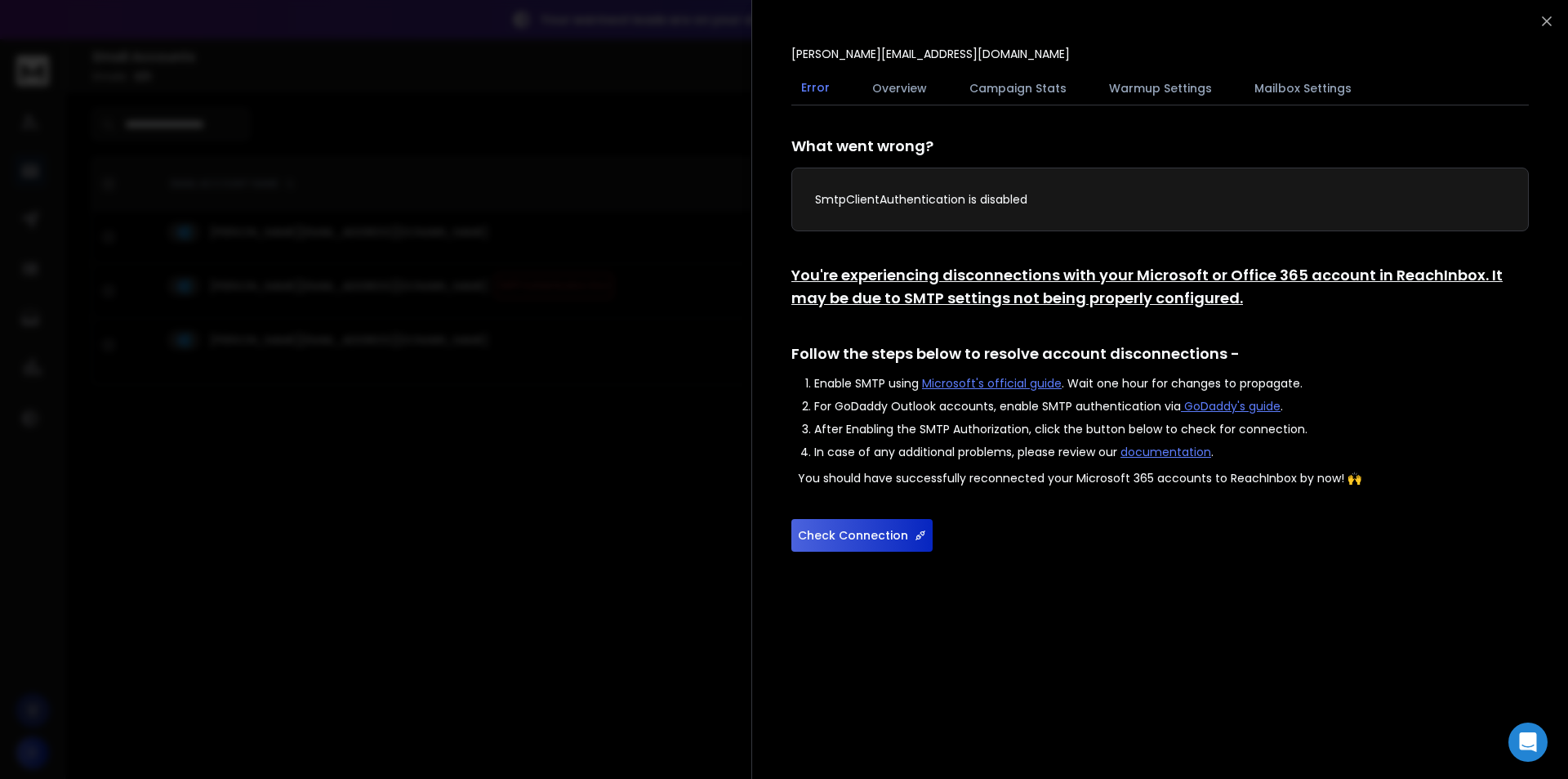
click at [236, 508] on div at bounding box center [784, 389] width 1568 height 779
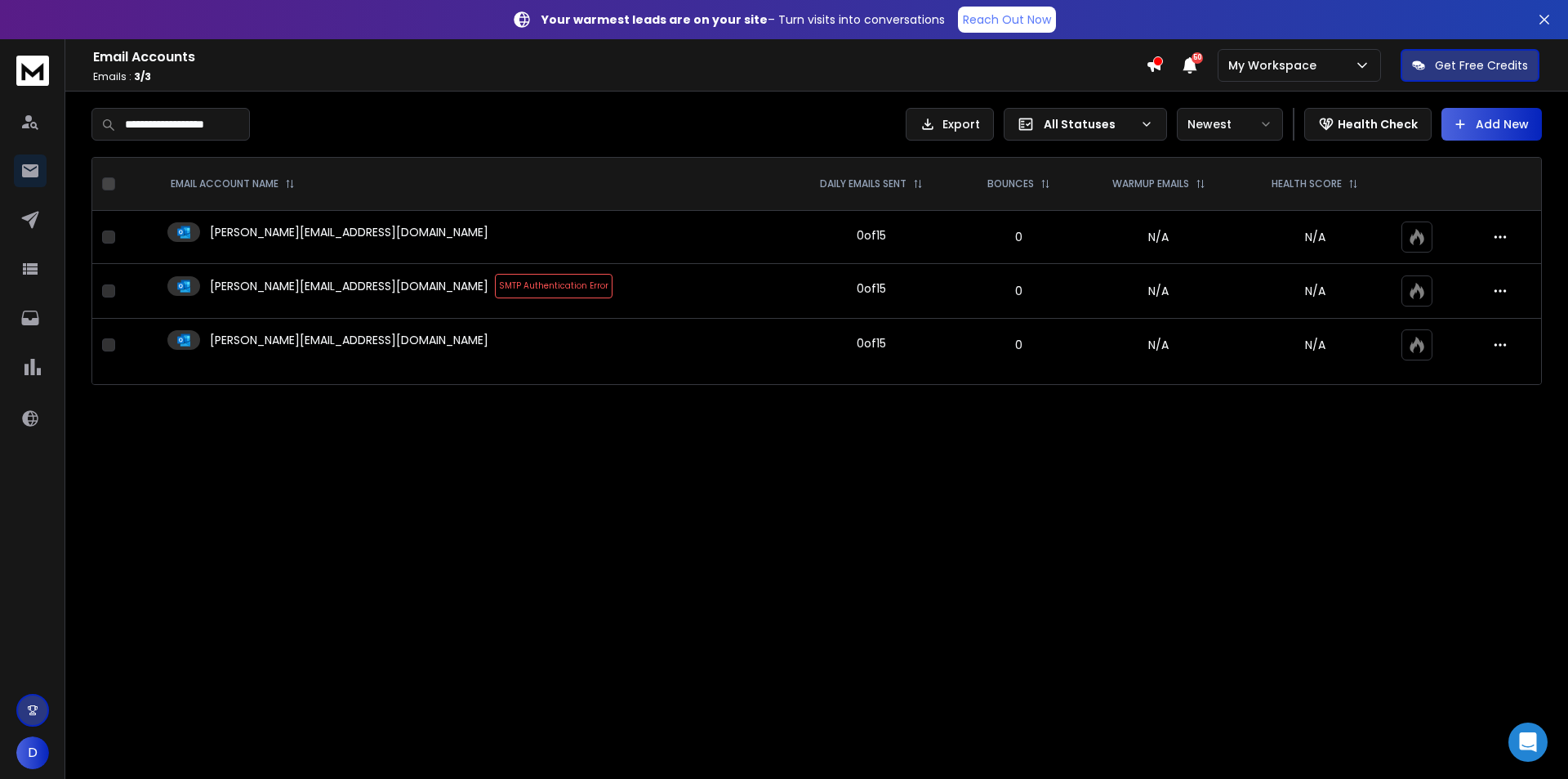
click at [110, 290] on button "button" at bounding box center [108, 290] width 13 height 13
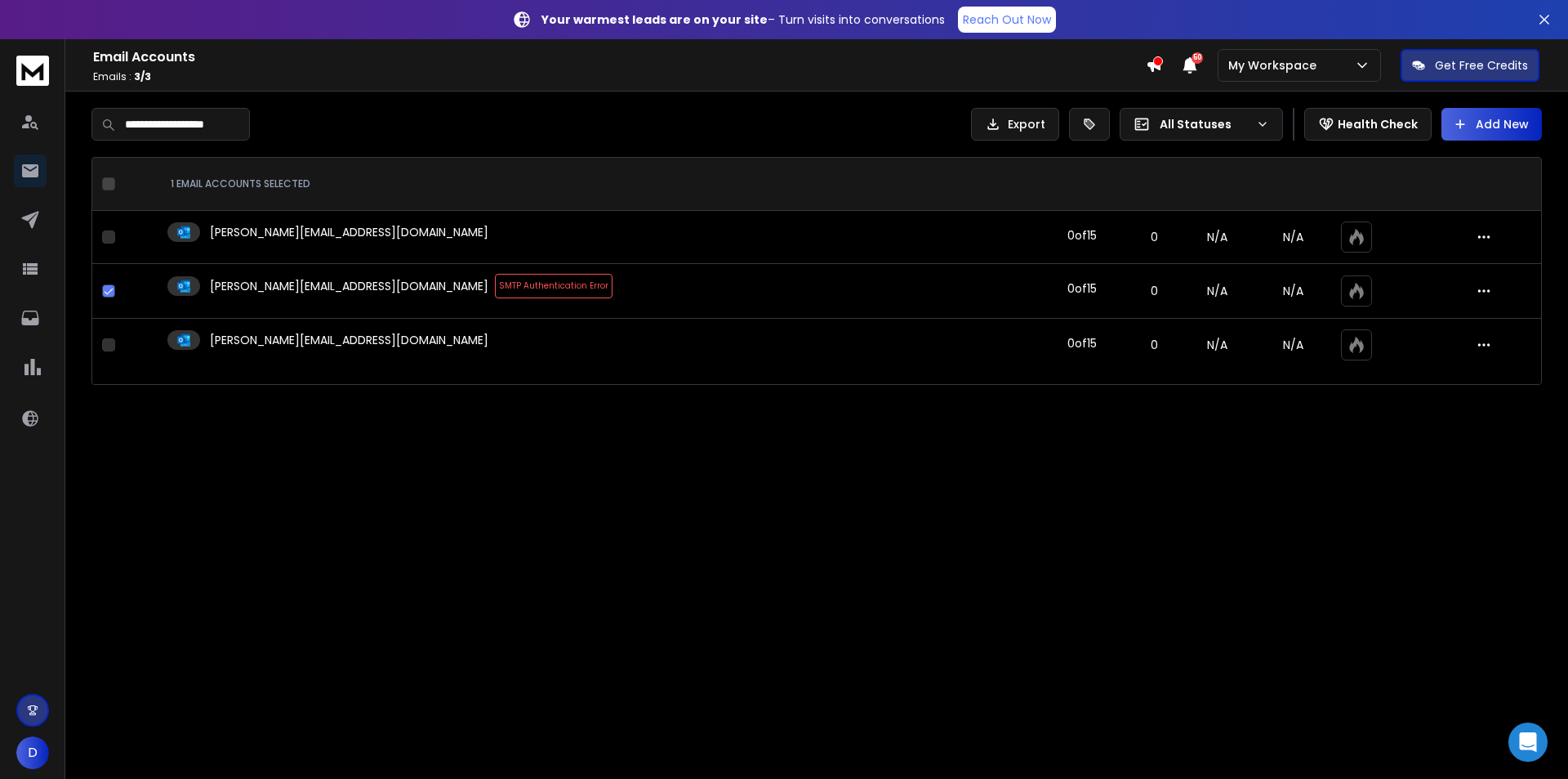
click at [1476, 290] on icon at bounding box center [1484, 290] width 15 height 15
click at [1440, 407] on div "Delete Account" at bounding box center [1461, 404] width 129 height 26
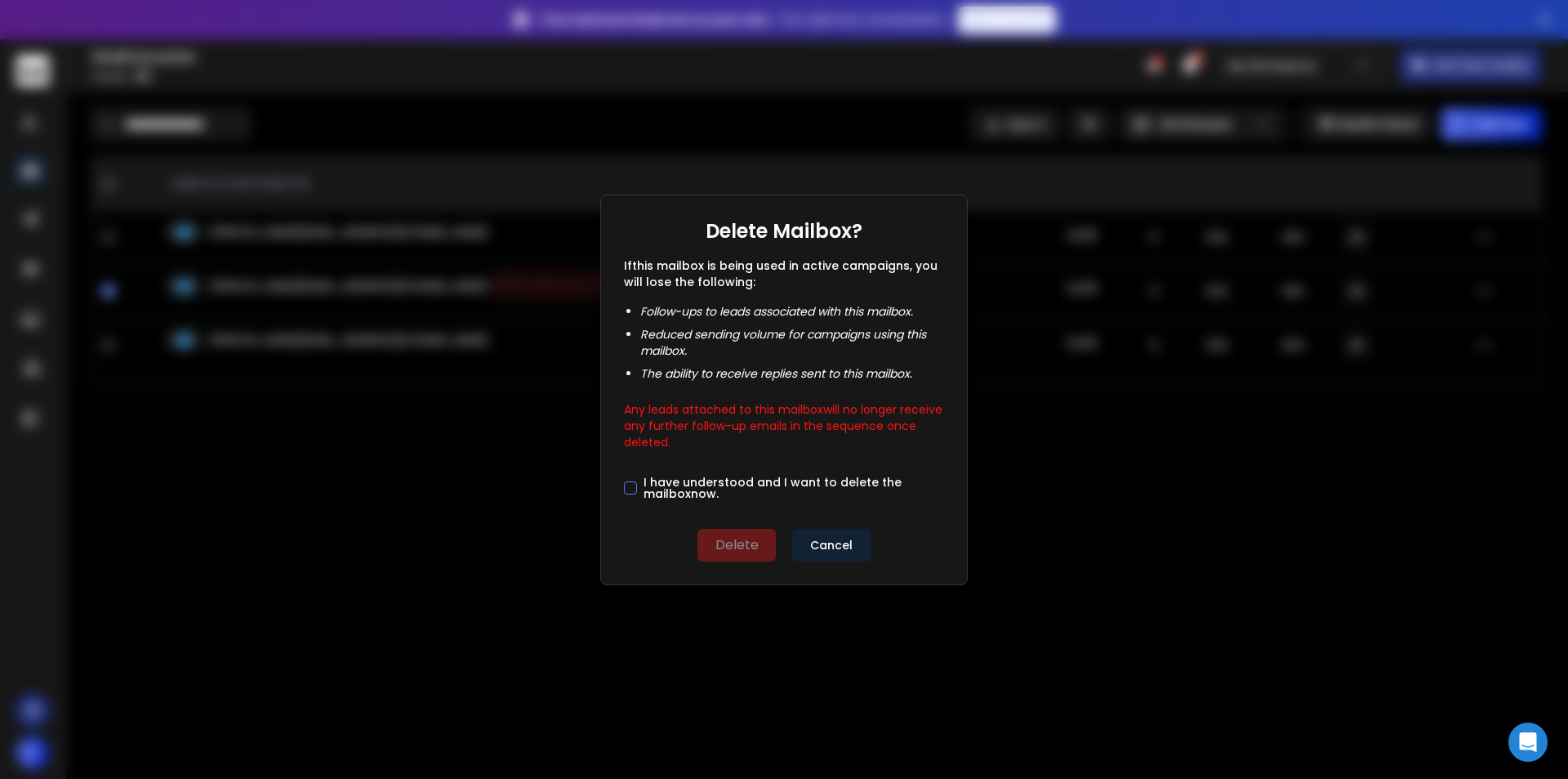
click at [744, 551] on button "Delete" at bounding box center [736, 545] width 78 height 33
click at [708, 483] on label "I have understood and I want to delete the mailbox now." at bounding box center [794, 488] width 301 height 23
click at [637, 483] on button "I have understood and I want to delete the mailbox now." at bounding box center [630, 488] width 13 height 13
click at [743, 562] on div "Delete Mailbox? If this mailbox is being used in active campaigns, you will los…" at bounding box center [784, 390] width 368 height 391
click at [743, 551] on button "Delete" at bounding box center [736, 545] width 78 height 33
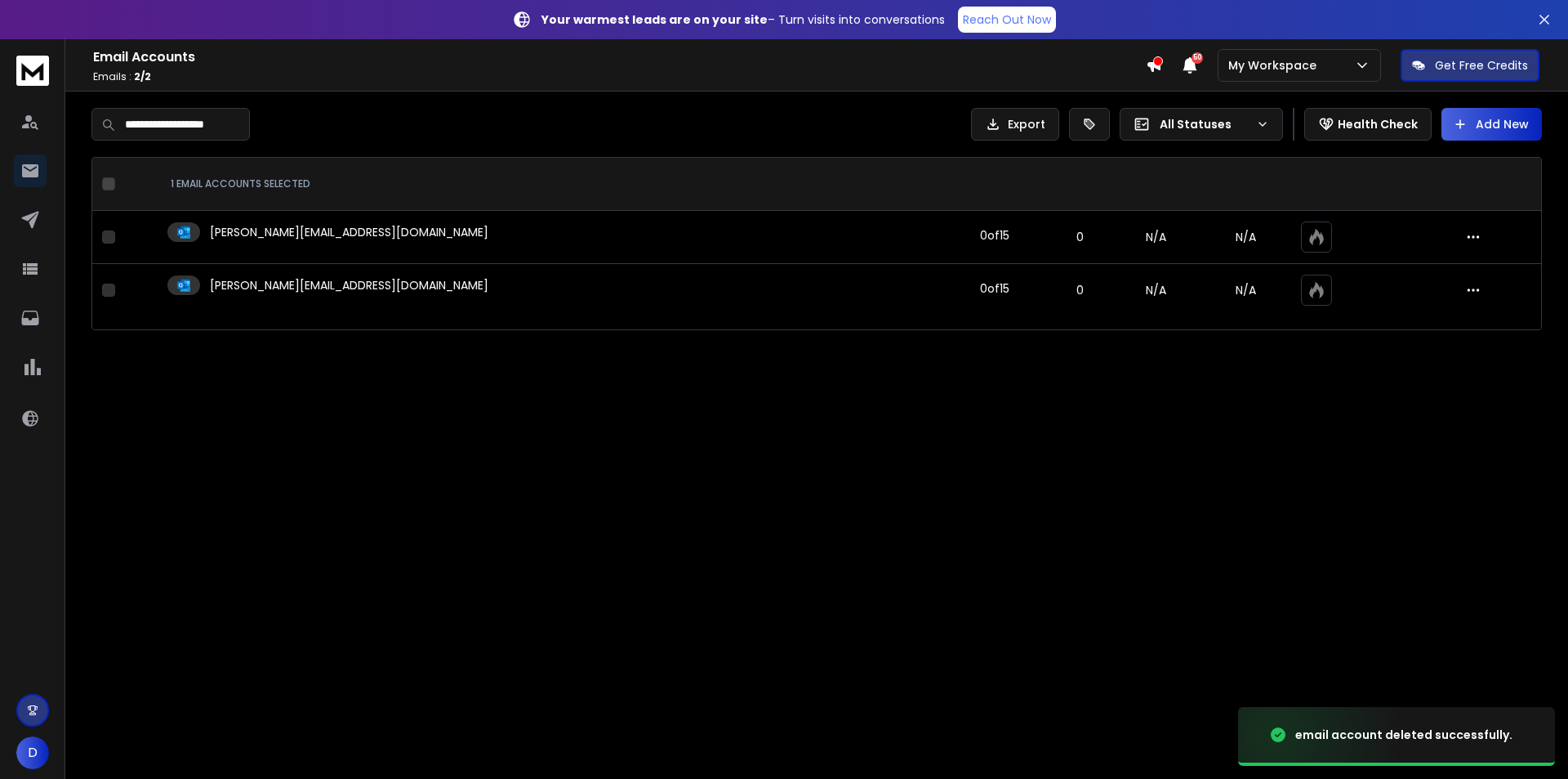
click at [1457, 121] on icon at bounding box center [1460, 124] width 11 height 11
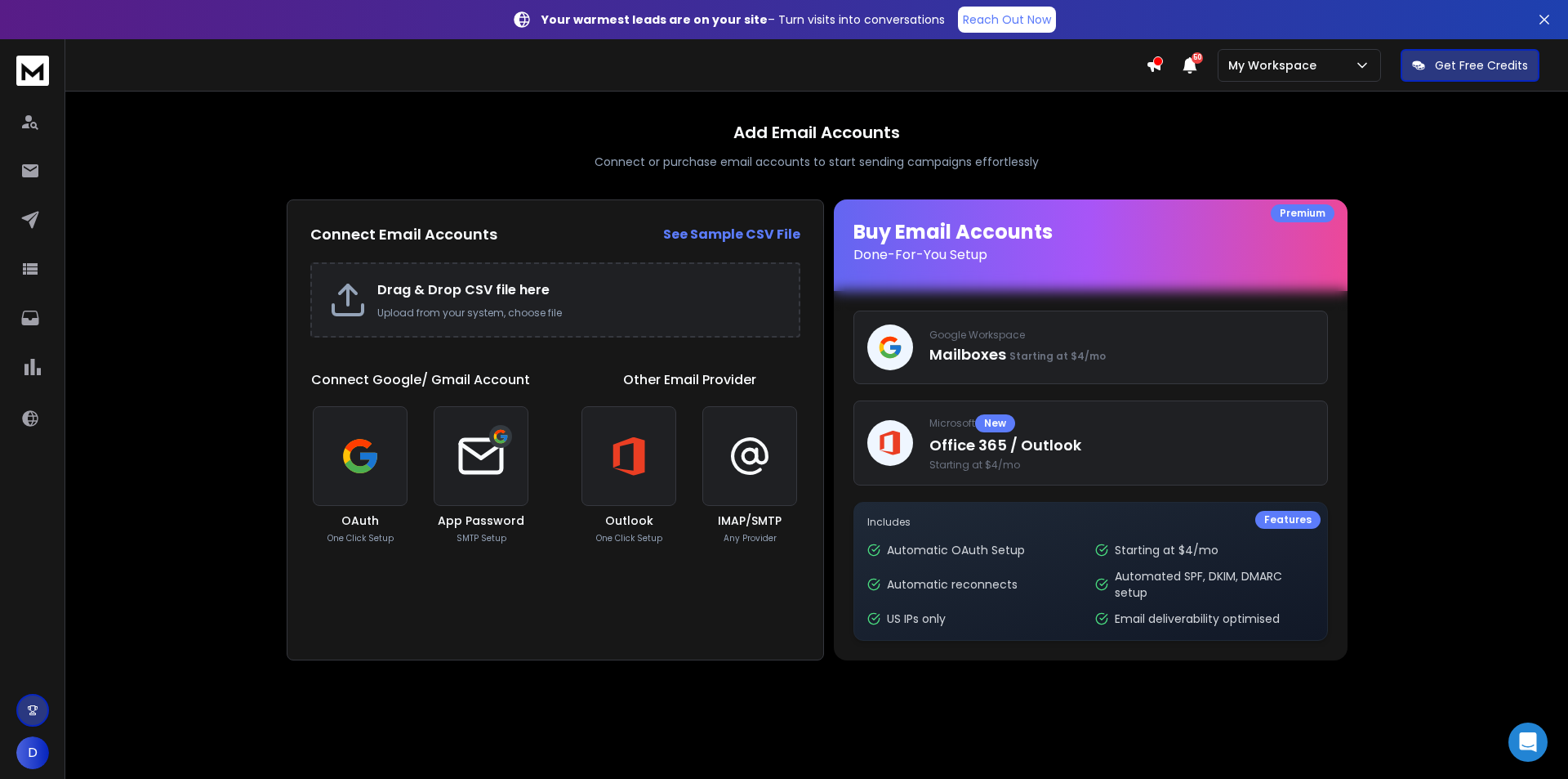
click at [644, 452] on icon at bounding box center [628, 456] width 32 height 39
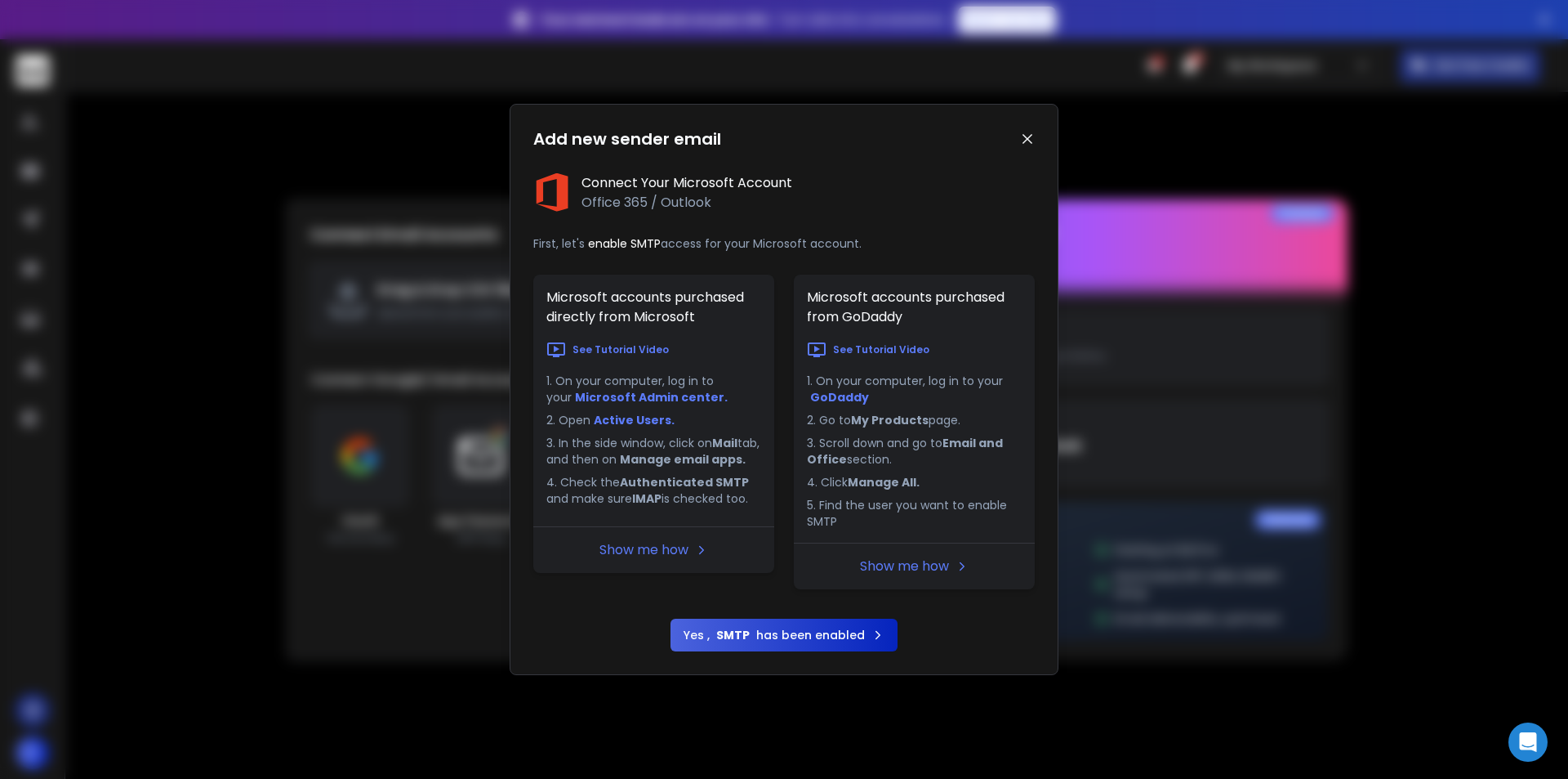
click at [814, 631] on button "Yes , SMTP has been enabled" at bounding box center [784, 635] width 227 height 33
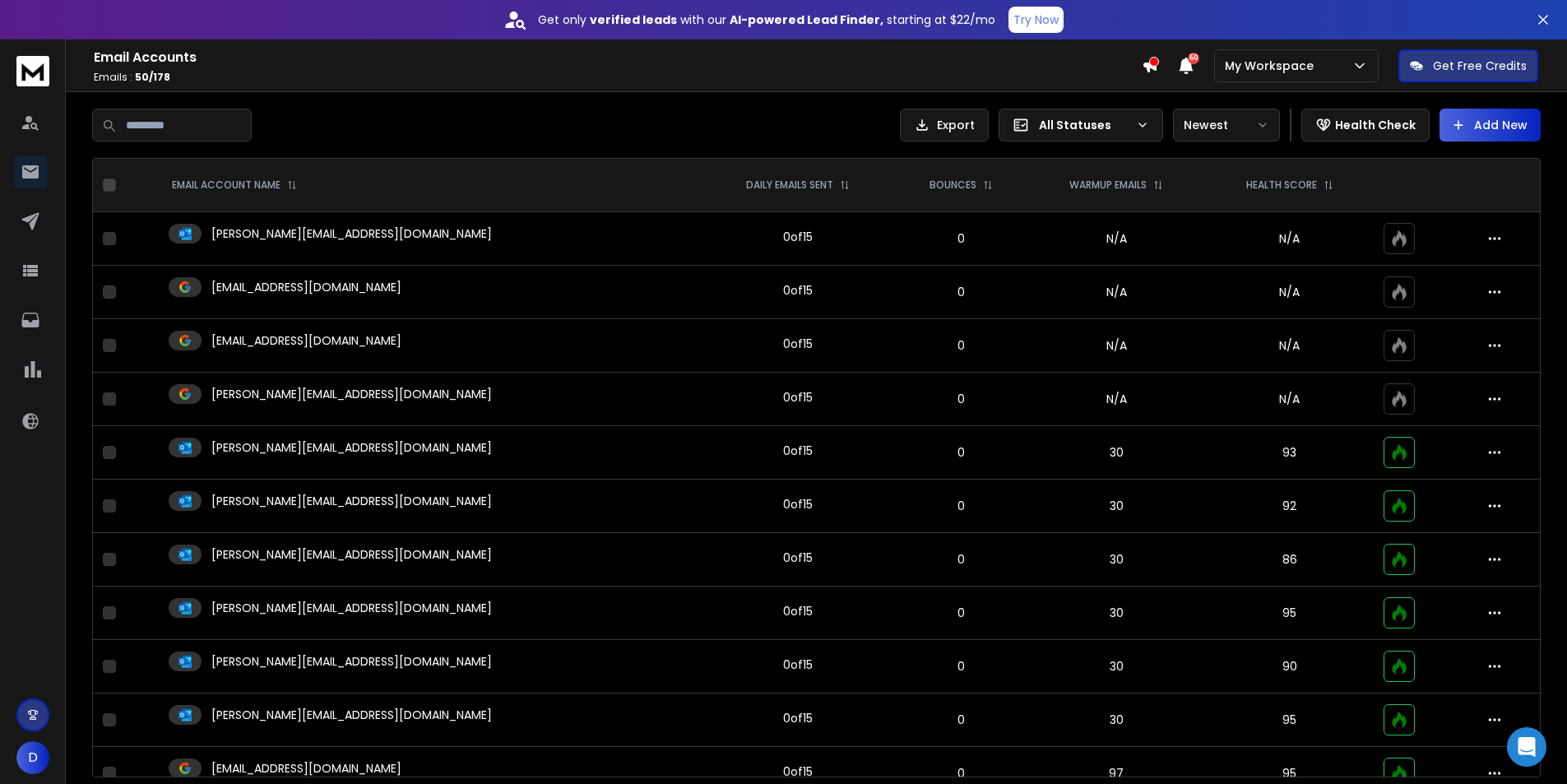
click at [162, 122] on input at bounding box center [172, 125] width 160 height 33
paste input "**********"
type input "**********"
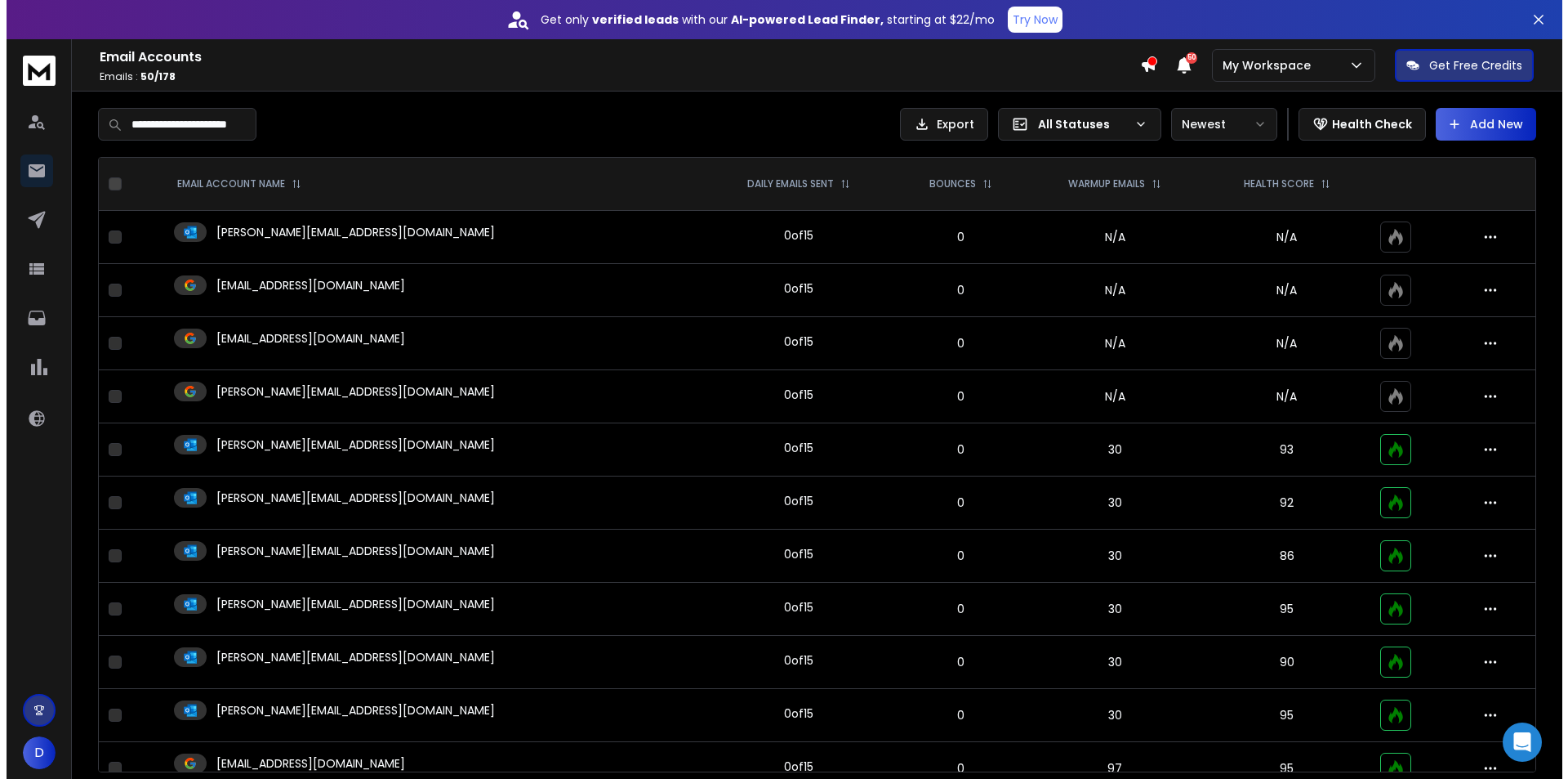
scroll to position [0, 12]
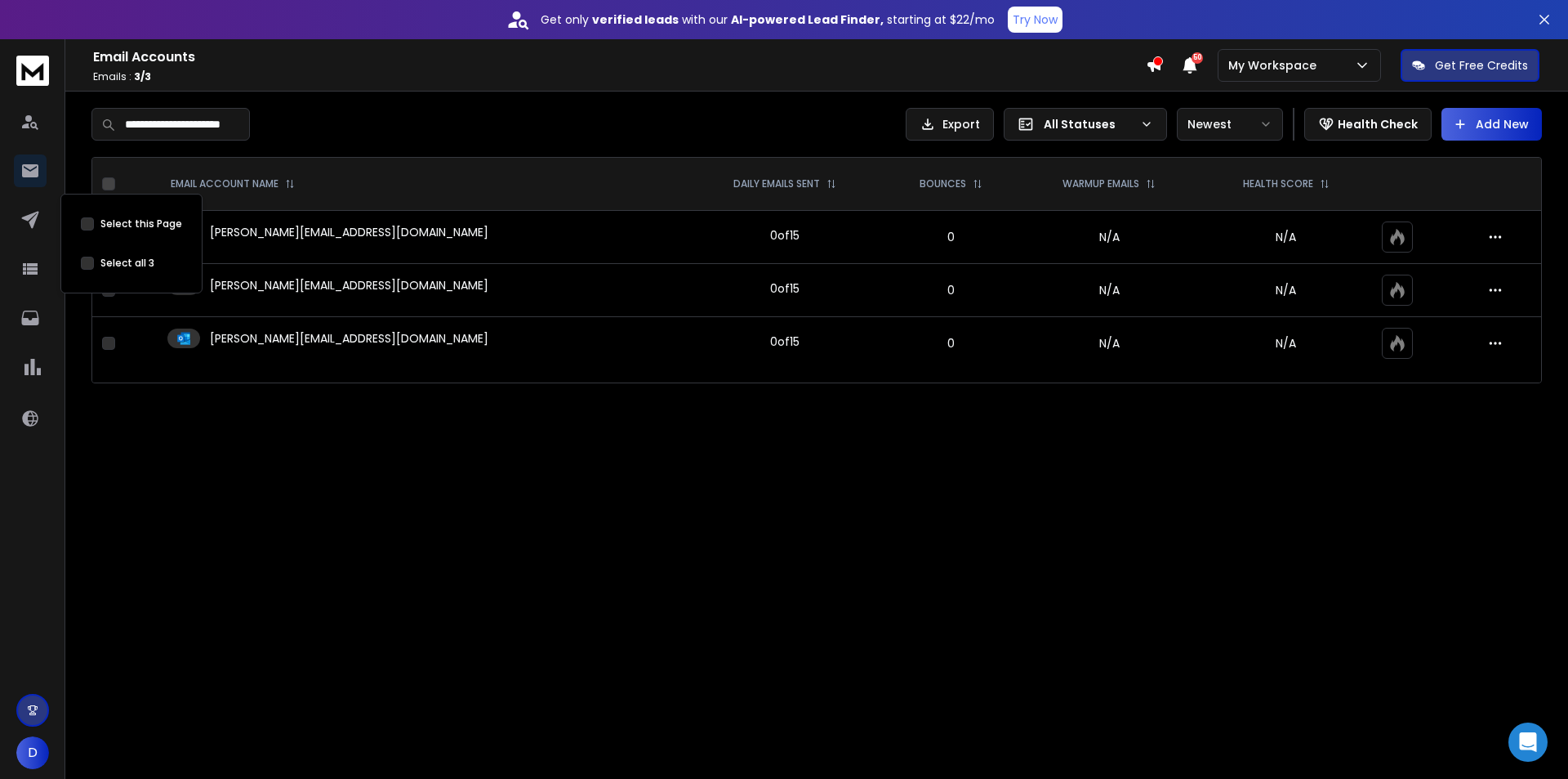
click at [112, 182] on button "Select this Page" at bounding box center [108, 183] width 13 height 13
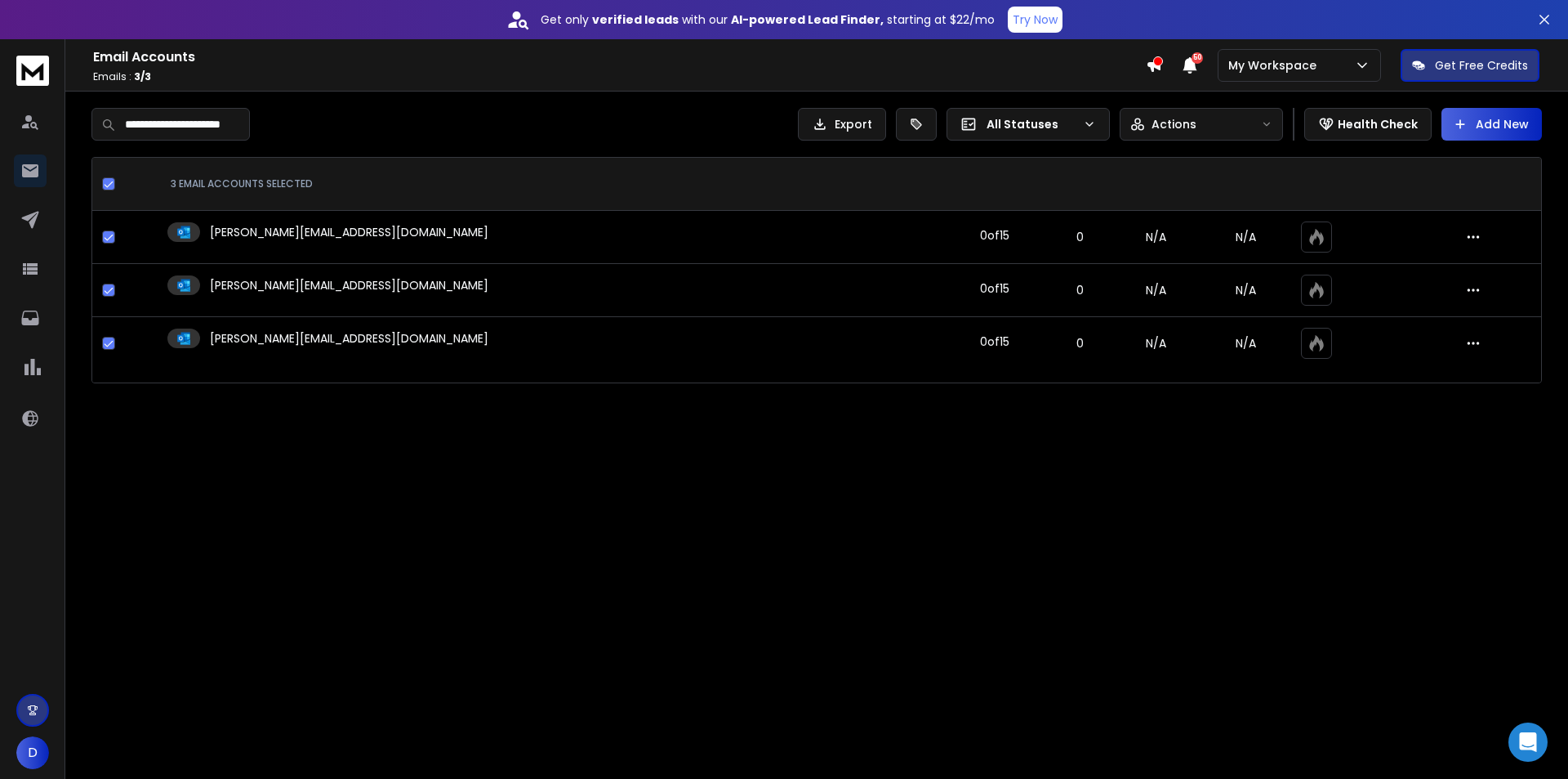
click at [1309, 342] on icon at bounding box center [1316, 343] width 14 height 17
click at [1309, 290] on icon at bounding box center [1316, 290] width 14 height 17
click at [1309, 230] on icon at bounding box center [1316, 237] width 14 height 17
click at [1092, 120] on body "**********" at bounding box center [784, 389] width 1568 height 779
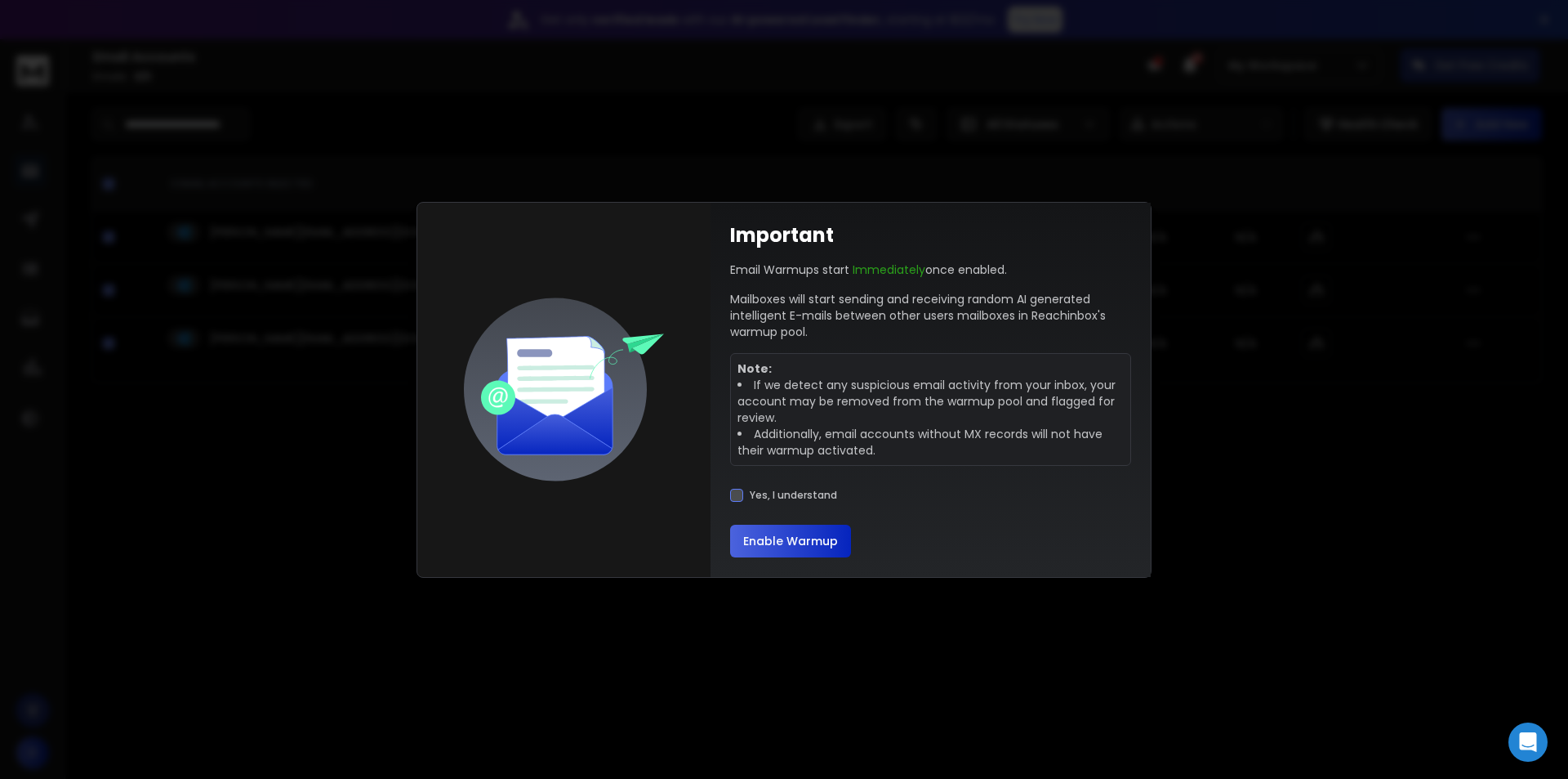
click at [751, 497] on label "Yes, I understand" at bounding box center [793, 495] width 87 height 13
click at [773, 530] on button "Enable Warmup" at bounding box center [790, 540] width 121 height 33
click at [739, 493] on button "Yes, I understand" at bounding box center [736, 495] width 13 height 13
click at [778, 540] on button "Enable Warmup" at bounding box center [790, 540] width 121 height 33
click at [779, 535] on button "Enable Warmup" at bounding box center [790, 540] width 121 height 33
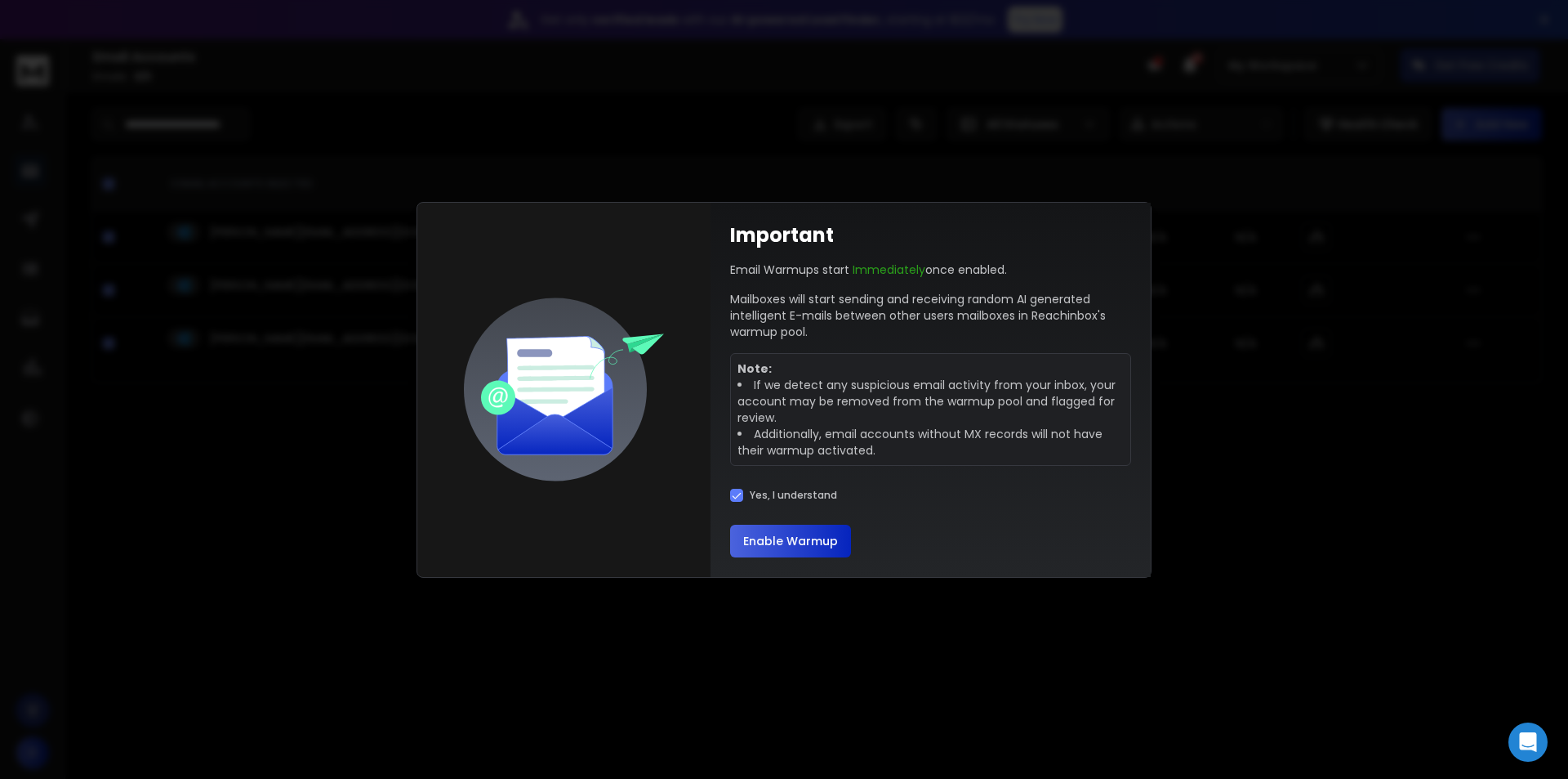
click at [779, 535] on button "Enable Warmup" at bounding box center [790, 540] width 121 height 33
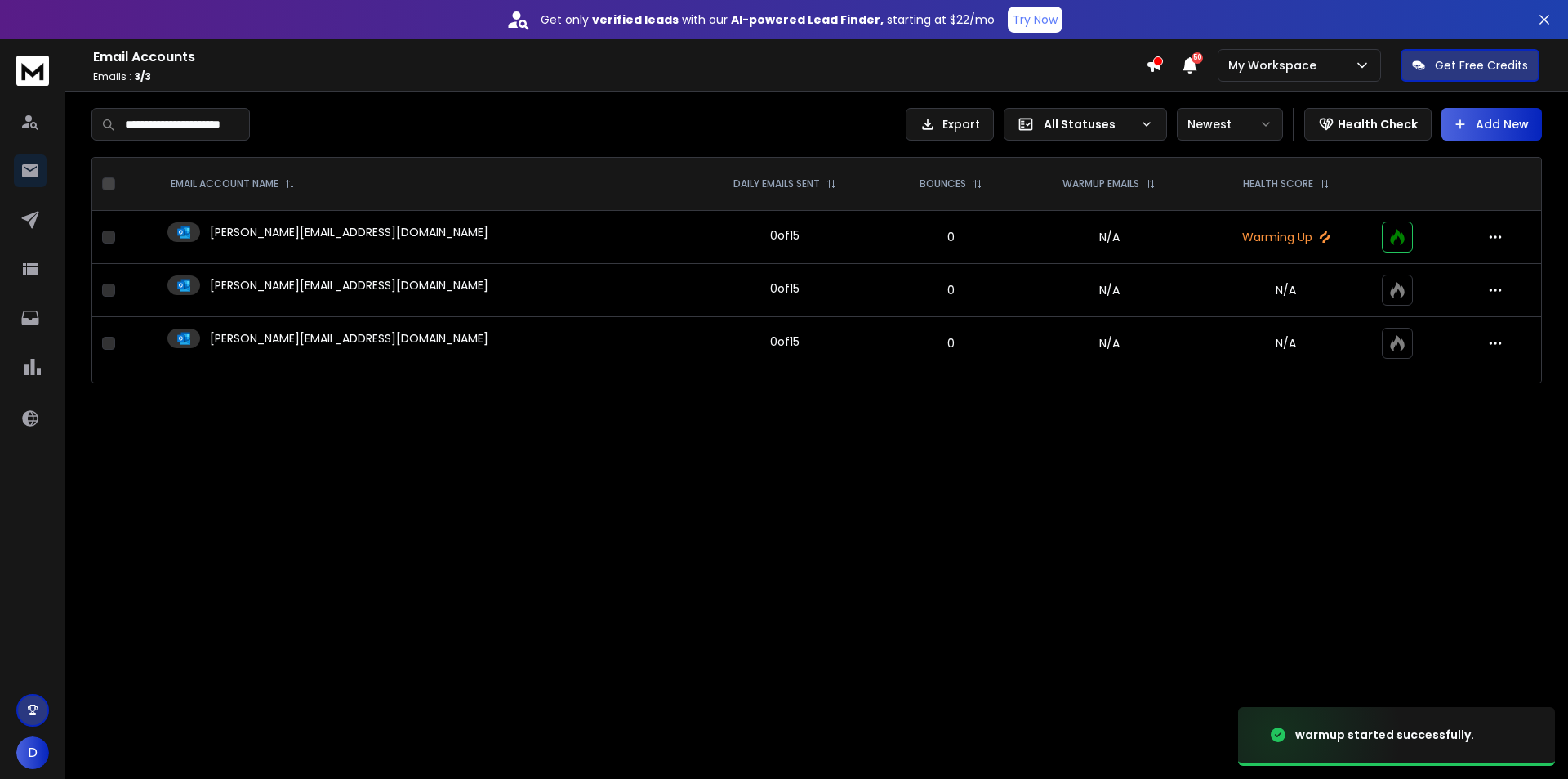
click at [1392, 346] on div at bounding box center [1397, 342] width 31 height 31
click at [1390, 290] on icon at bounding box center [1397, 290] width 14 height 17
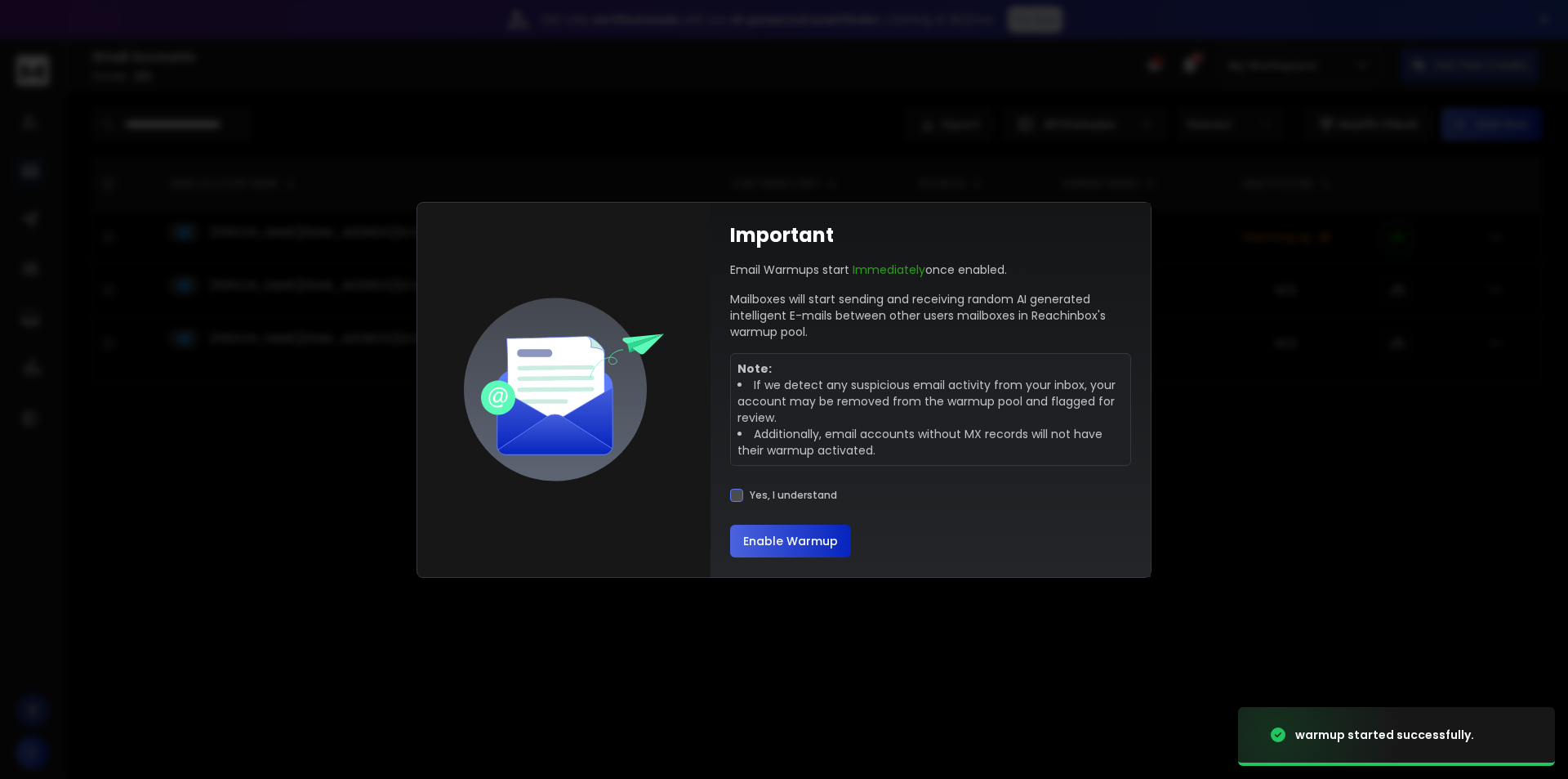
click at [762, 490] on label "Yes, I understand" at bounding box center [793, 495] width 87 height 13
click at [740, 493] on button "Yes, I understand" at bounding box center [736, 495] width 13 height 13
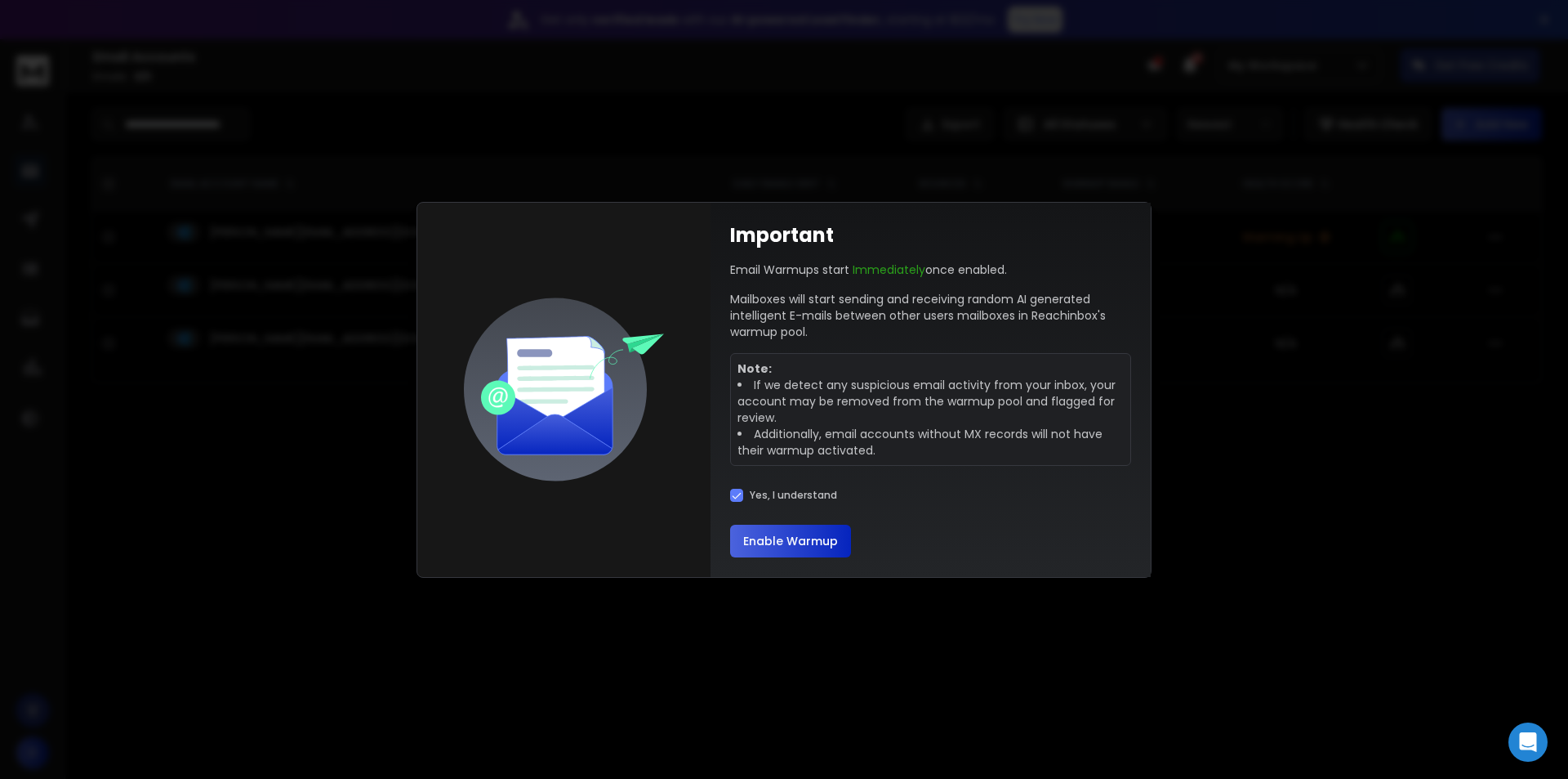
click at [773, 530] on button "Enable Warmup" at bounding box center [790, 540] width 121 height 33
click at [778, 534] on button "Enable Warmup" at bounding box center [790, 540] width 121 height 33
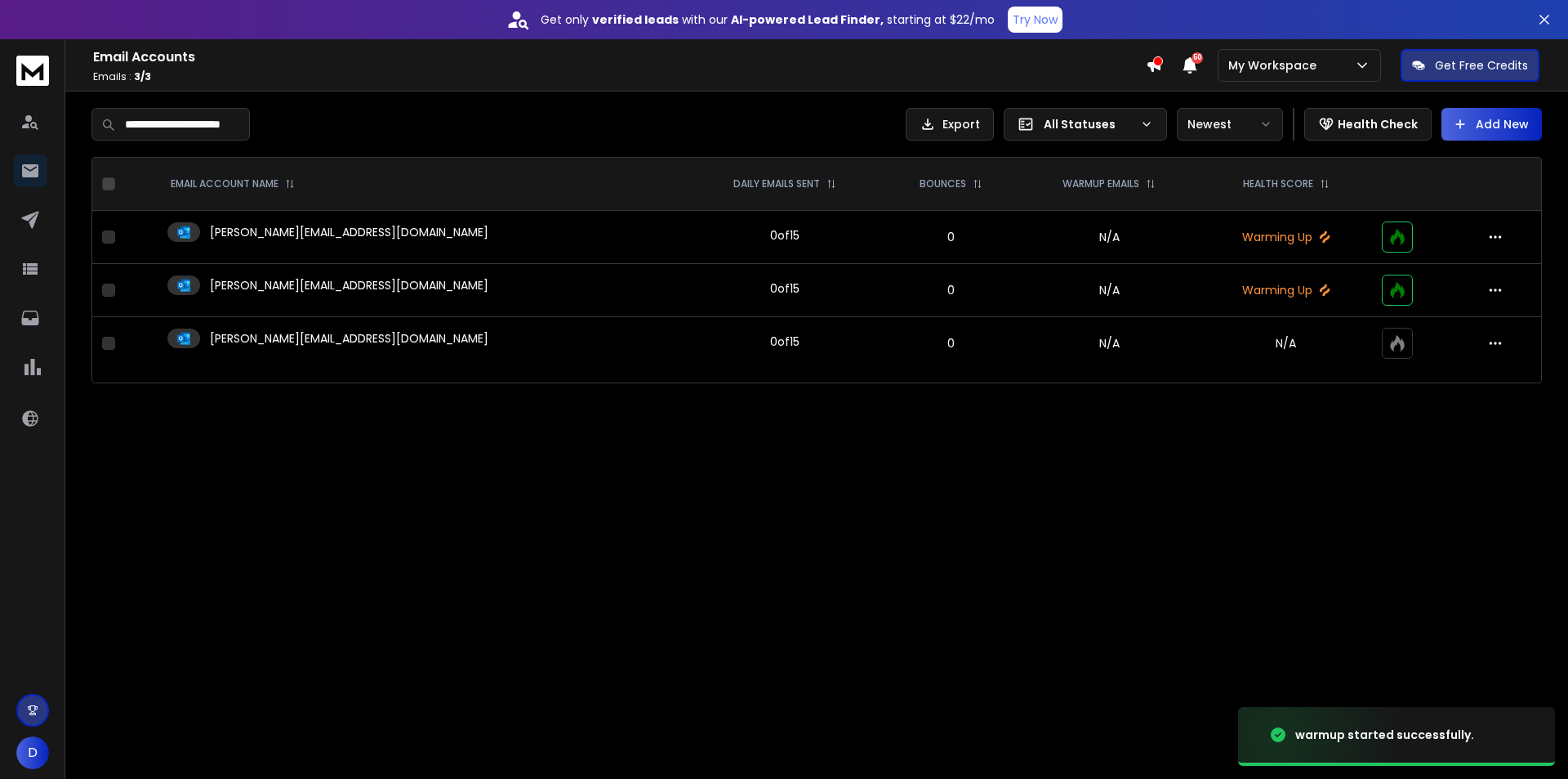
click at [1390, 351] on div at bounding box center [1397, 342] width 31 height 31
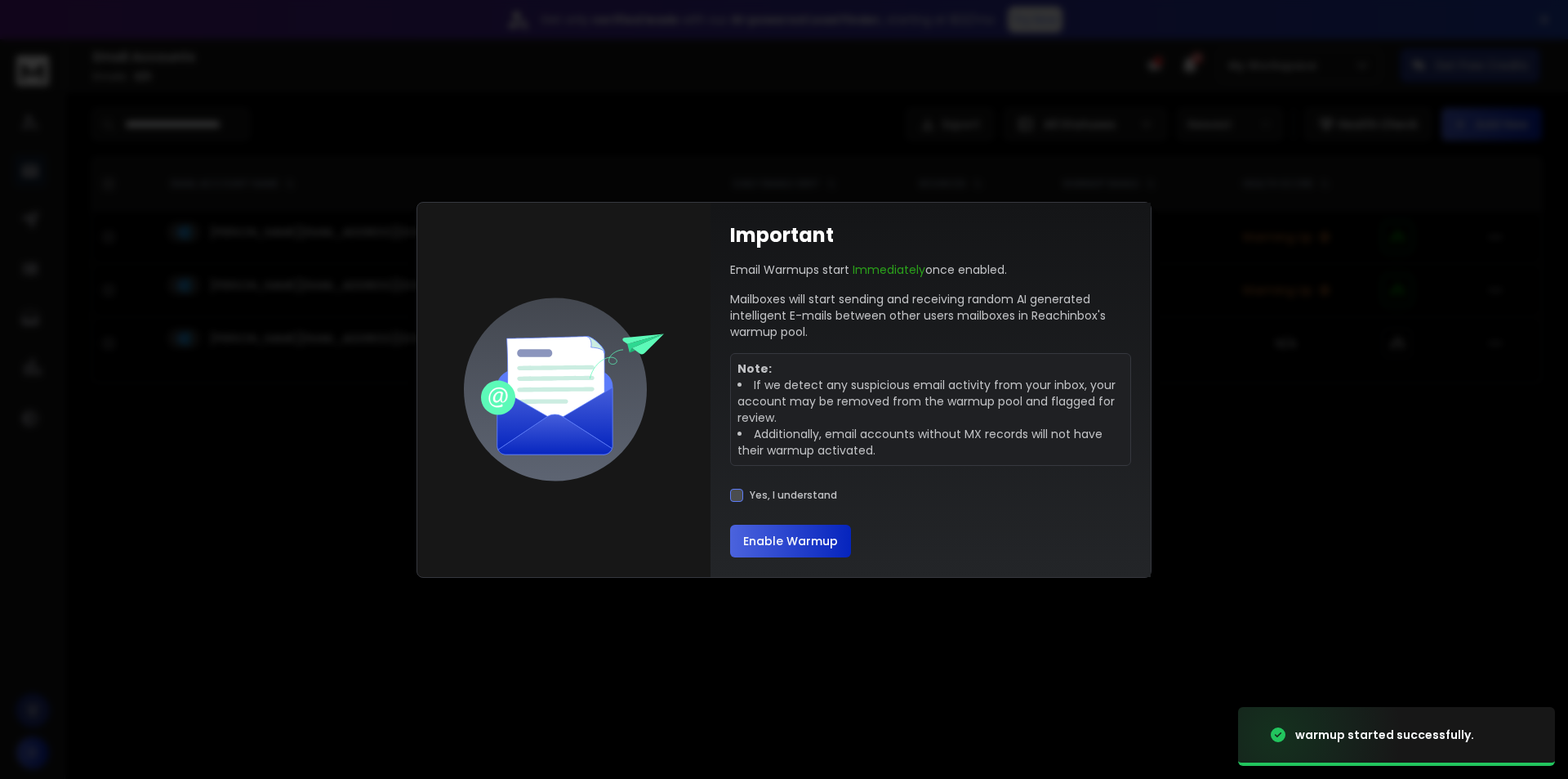
click at [740, 496] on button "Yes, I understand" at bounding box center [736, 495] width 13 height 13
click at [758, 526] on button "Enable Warmup" at bounding box center [790, 540] width 121 height 33
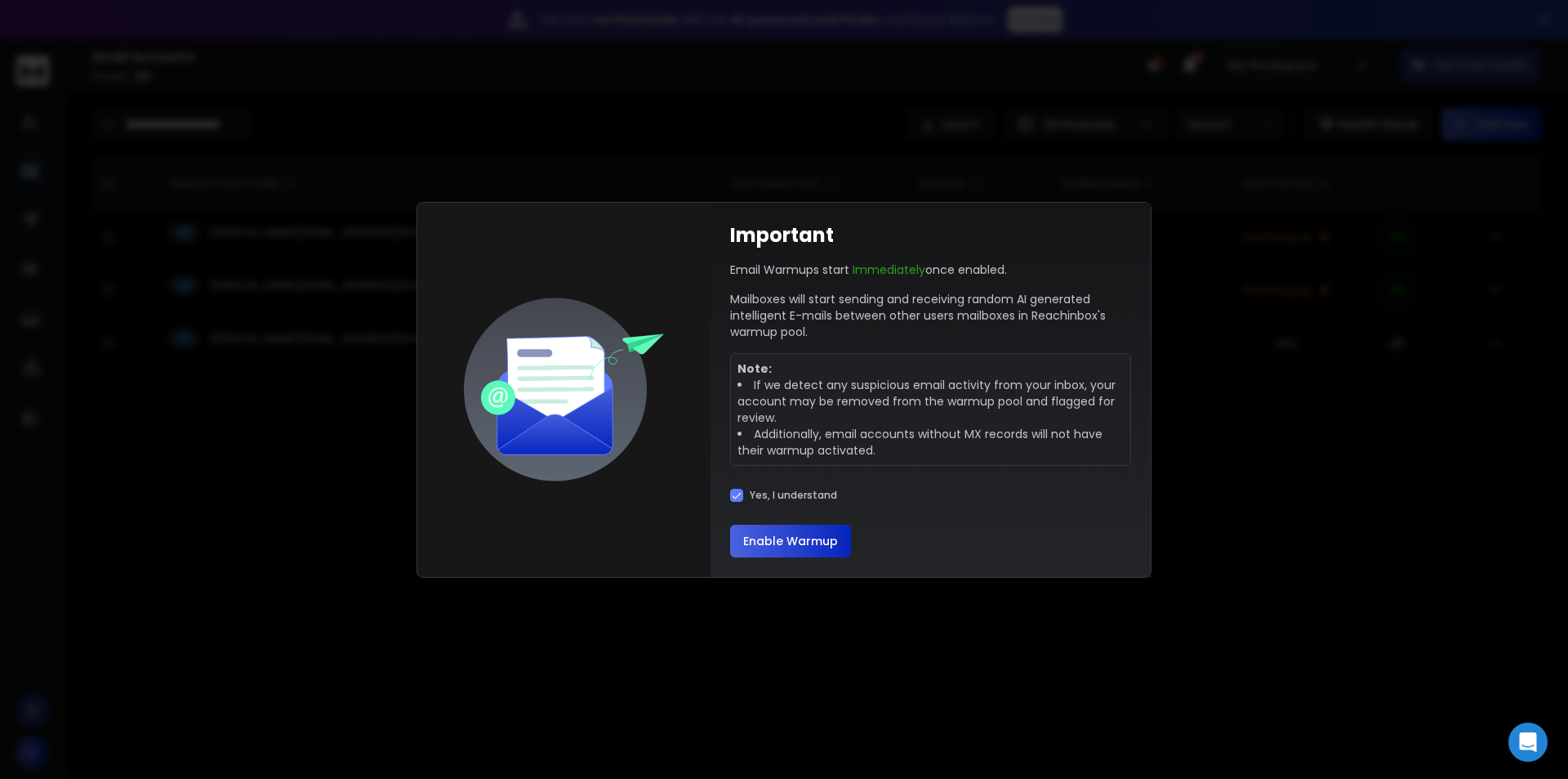
click at [764, 533] on button "Enable Warmup" at bounding box center [790, 540] width 121 height 33
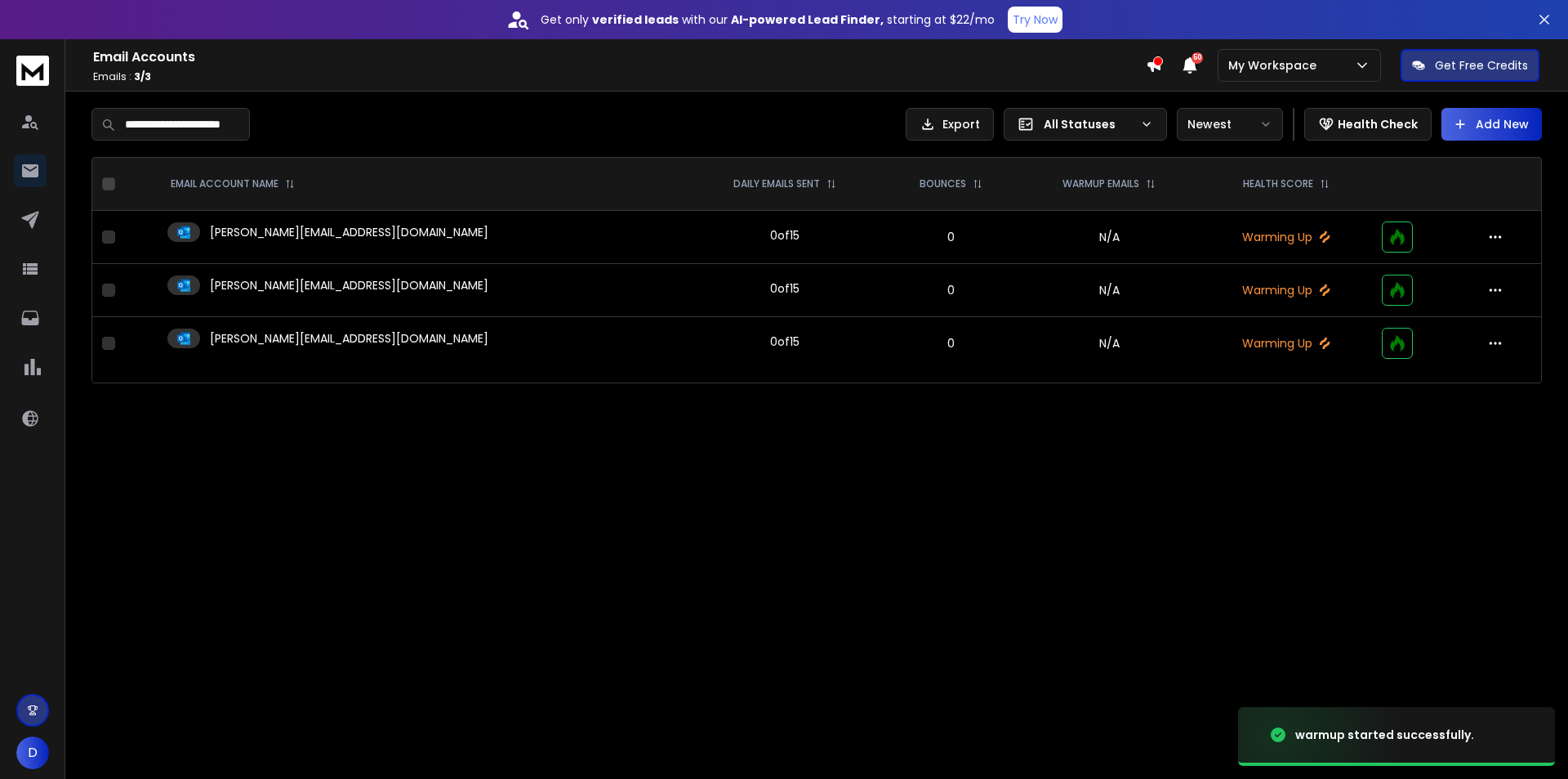
click at [102, 182] on button "button" at bounding box center [108, 183] width 13 height 13
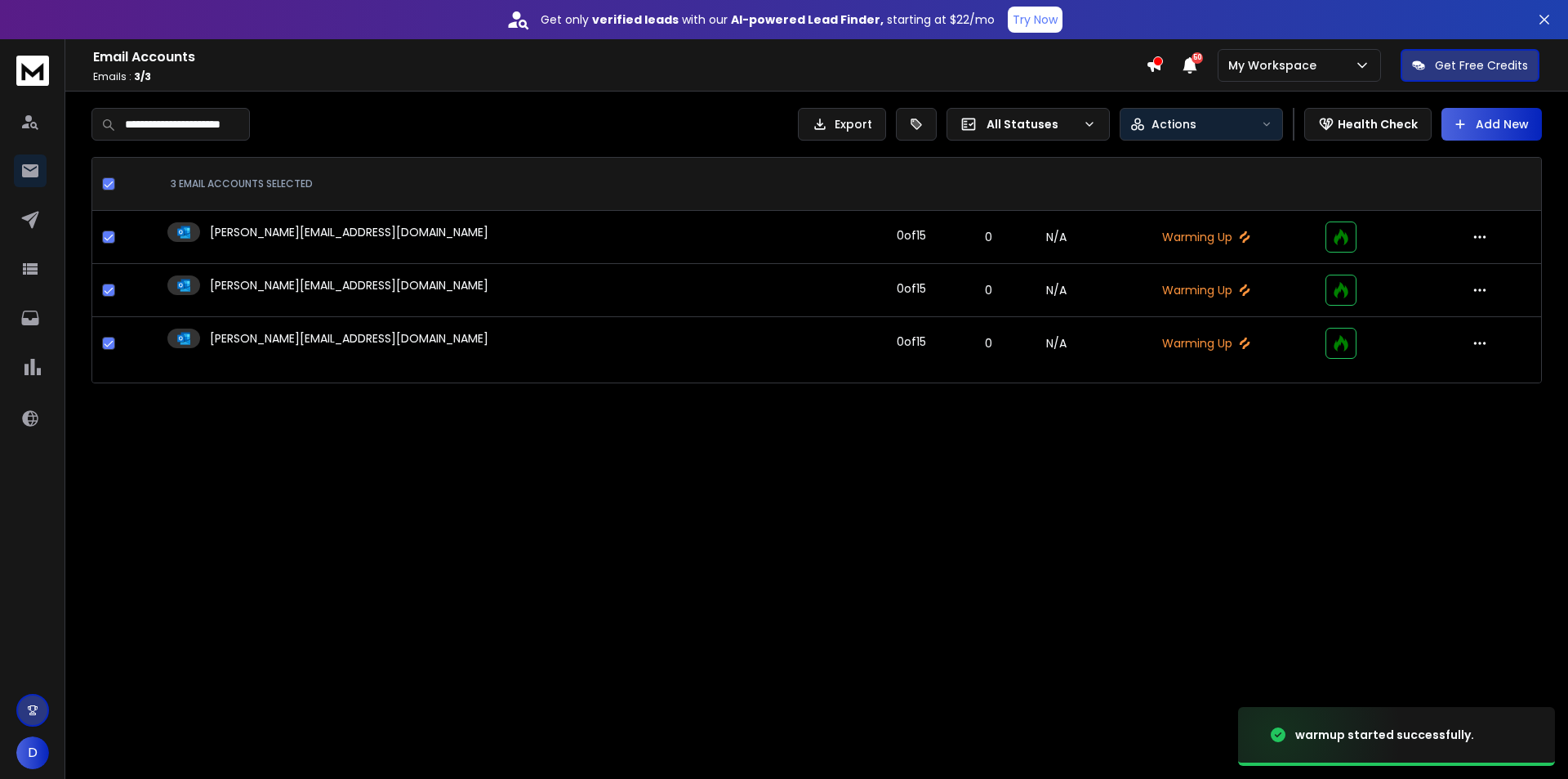
click at [1272, 124] on icon "button" at bounding box center [1266, 124] width 11 height 13
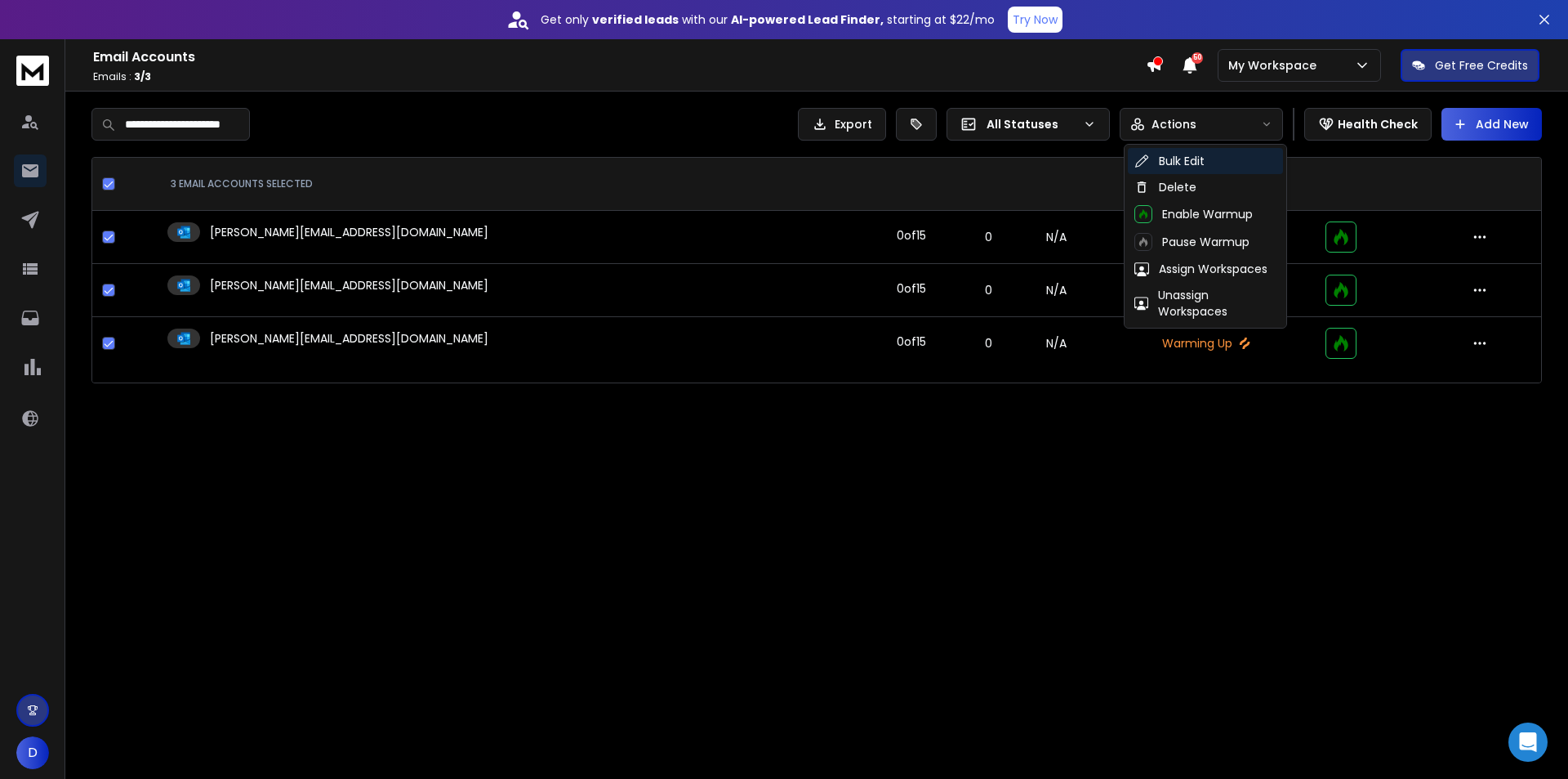
click at [1176, 158] on div "Bulk Edit" at bounding box center [1169, 161] width 70 height 17
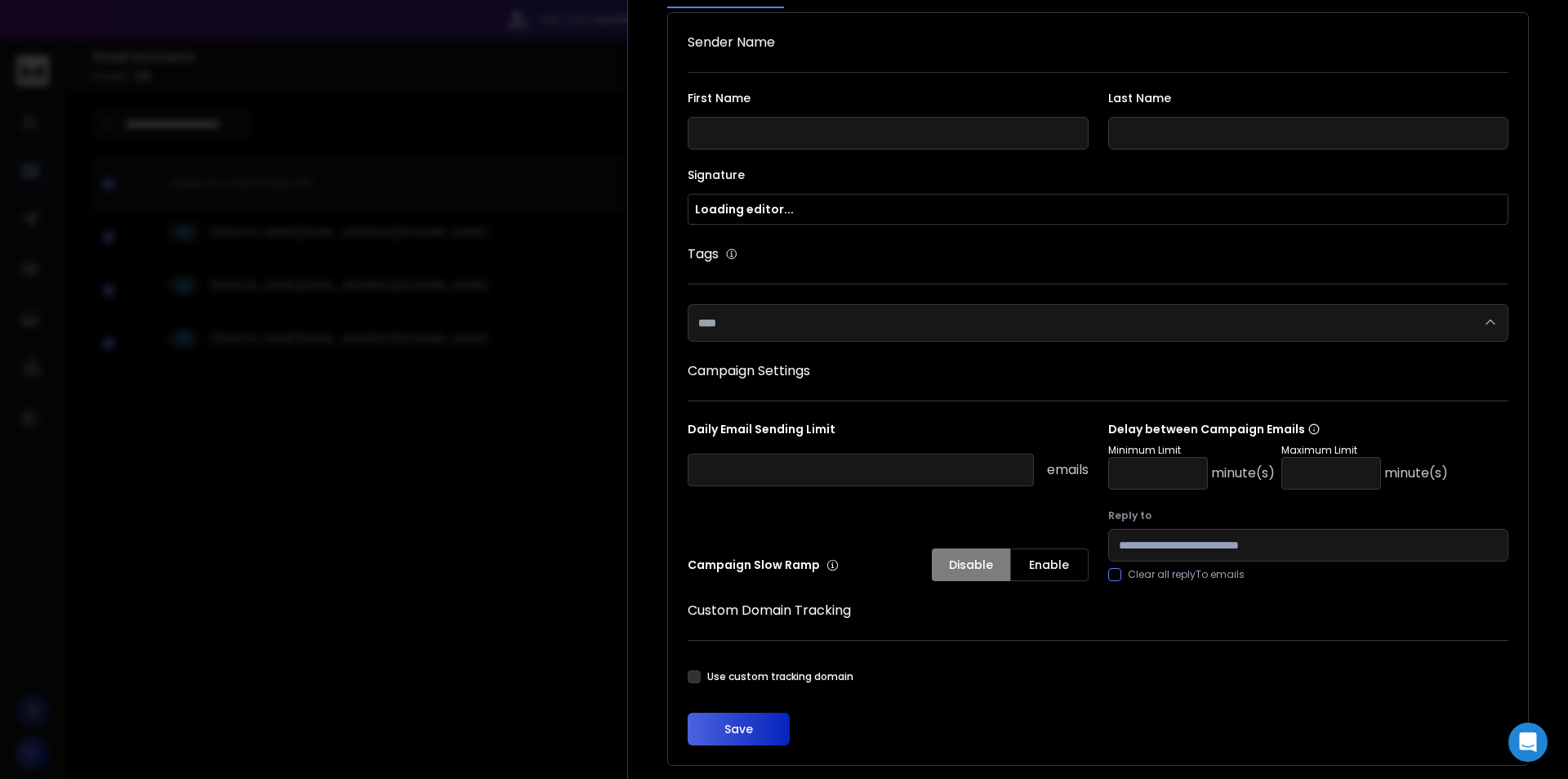
scroll to position [106, 0]
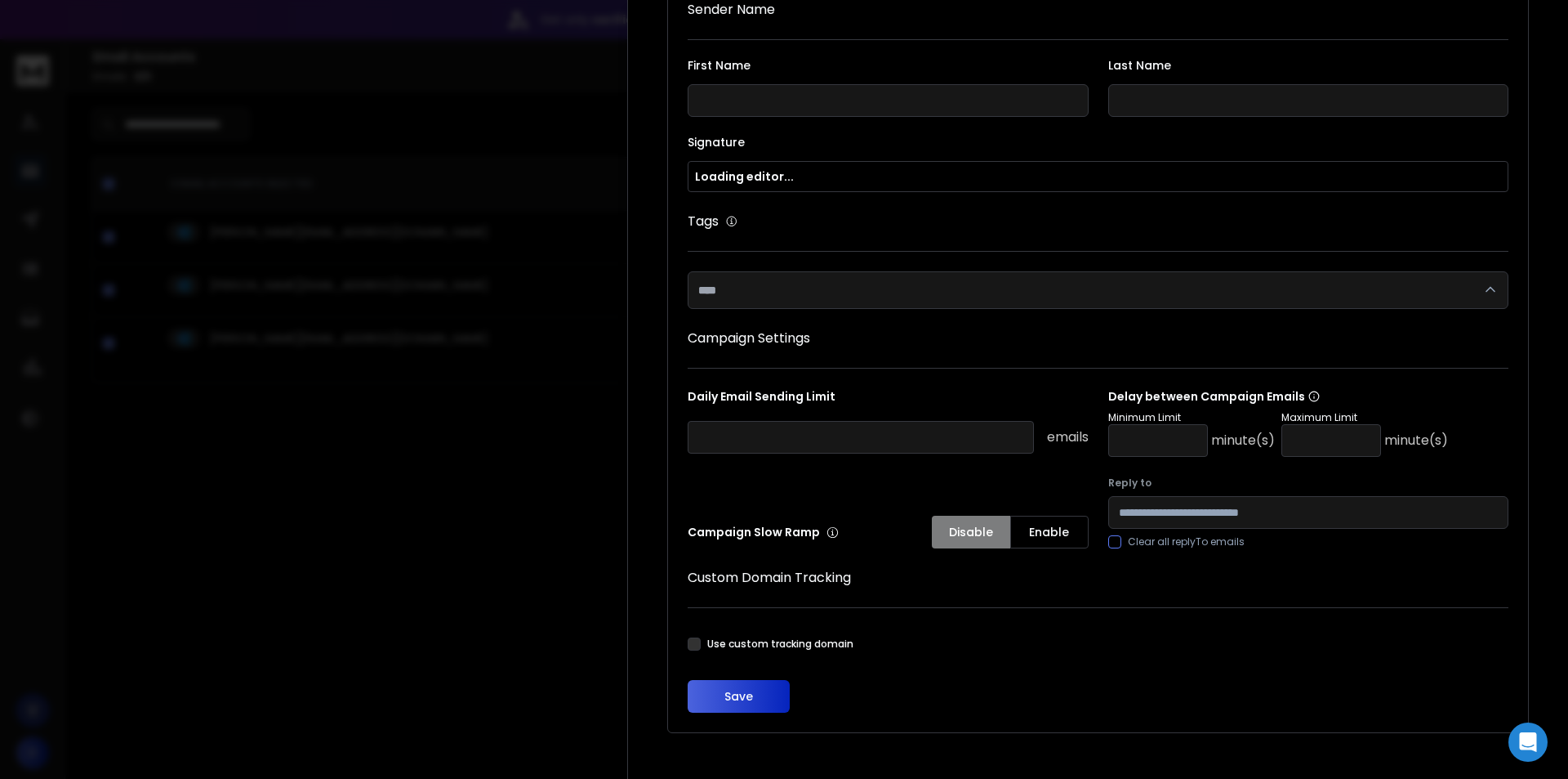
click at [743, 643] on label "Use custom tracking domain" at bounding box center [780, 643] width 146 height 13
click at [697, 640] on button "Reply to" at bounding box center [694, 643] width 13 height 13
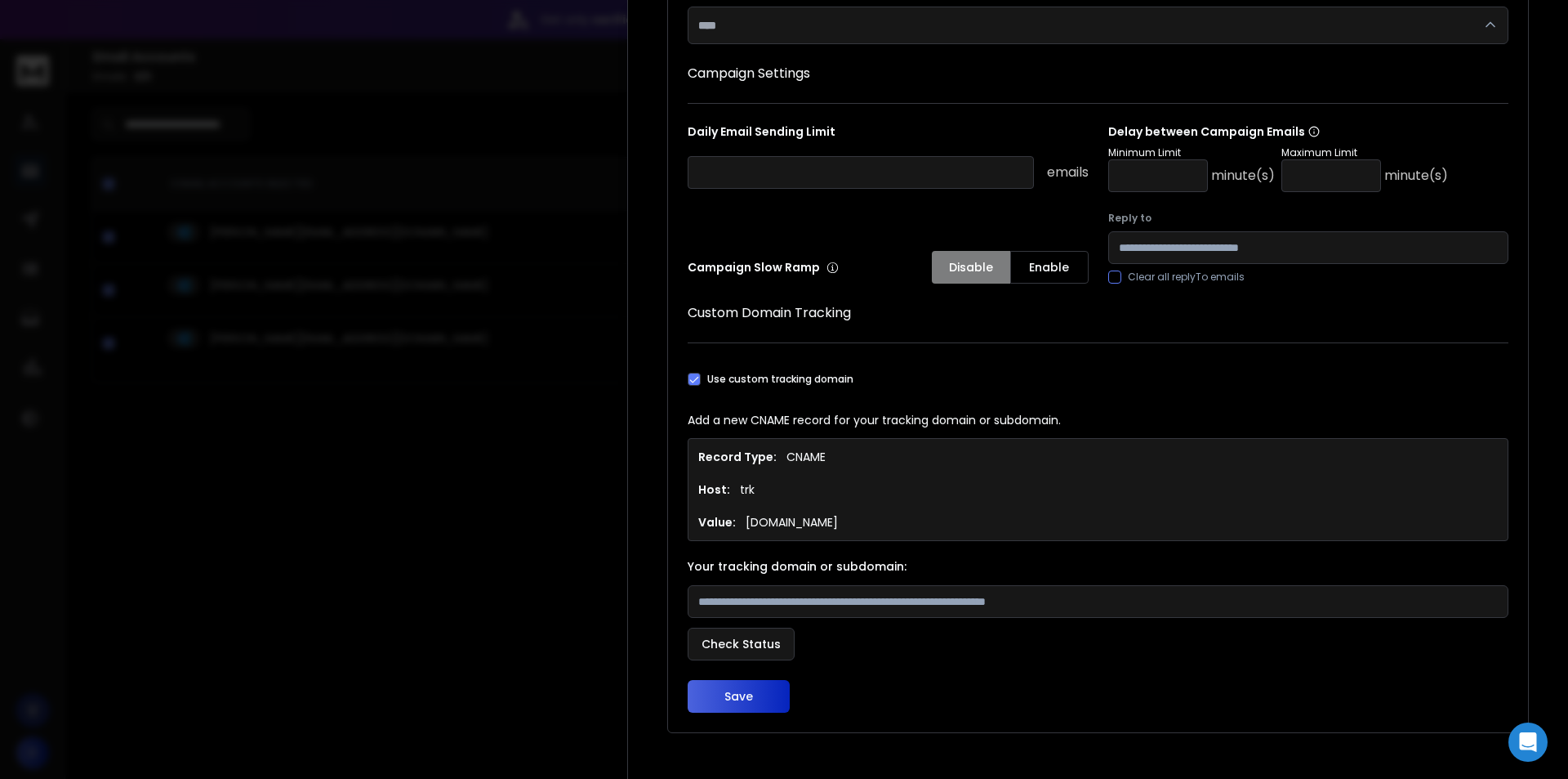
scroll to position [451, 0]
click at [788, 595] on input at bounding box center [1098, 601] width 821 height 33
paste input "**********"
type input "**********"
click at [744, 643] on button "Check Status" at bounding box center [742, 643] width 107 height 33
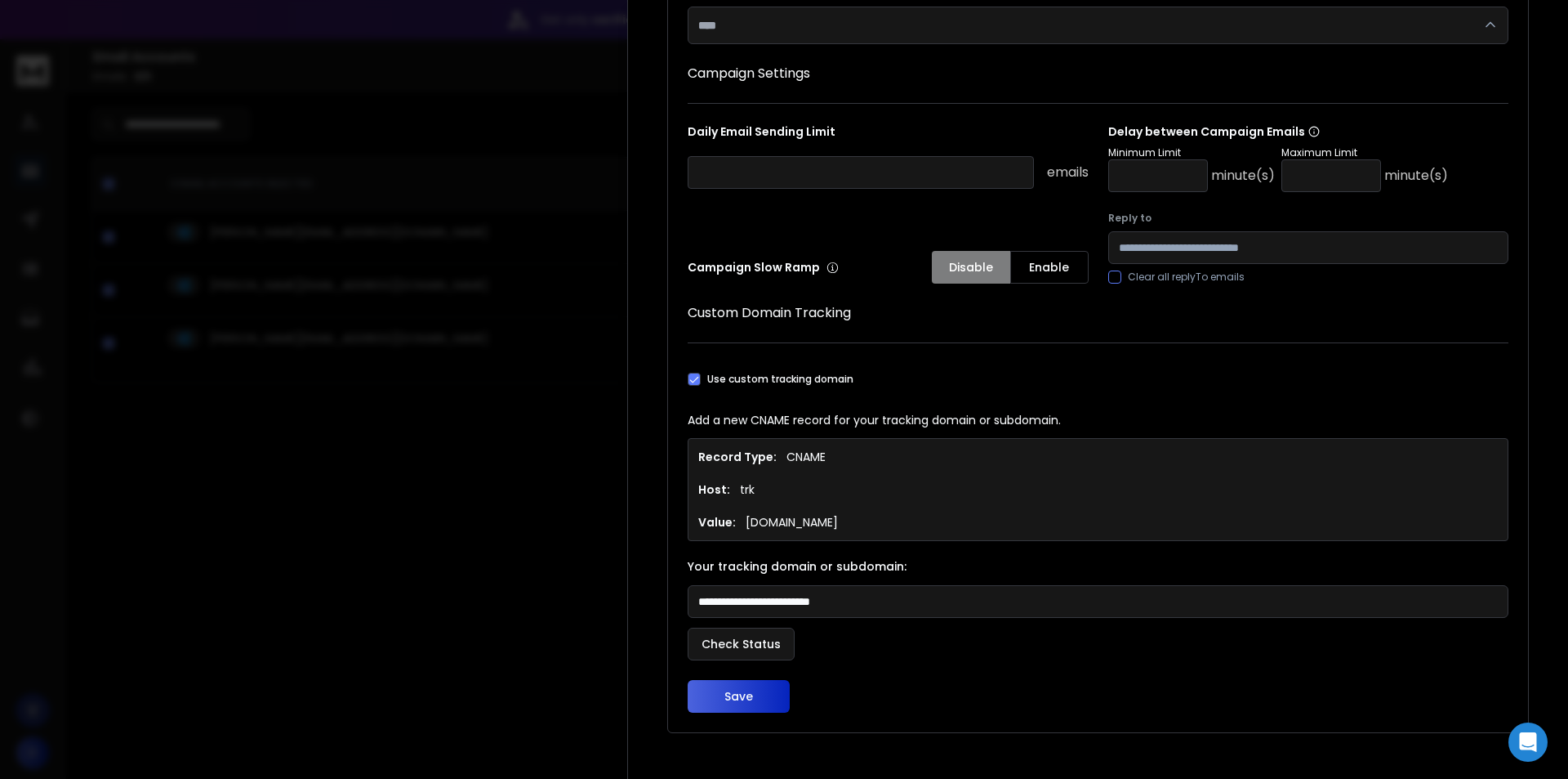
click at [722, 706] on button "Save" at bounding box center [739, 695] width 102 height 33
click at [733, 701] on icon "submit" at bounding box center [722, 696] width 19 height 19
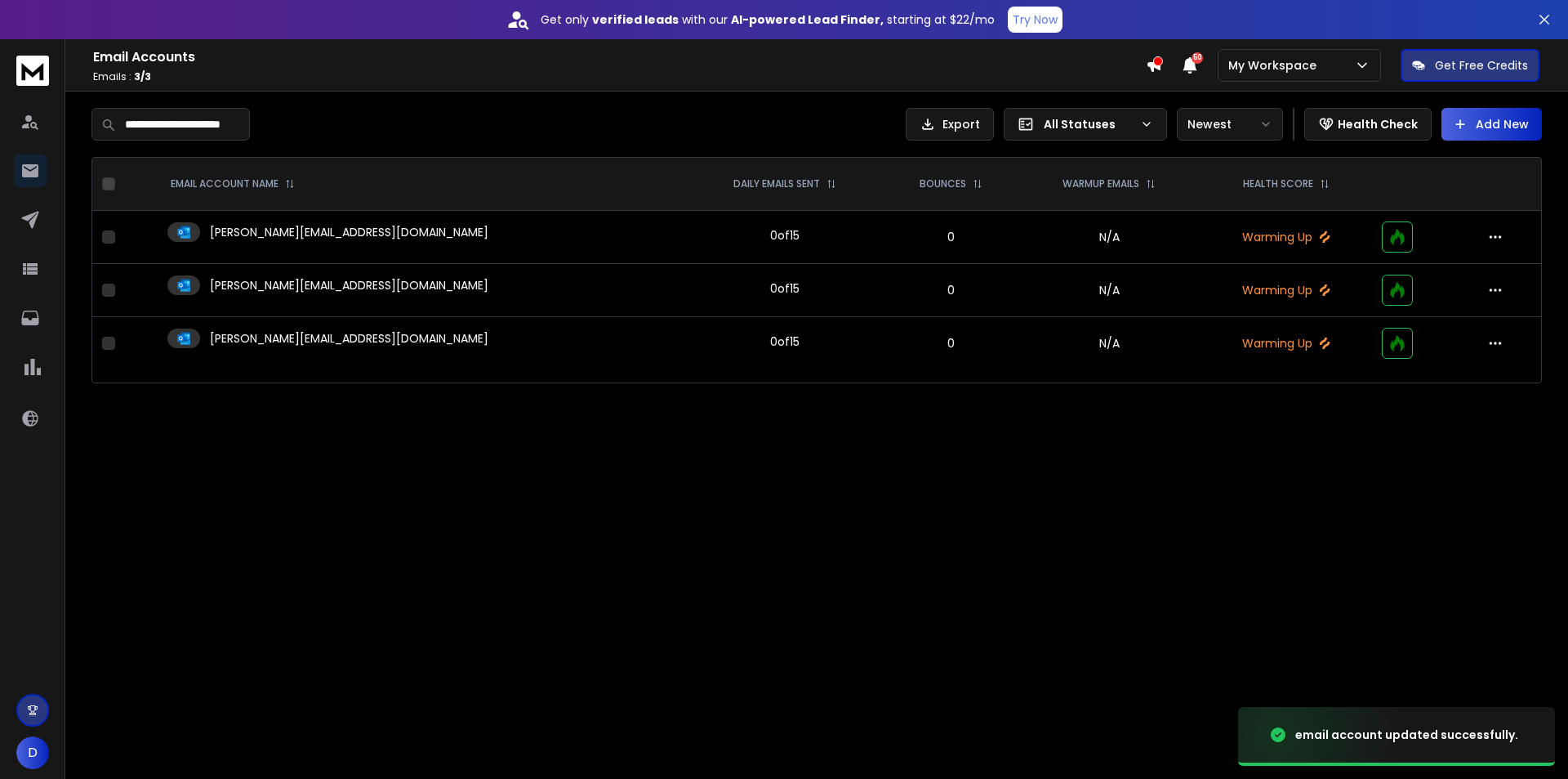
click at [194, 126] on input "**********" at bounding box center [171, 124] width 158 height 33
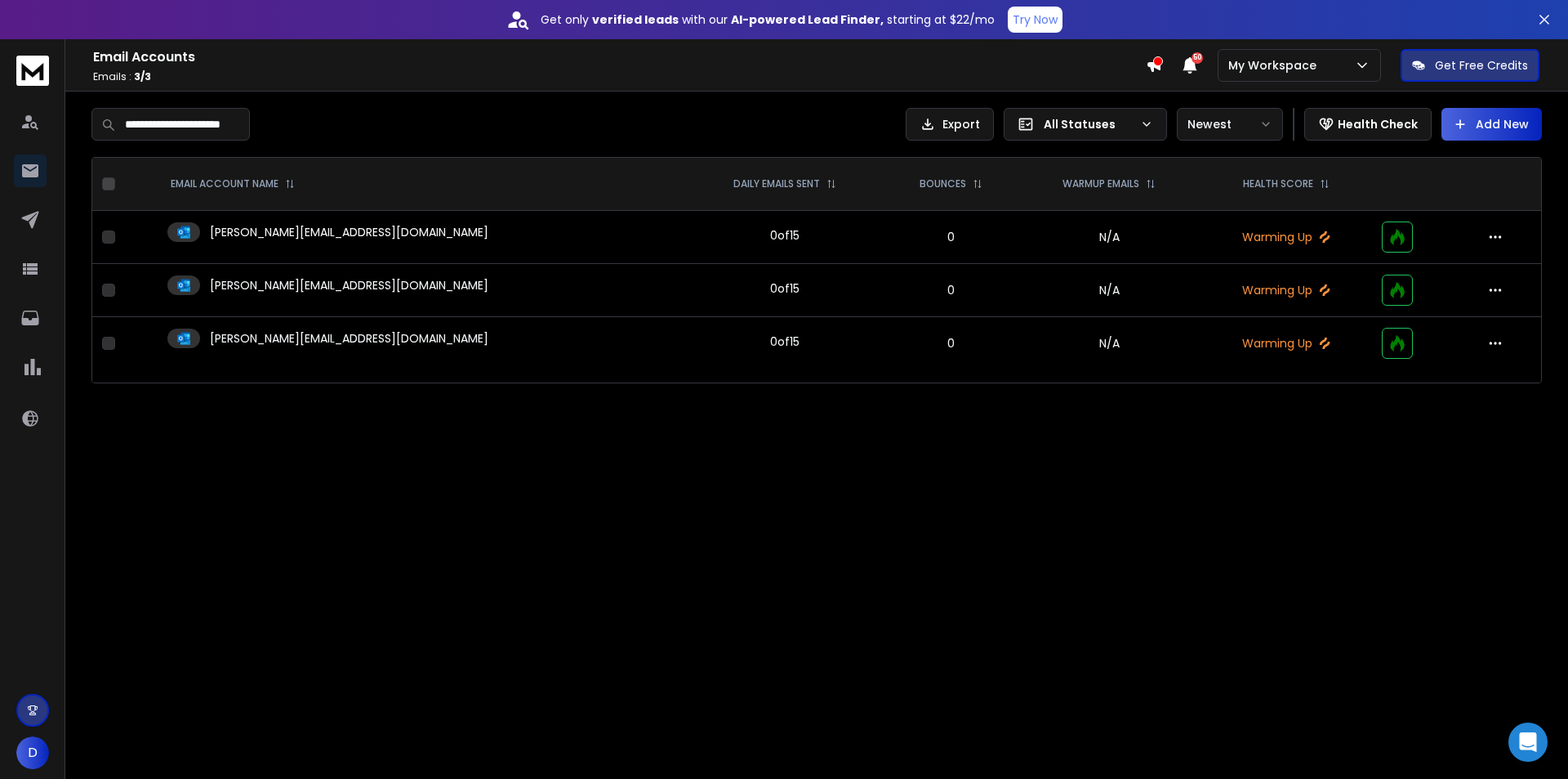
click at [428, 507] on div "**********" at bounding box center [784, 389] width 1568 height 779
click at [104, 183] on button "Select this Page" at bounding box center [108, 183] width 13 height 13
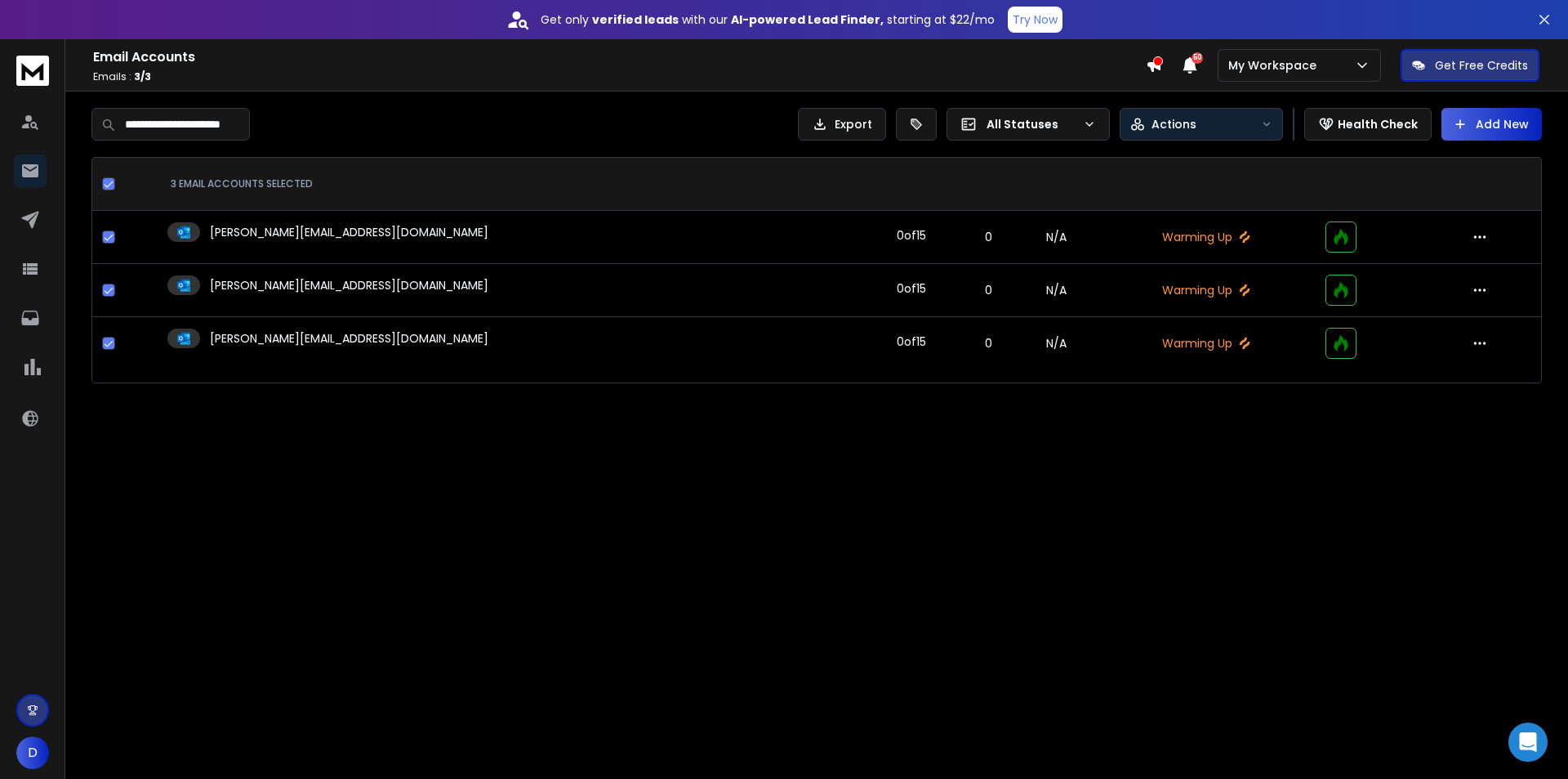
click at [1191, 129] on p "Actions" at bounding box center [1174, 124] width 45 height 17
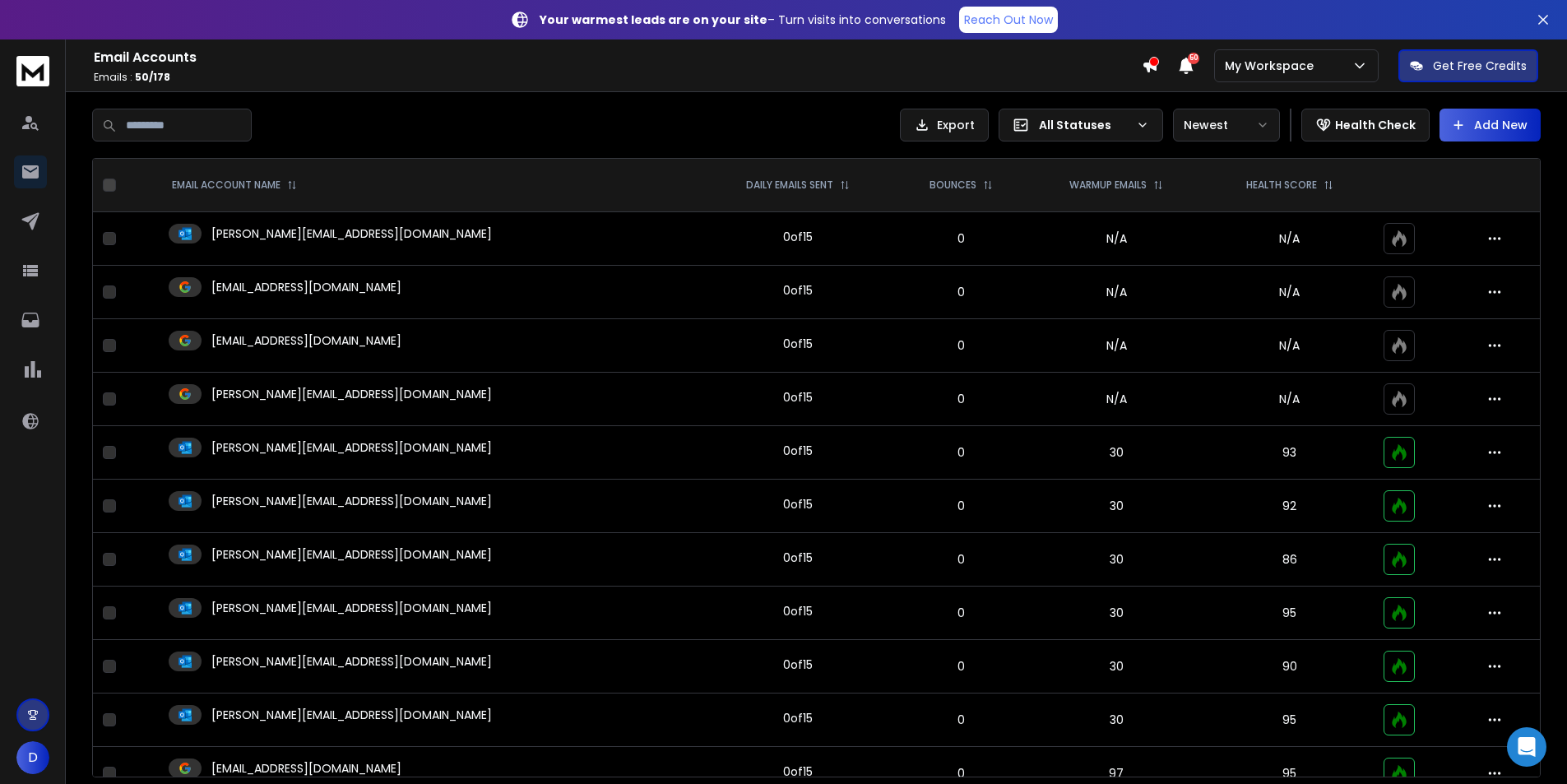
click at [959, 6] on link "Reach Out Now" at bounding box center [1008, 19] width 98 height 27
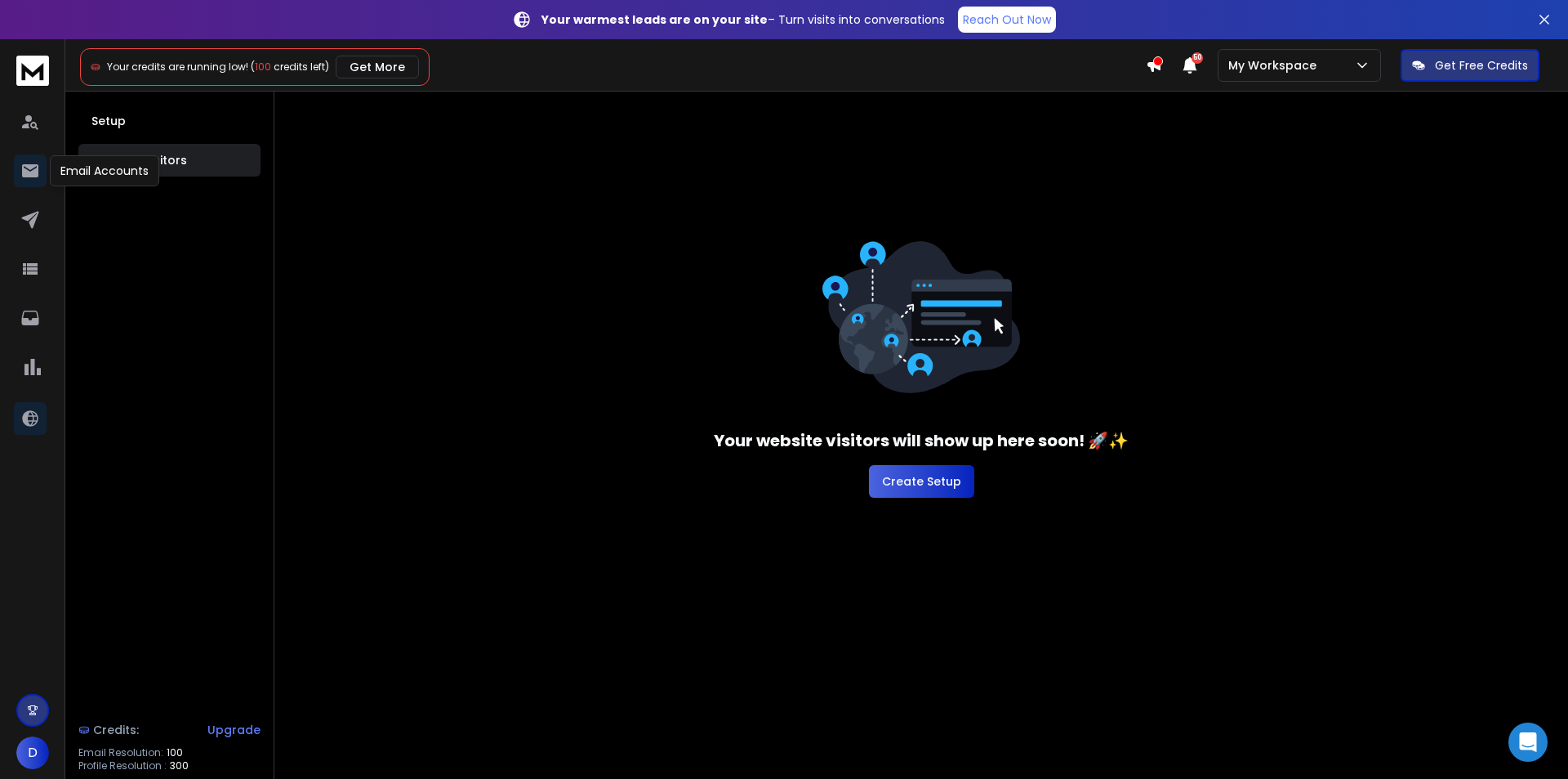
click at [44, 173] on link at bounding box center [30, 170] width 33 height 33
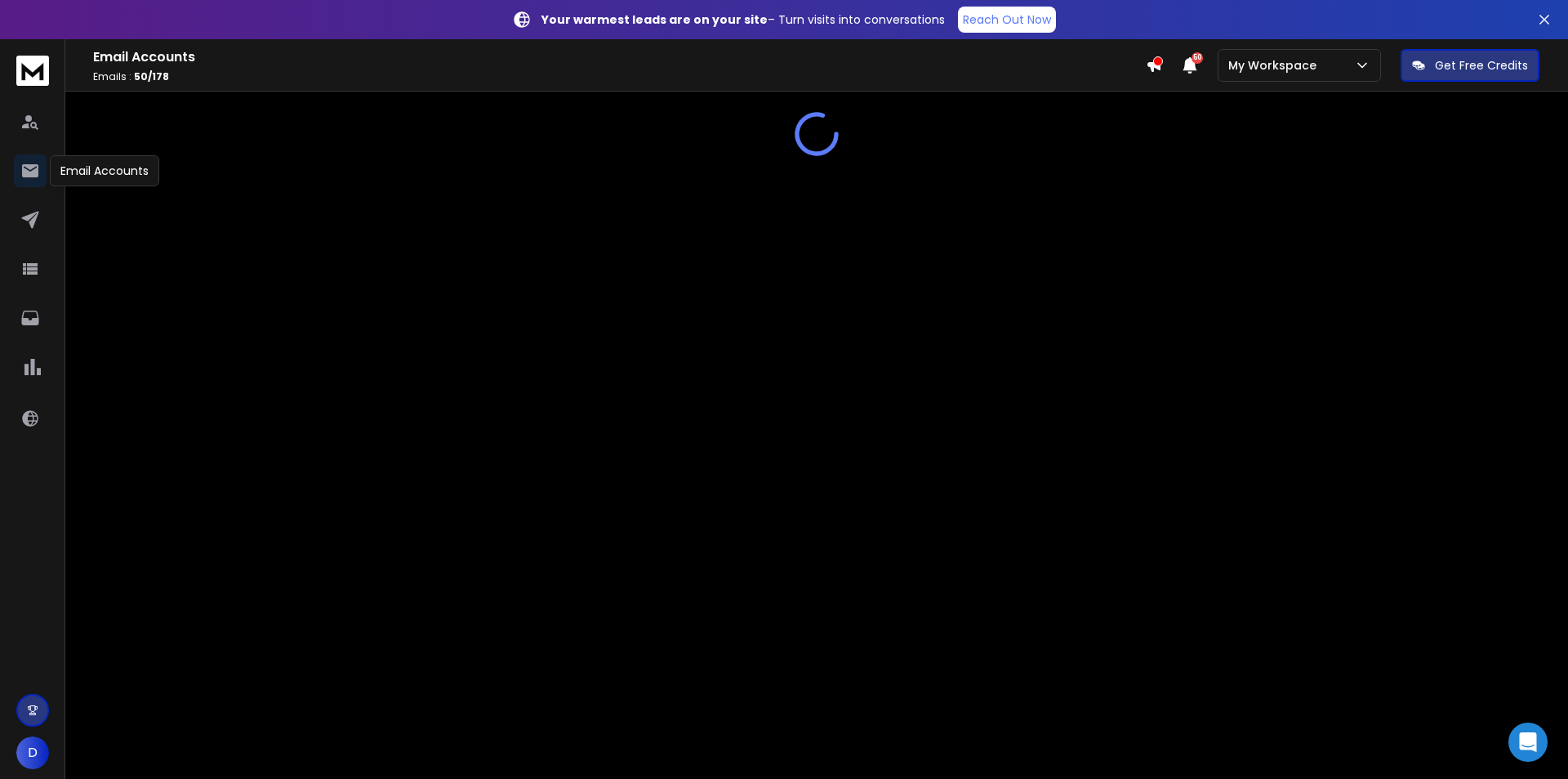
click at [44, 173] on link at bounding box center [30, 170] width 33 height 33
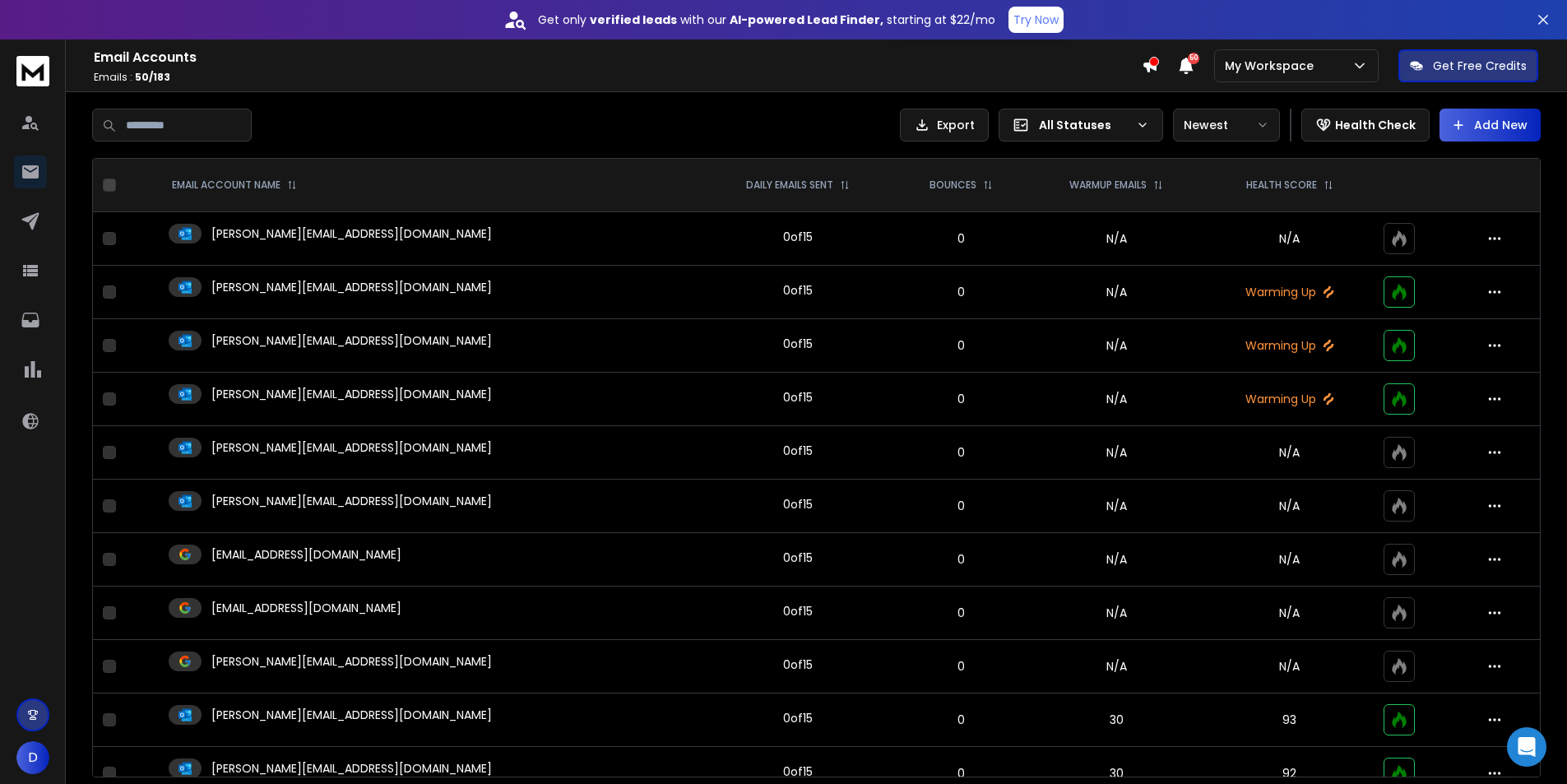
click at [219, 131] on input at bounding box center [172, 125] width 160 height 33
paste input "**********"
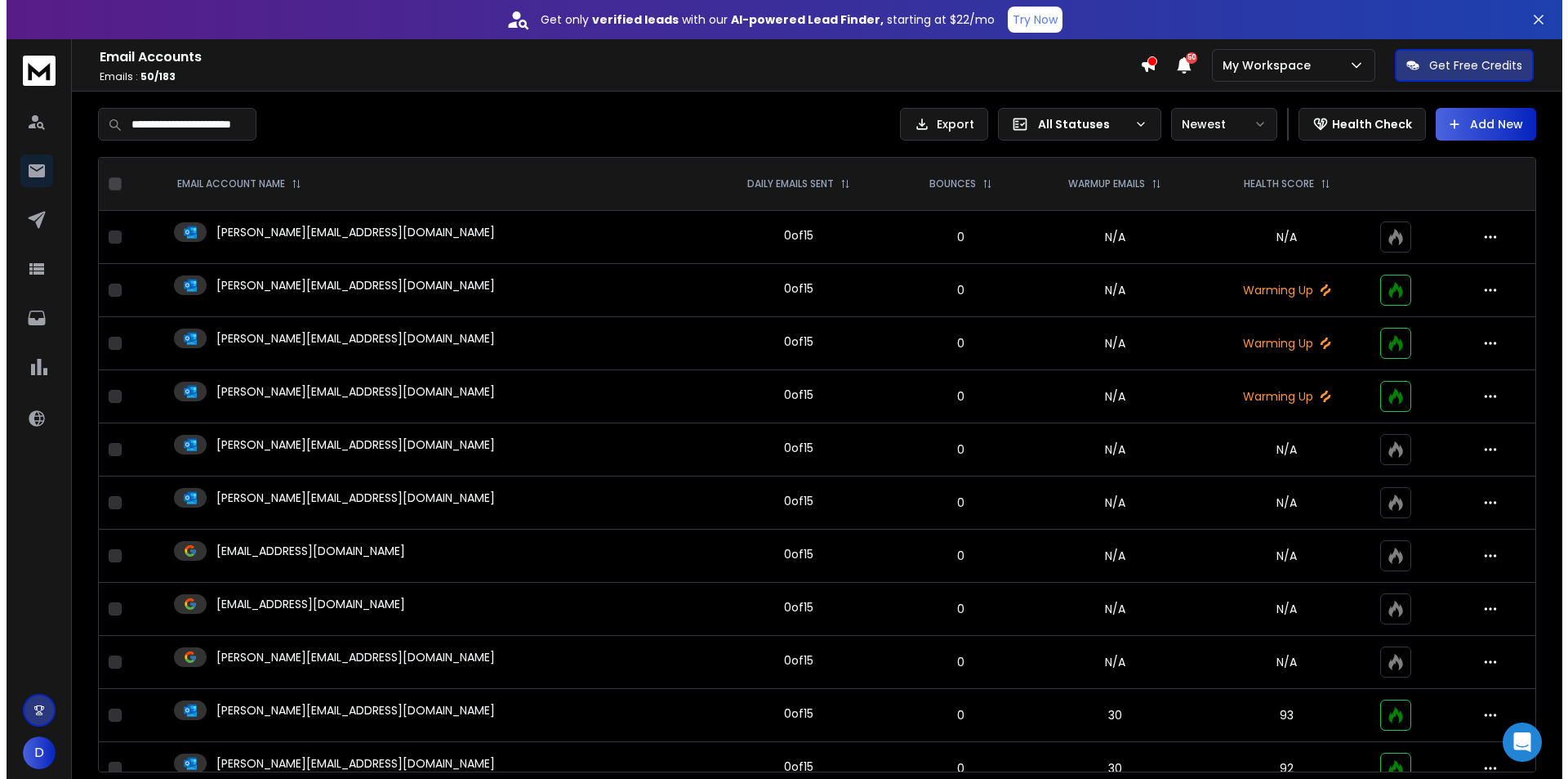
scroll to position [0, 30]
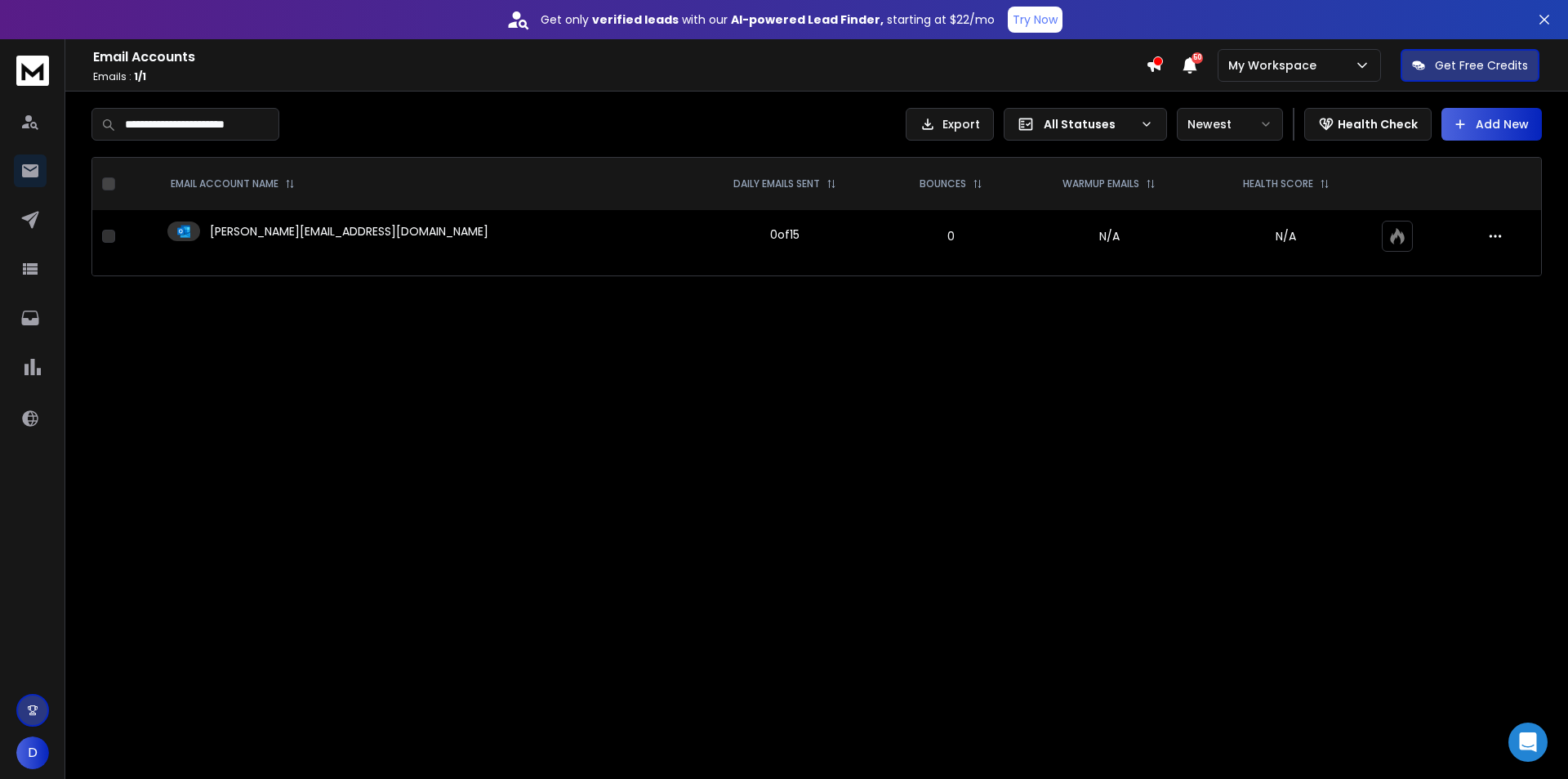
drag, startPoint x: 132, startPoint y: 119, endPoint x: 300, endPoint y: 122, distance: 168.0
click at [300, 122] on div "**********" at bounding box center [494, 124] width 804 height 33
click at [215, 121] on input "**********" at bounding box center [185, 124] width 187 height 33
paste input
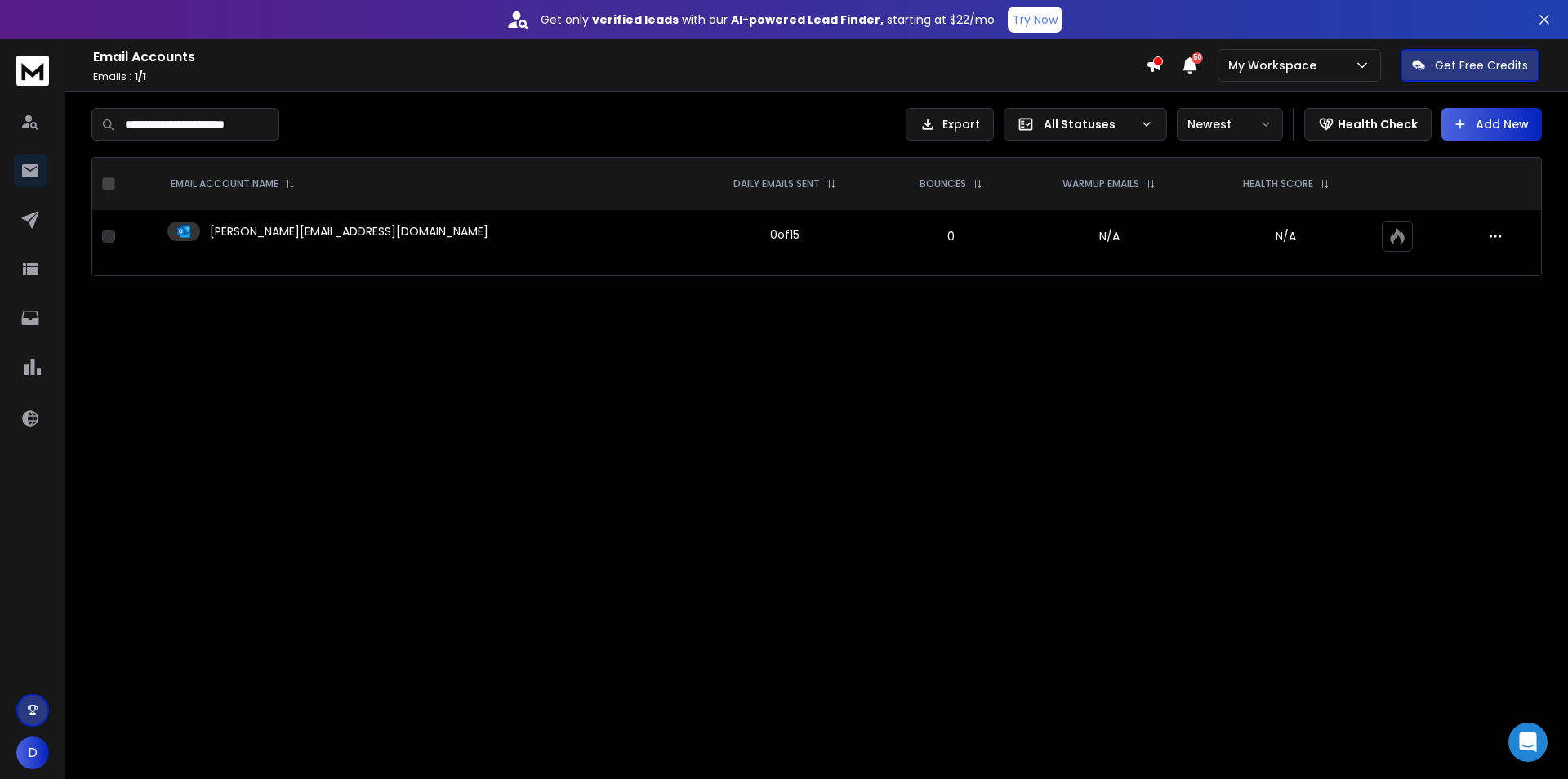
type input "**********"
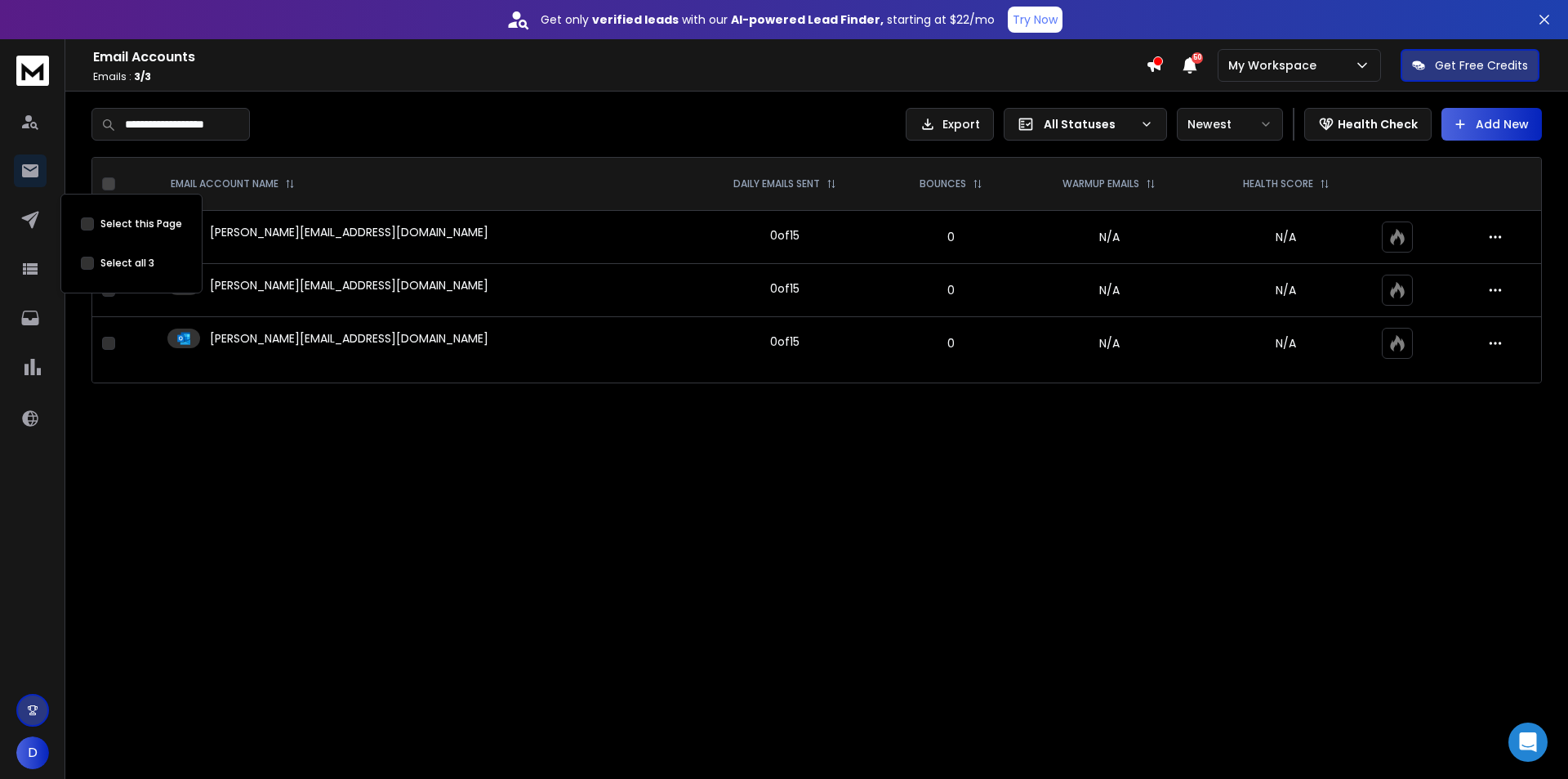
click at [108, 182] on button "Select this Page" at bounding box center [108, 183] width 13 height 13
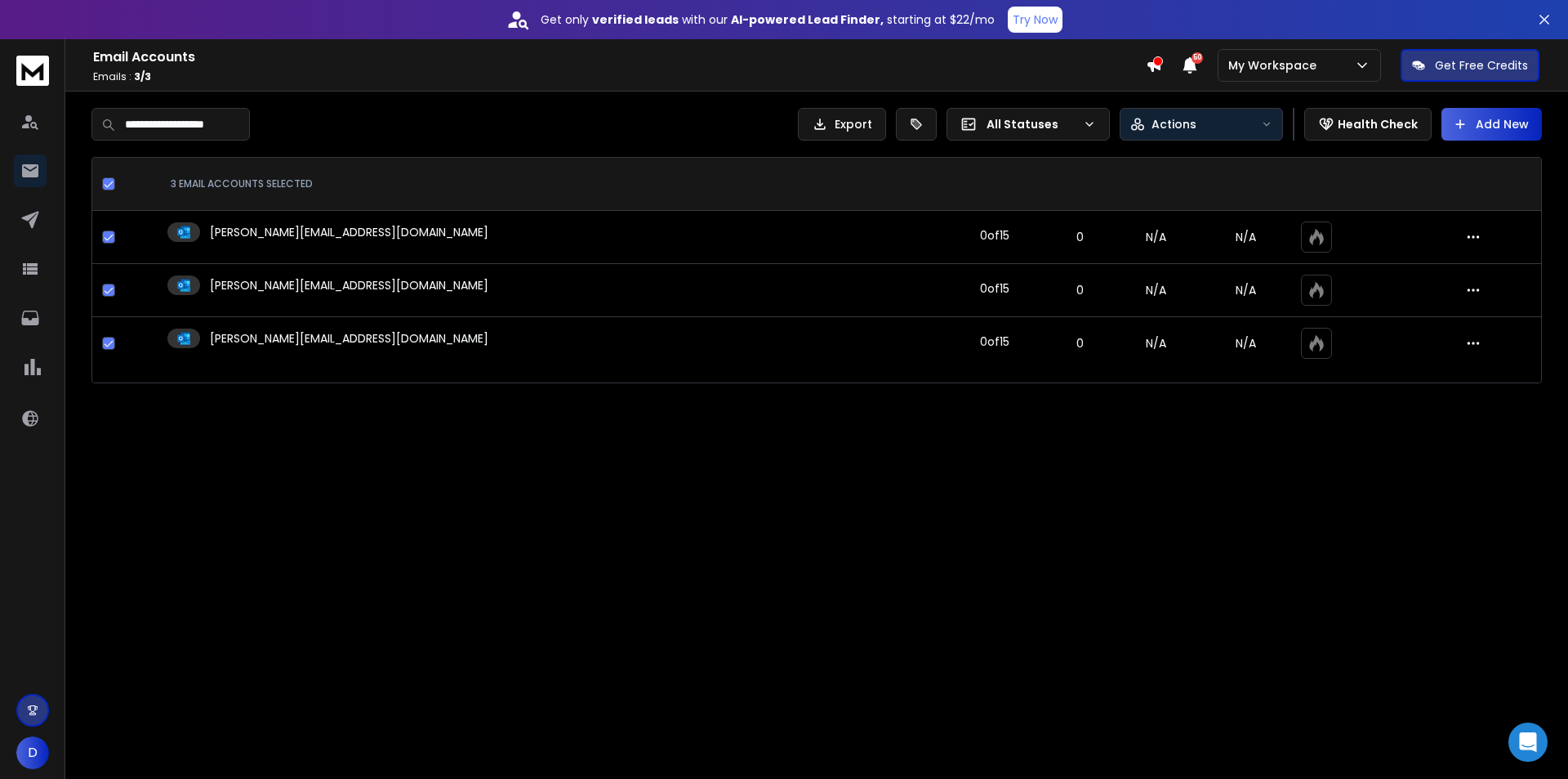
drag, startPoint x: 1214, startPoint y: 136, endPoint x: 1205, endPoint y: 136, distance: 9.0
click at [1205, 134] on button "Actions" at bounding box center [1202, 124] width 164 height 33
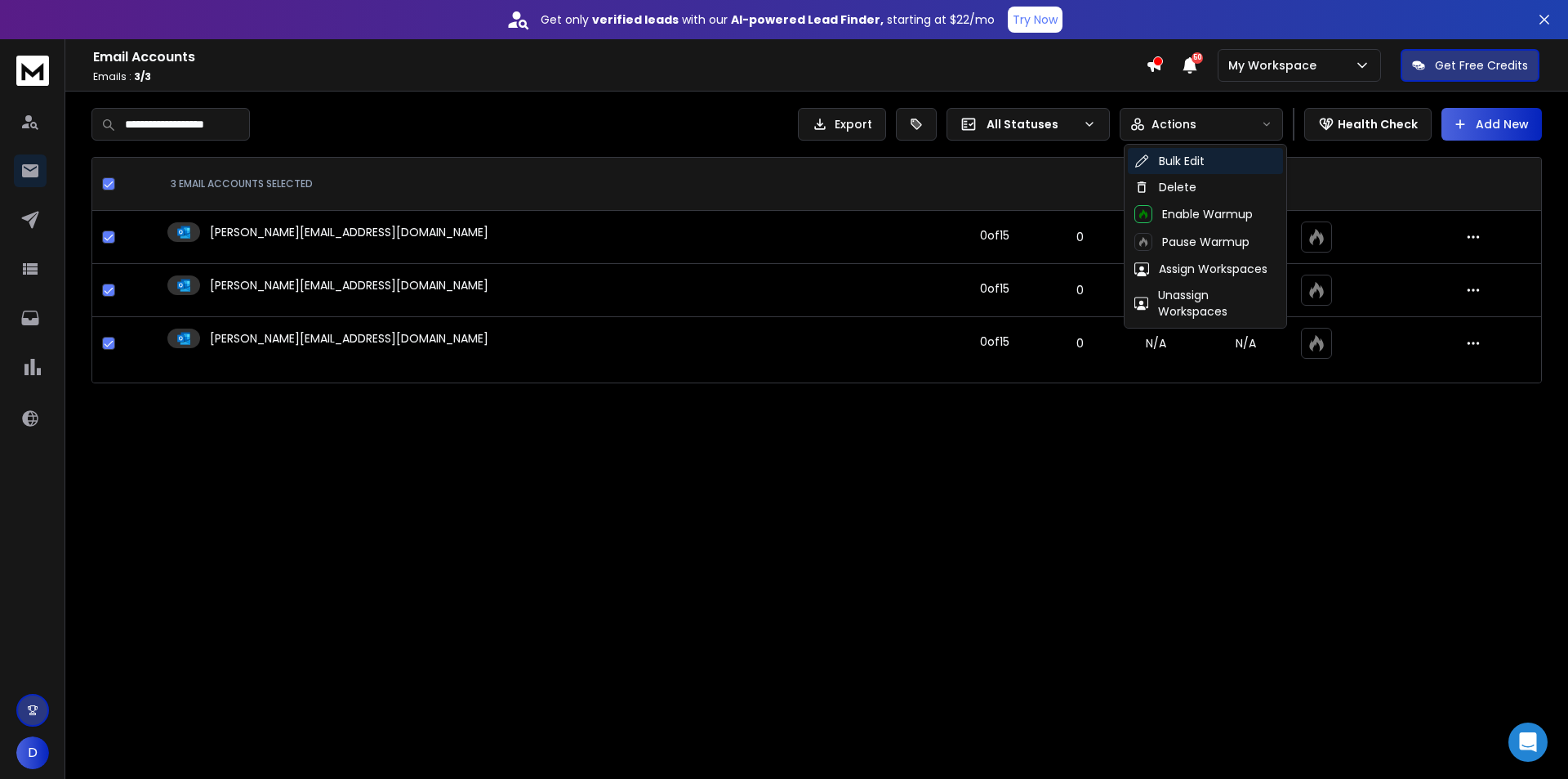
click at [1185, 155] on div "Bulk Edit" at bounding box center [1169, 161] width 70 height 17
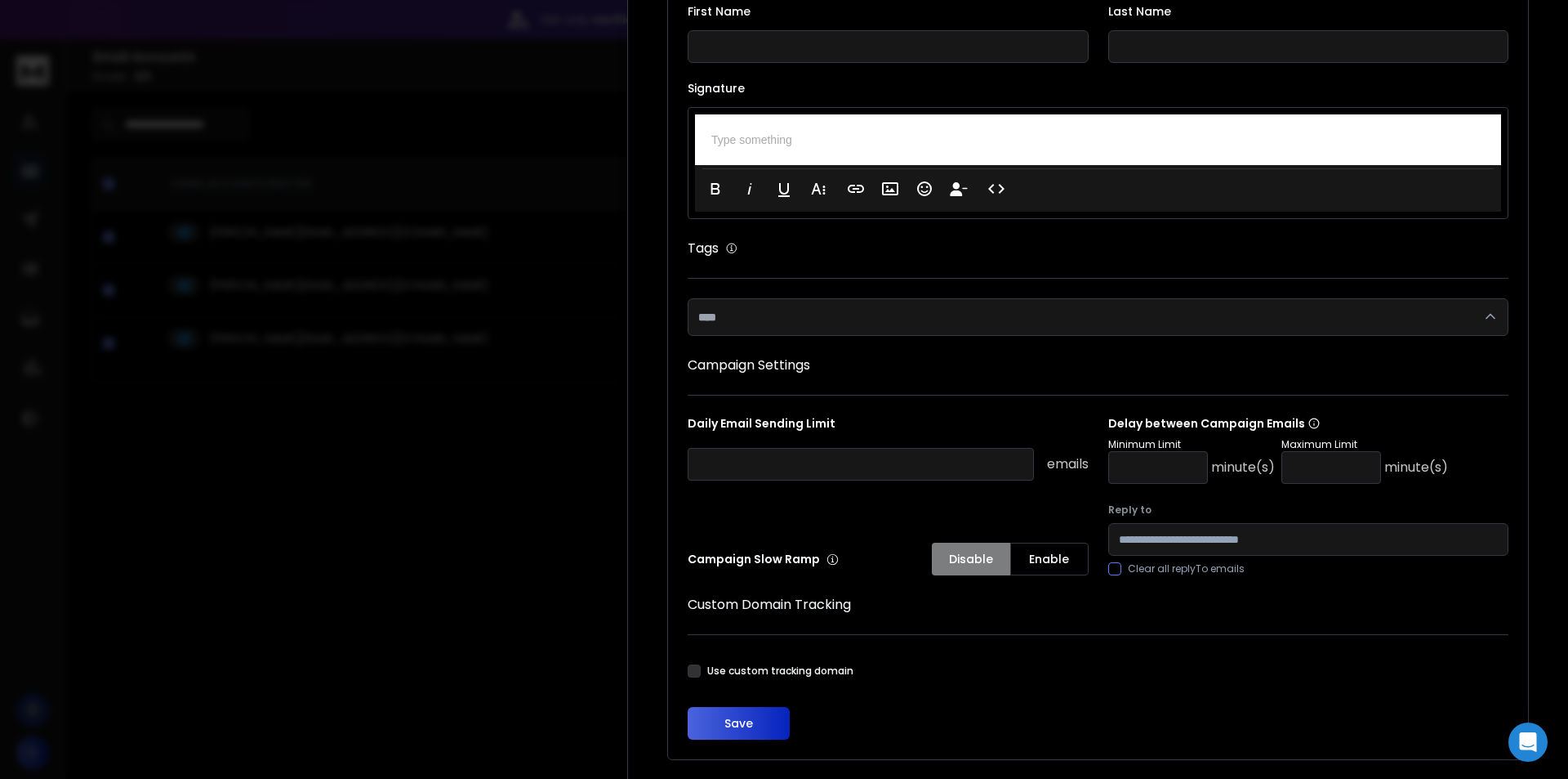
scroll to position [187, 0]
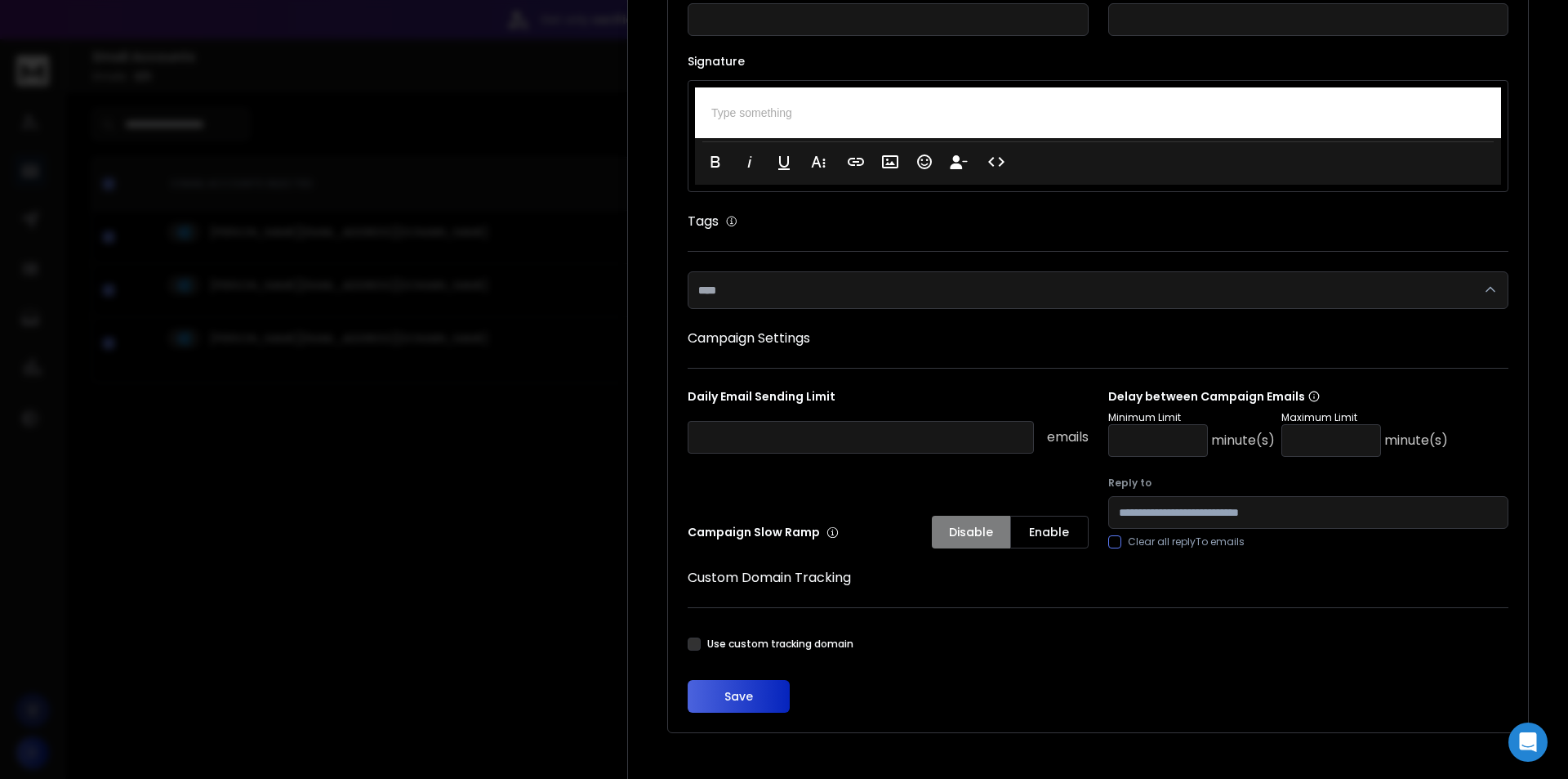
click at [697, 643] on button "Reply to" at bounding box center [694, 643] width 13 height 13
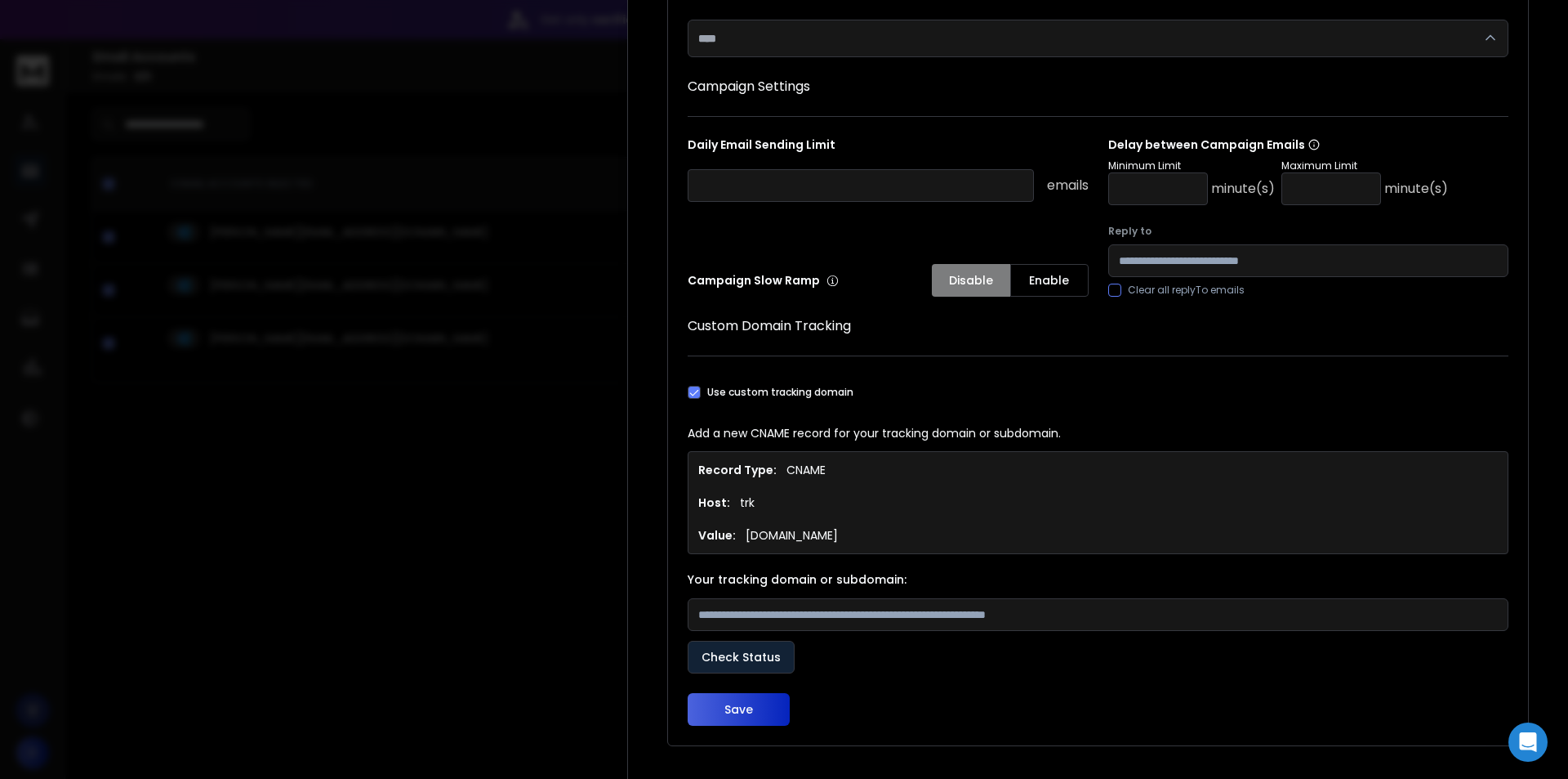
scroll to position [451, 0]
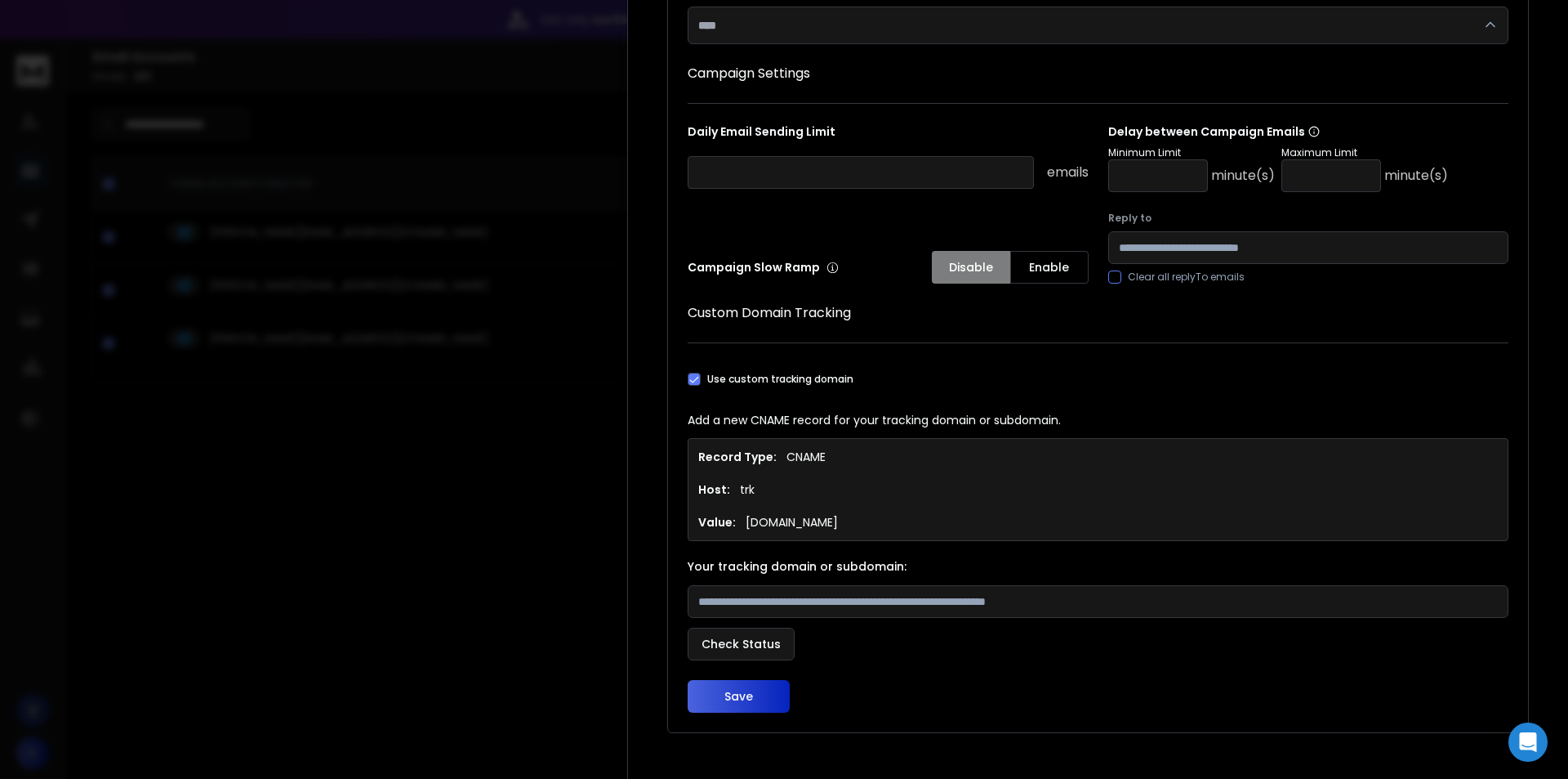
click at [786, 599] on input at bounding box center [1098, 601] width 821 height 33
paste input "**********"
type input "**********"
click at [750, 649] on button "Check Status" at bounding box center [742, 643] width 107 height 33
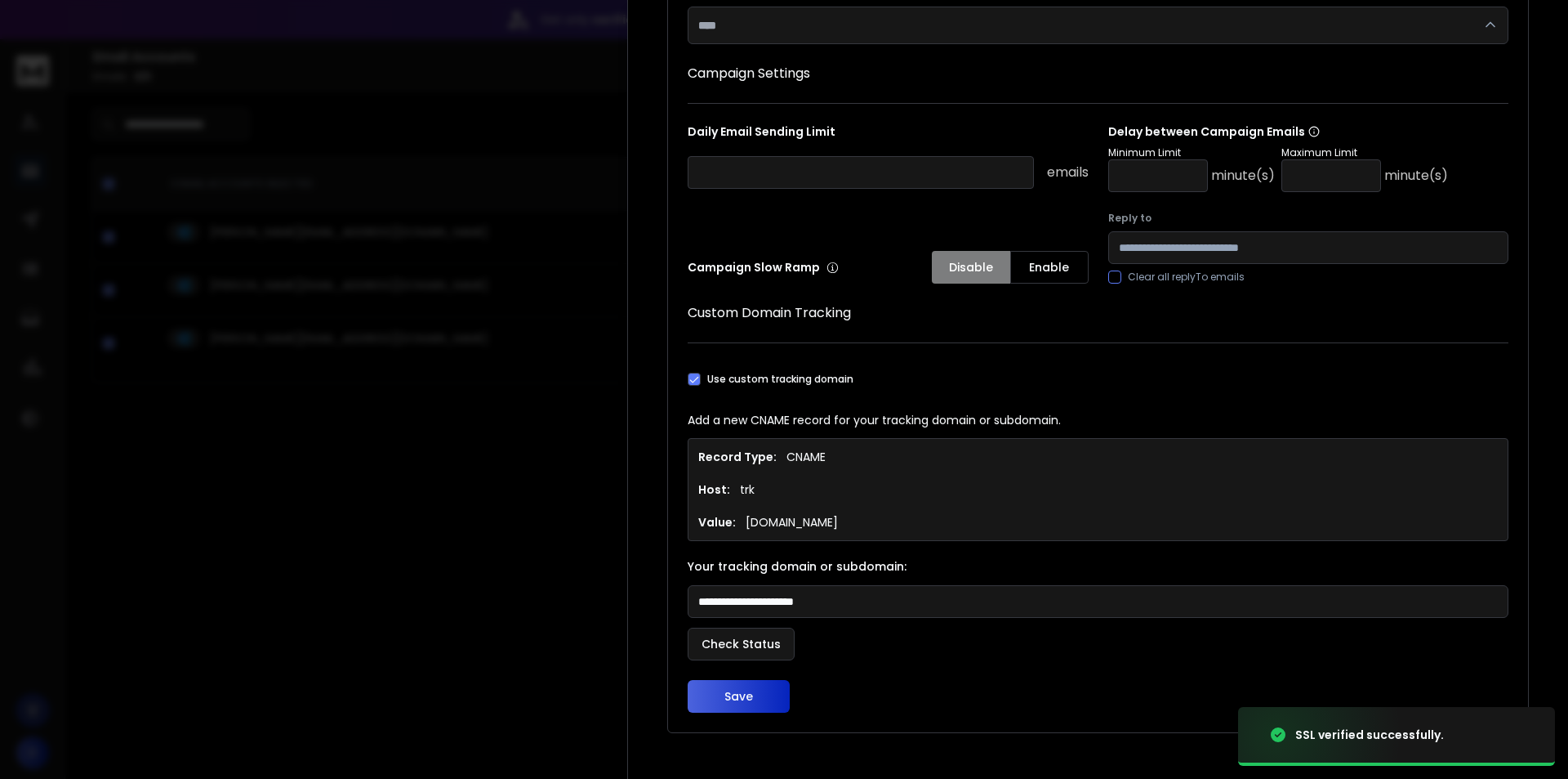
click at [765, 694] on button "Save" at bounding box center [739, 695] width 102 height 33
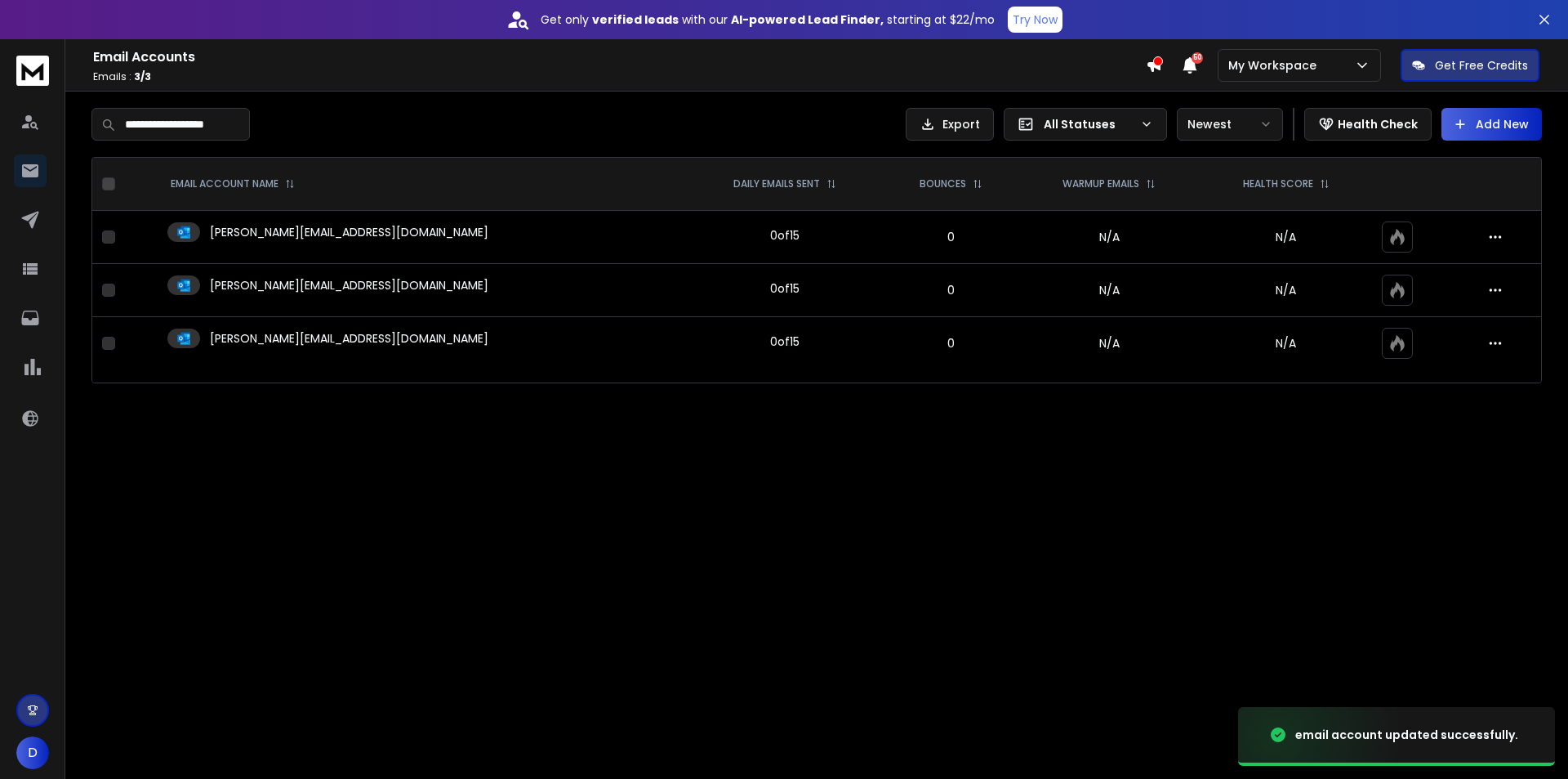
click at [1390, 338] on icon at bounding box center [1397, 343] width 14 height 17
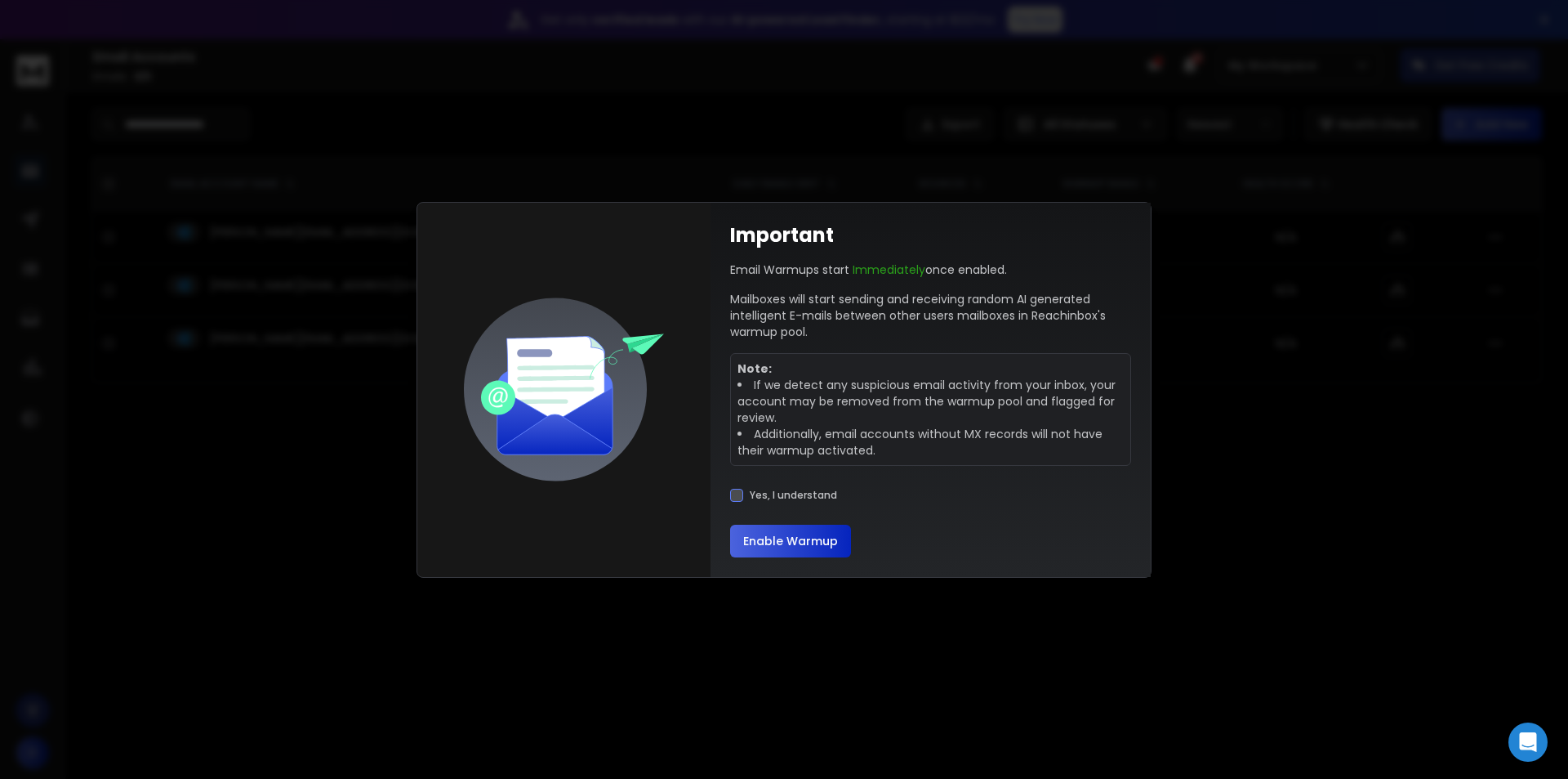
click at [769, 493] on label "Yes, I understand" at bounding box center [793, 495] width 87 height 13
click at [737, 493] on button "Yes, I understand" at bounding box center [736, 495] width 13 height 13
click at [754, 540] on button "Enable Warmup" at bounding box center [790, 540] width 121 height 33
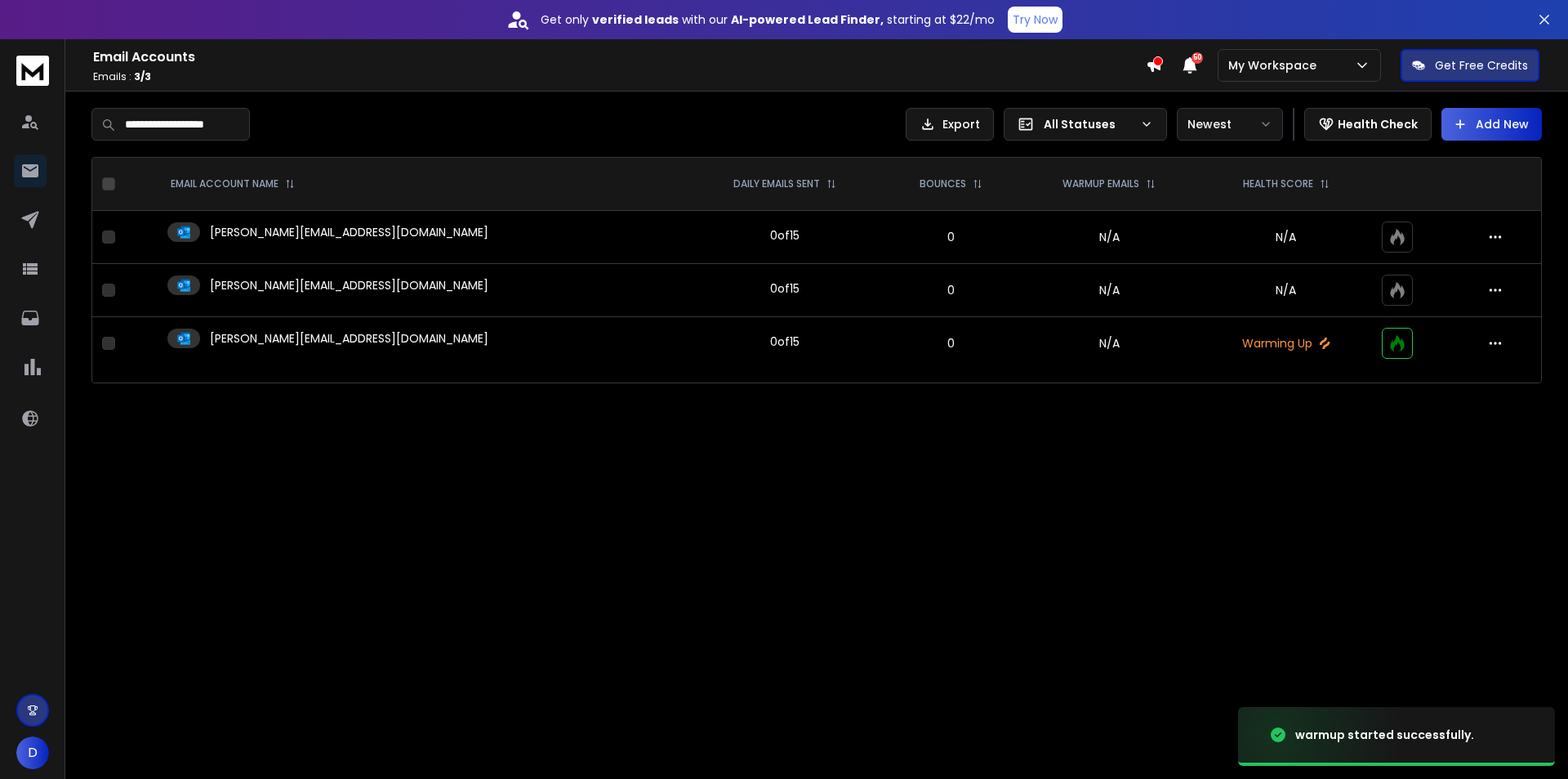
click at [1382, 279] on div at bounding box center [1397, 290] width 31 height 31
click at [1390, 288] on icon at bounding box center [1397, 290] width 14 height 17
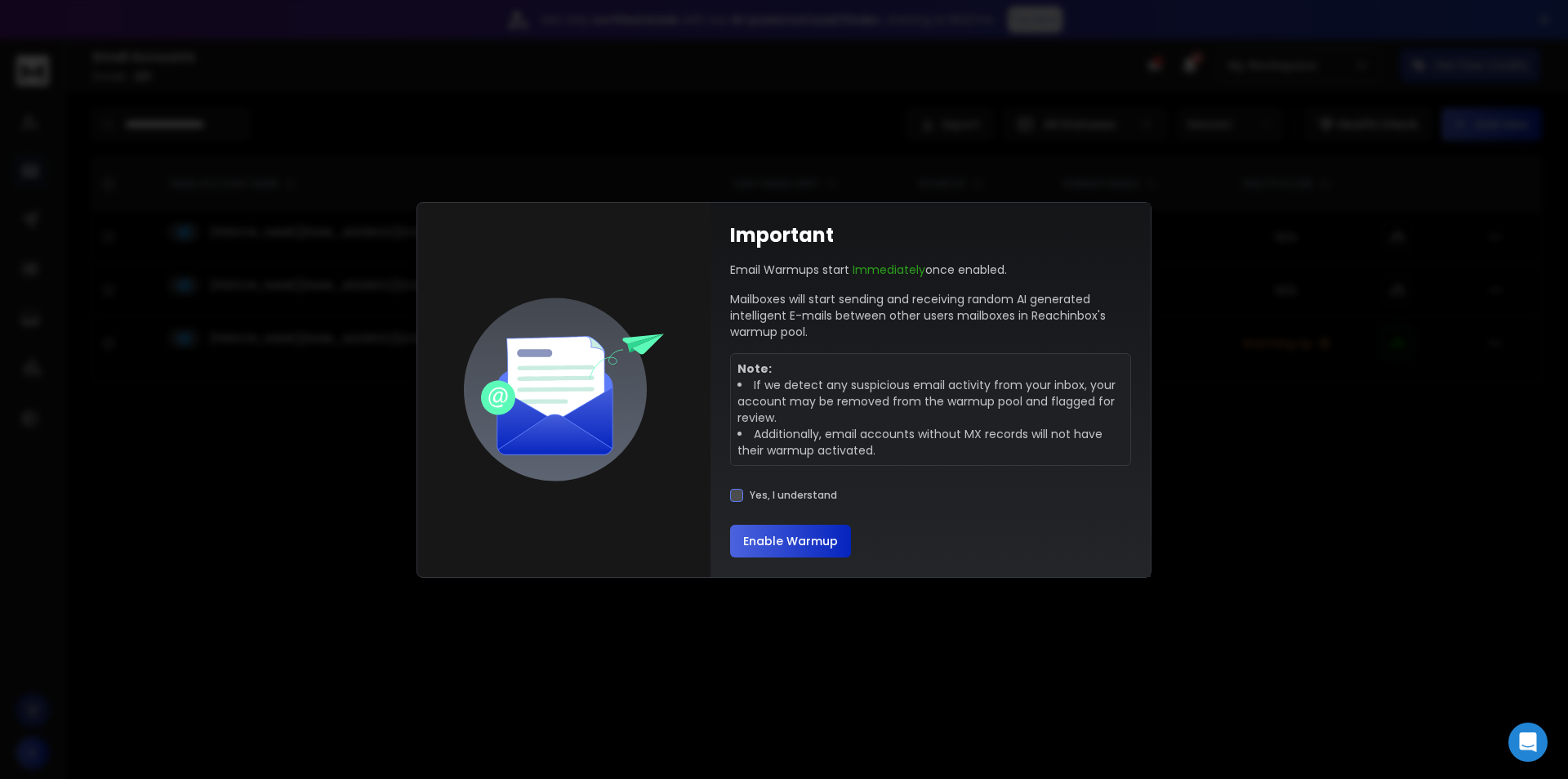
click at [742, 493] on button "Yes, I understand" at bounding box center [736, 495] width 13 height 13
click at [759, 521] on div "Important Email Warmups start Immediately once enabled. Mailboxes will start se…" at bounding box center [931, 389] width 440 height 374
click at [765, 533] on button "Enable Warmup" at bounding box center [790, 540] width 121 height 33
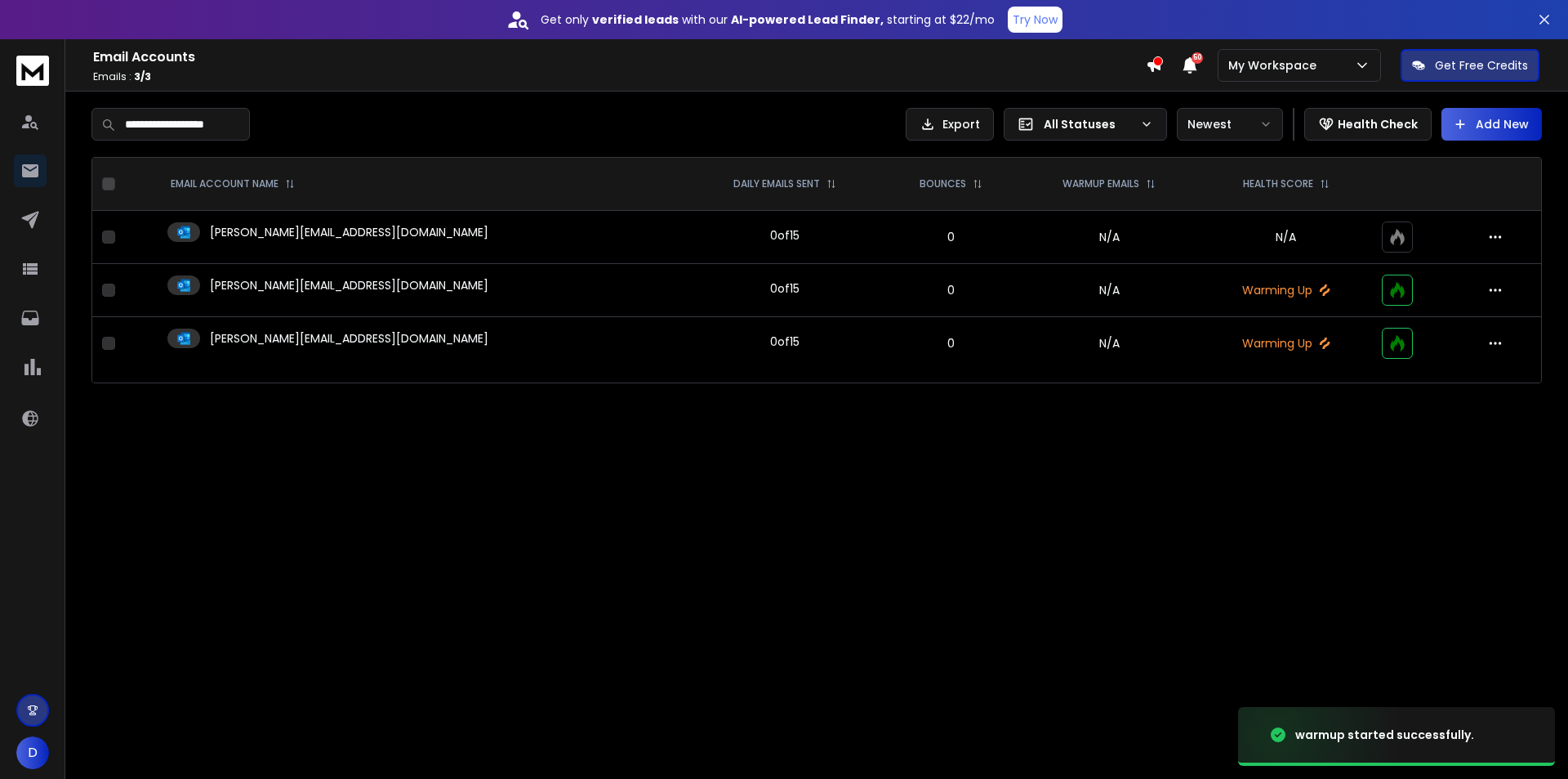
click at [1382, 225] on div at bounding box center [1397, 237] width 31 height 31
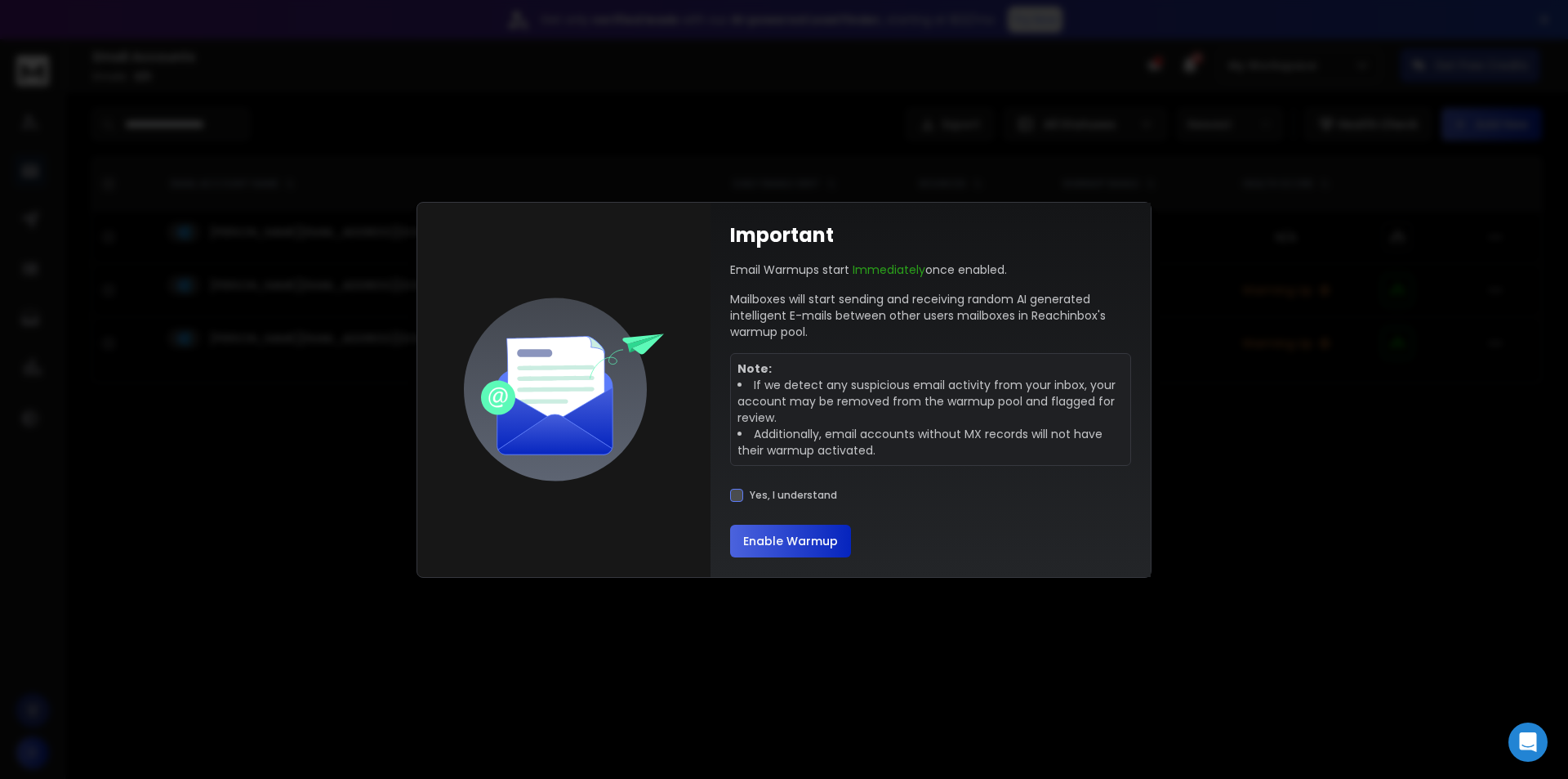
click at [724, 495] on div "Important Email Warmups start Immediately once enabled. Mailboxes will start se…" at bounding box center [931, 389] width 440 height 374
click at [735, 496] on button "Yes, I understand" at bounding box center [736, 495] width 13 height 13
drag, startPoint x: 767, startPoint y: 525, endPoint x: 765, endPoint y: 536, distance: 11.2
click at [767, 527] on button "Enable Warmup" at bounding box center [790, 540] width 121 height 33
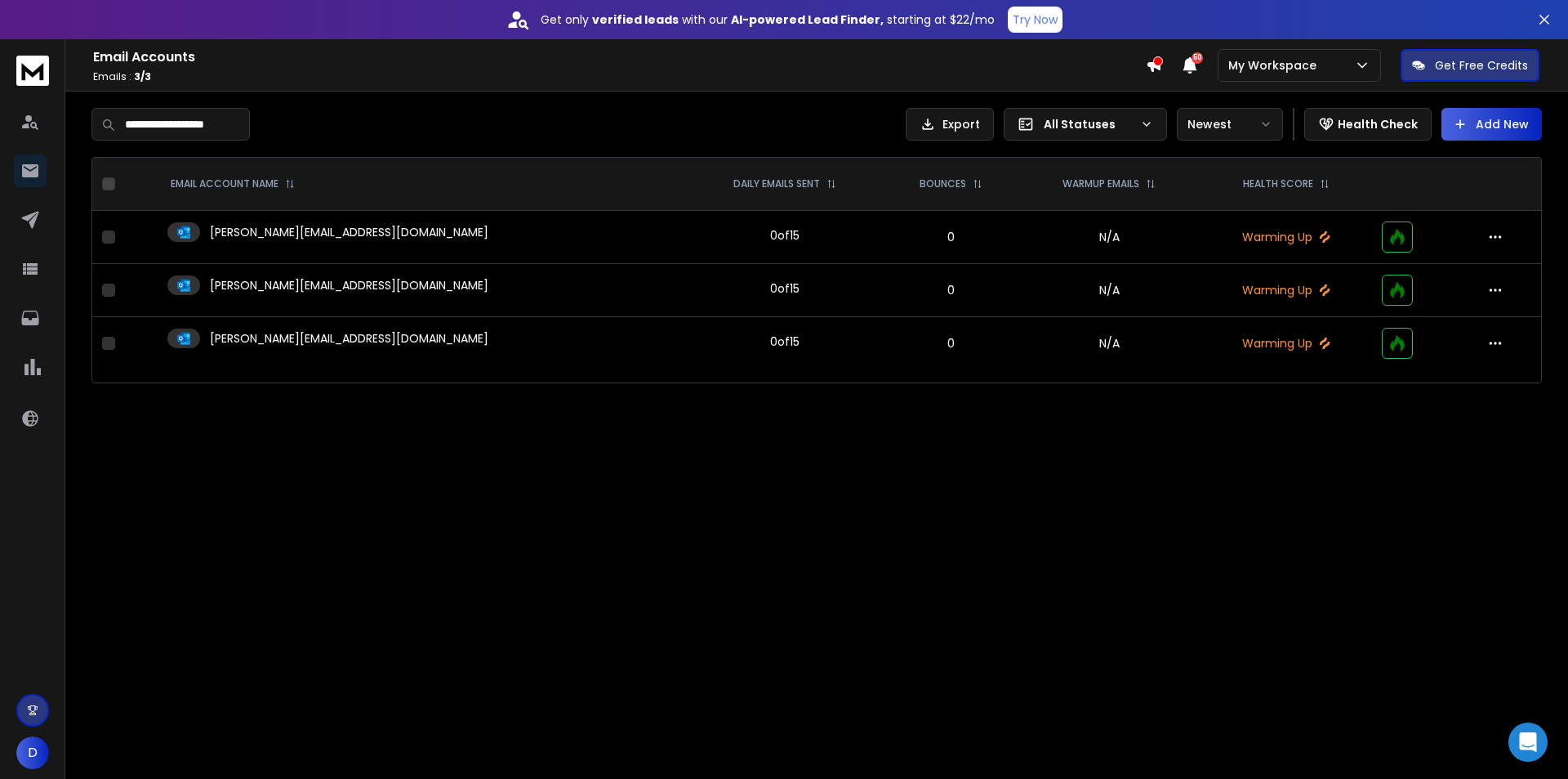
click at [611, 556] on div "**********" at bounding box center [784, 389] width 1568 height 779
